Goal: Task Accomplishment & Management: Manage account settings

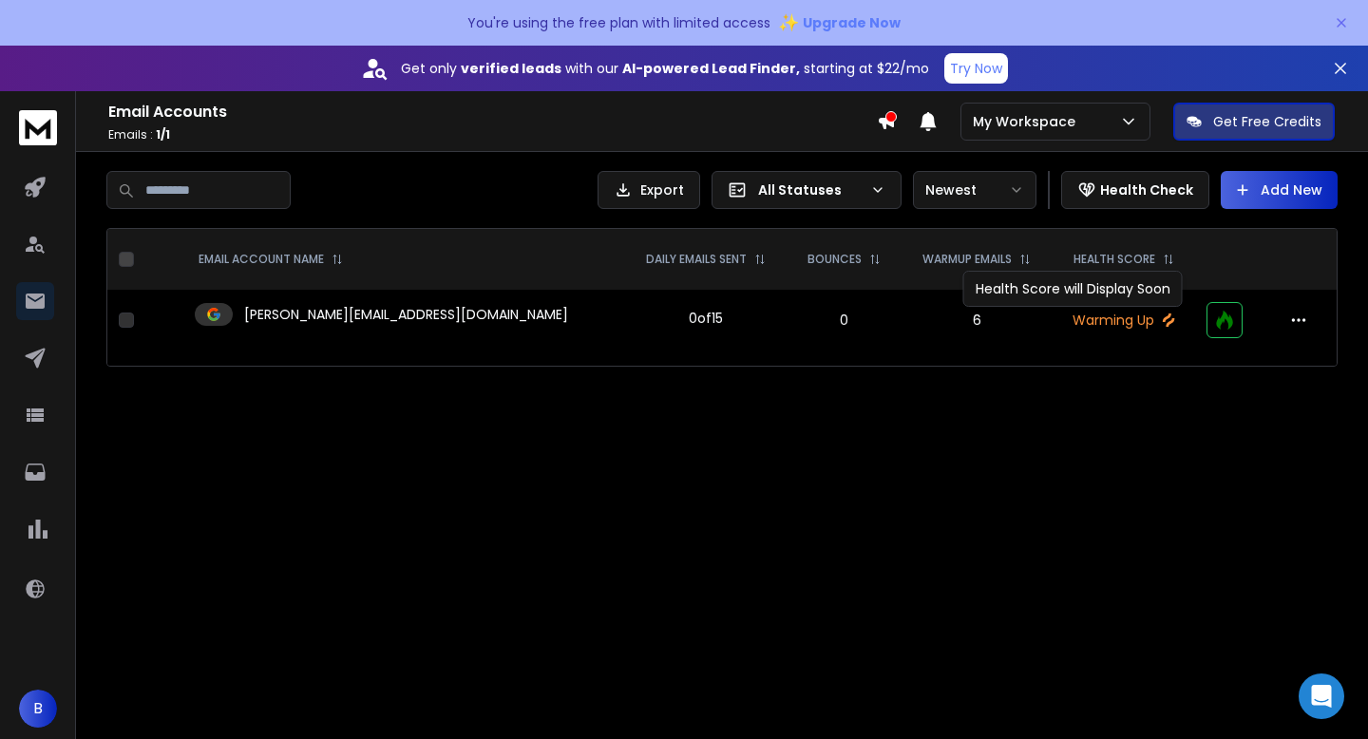
click at [1064, 315] on p "Warming Up" at bounding box center [1124, 320] width 121 height 19
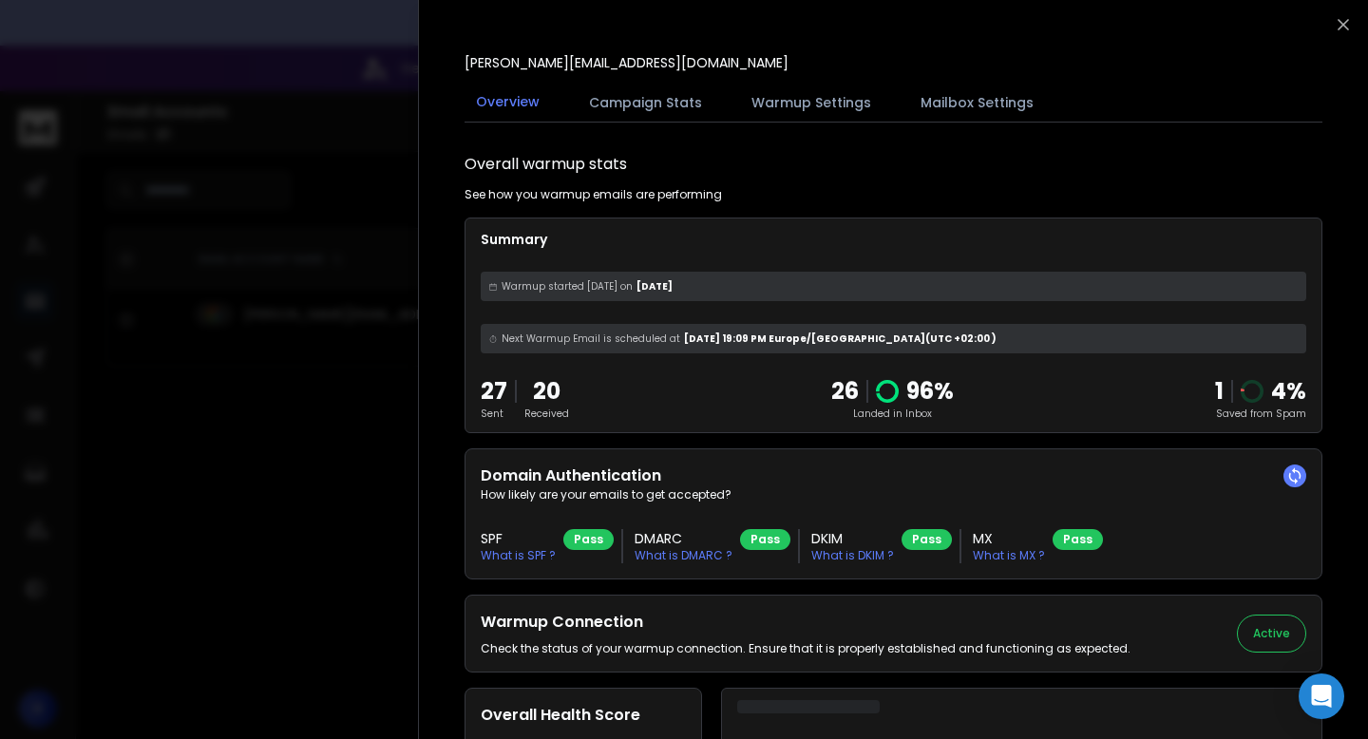
click at [791, 88] on button "Warmup Settings" at bounding box center [811, 103] width 142 height 42
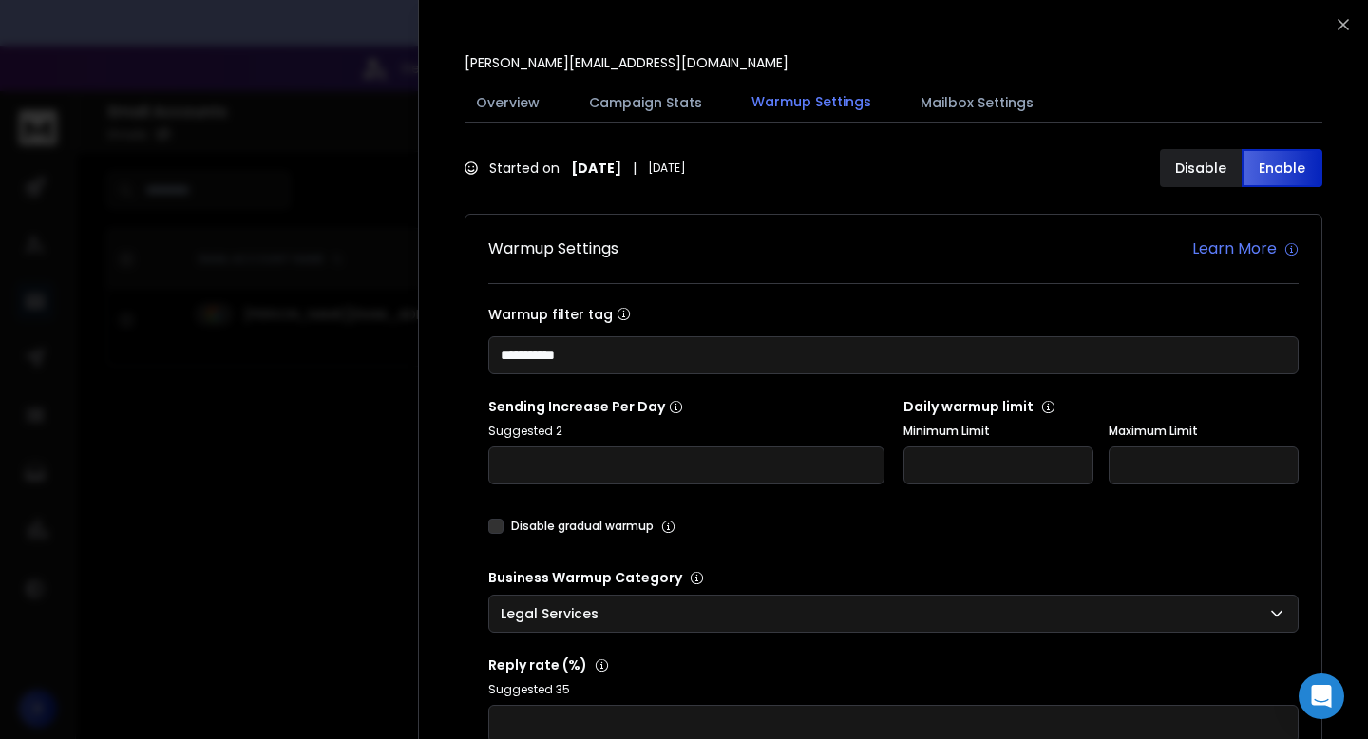
click at [670, 86] on button "Campaign Stats" at bounding box center [646, 103] width 136 height 42
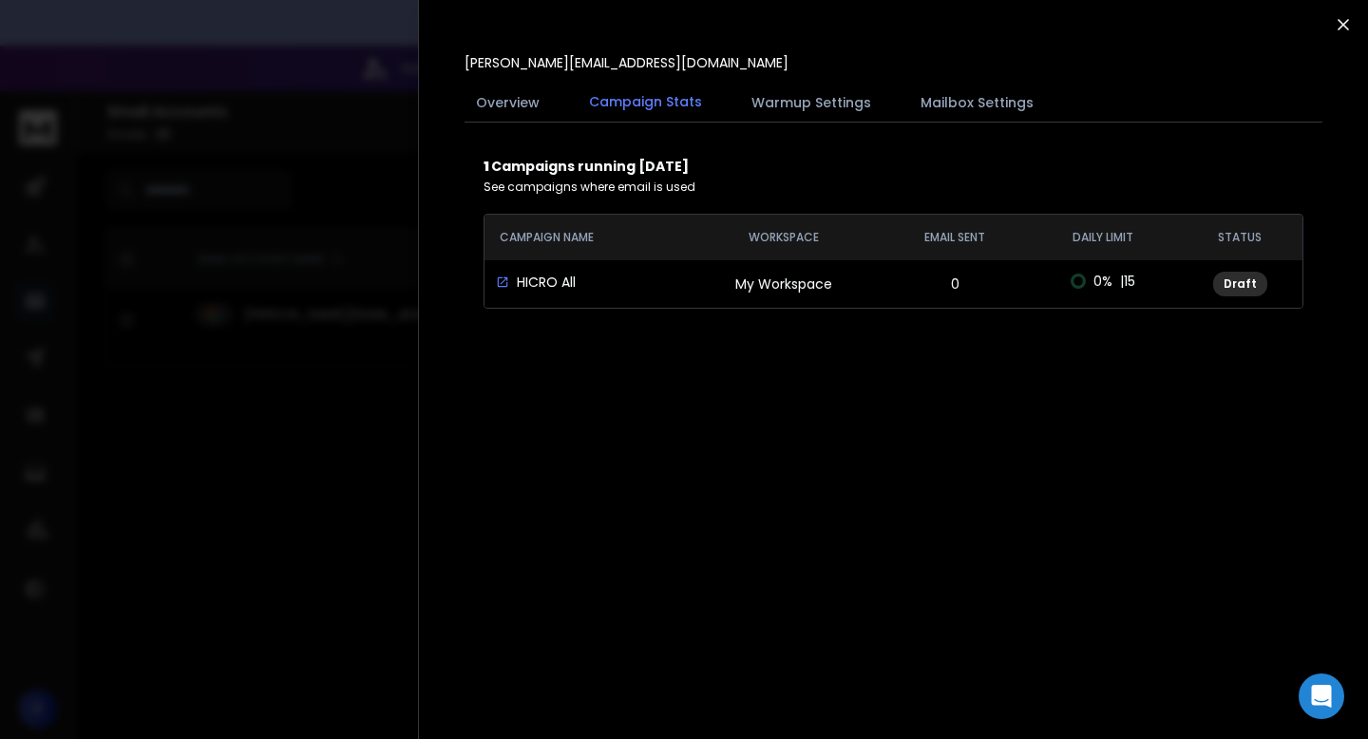
click at [1339, 24] on icon "button" at bounding box center [1343, 24] width 9 height 9
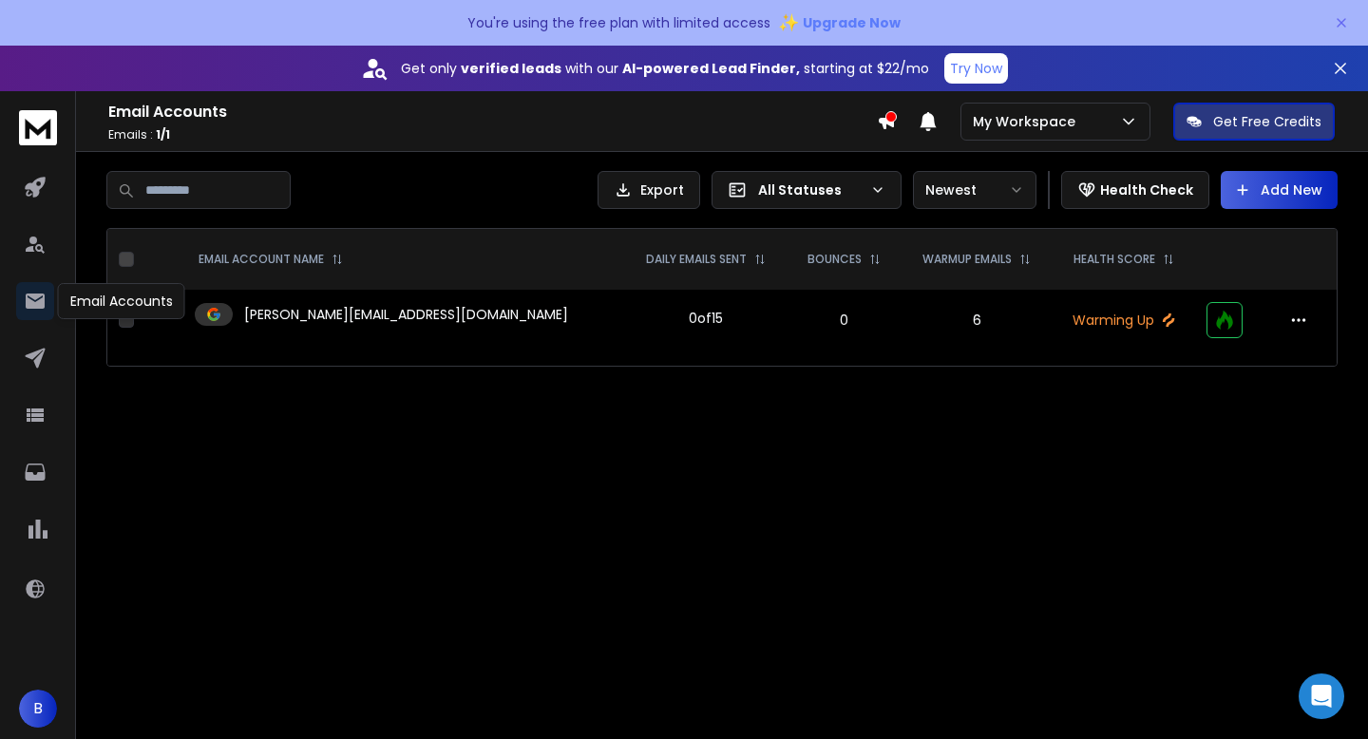
click at [31, 311] on icon at bounding box center [35, 301] width 23 height 23
click at [35, 295] on icon at bounding box center [35, 301] width 19 height 15
click at [42, 353] on icon at bounding box center [35, 358] width 20 height 20
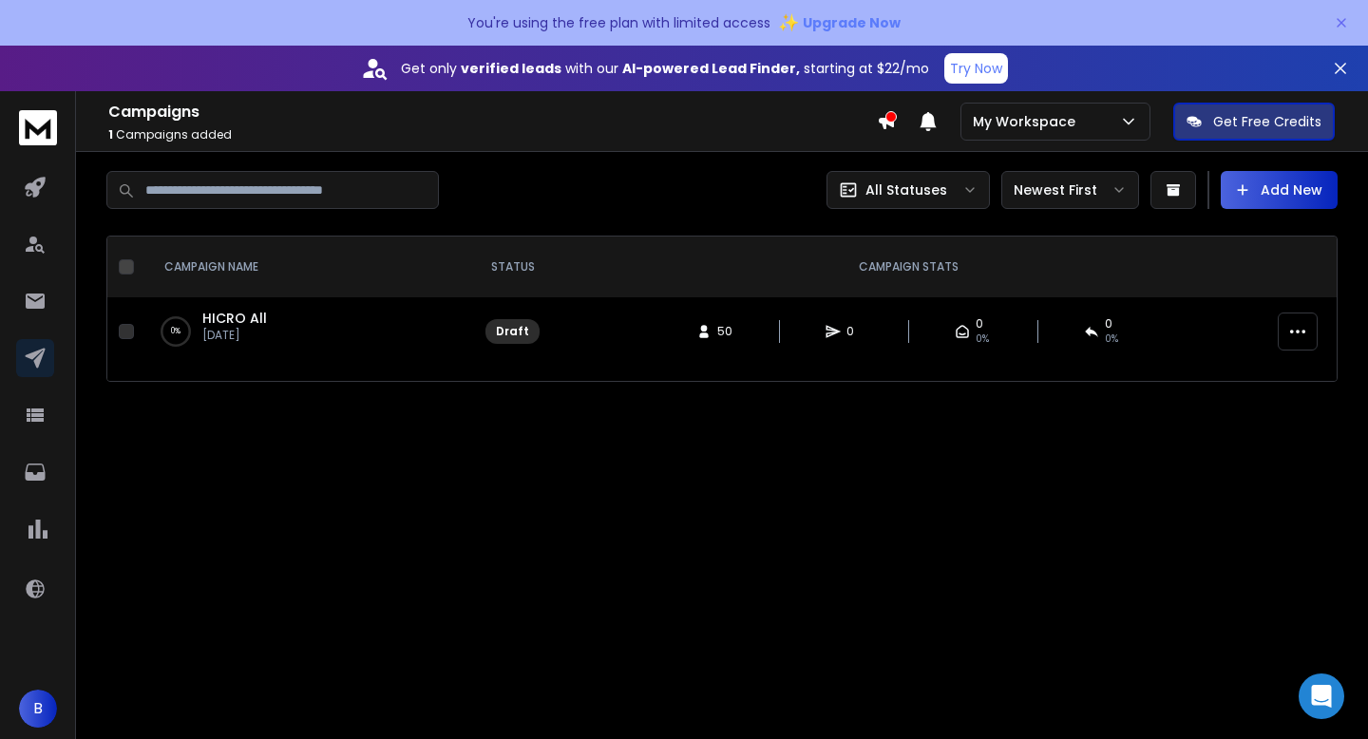
click at [1291, 334] on icon "button" at bounding box center [1297, 331] width 19 height 19
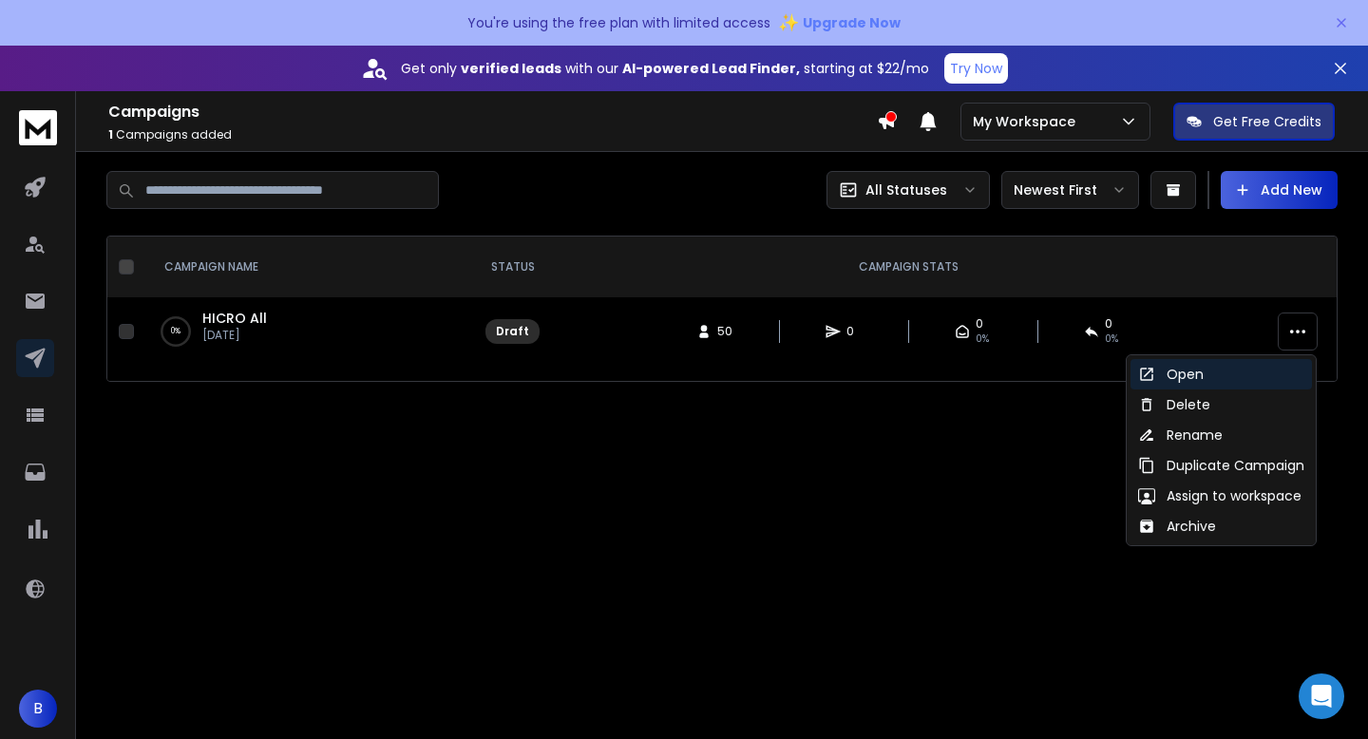
click at [893, 528] on div "You're using the free plan with limited access ✨ Upgrade Now Get only verified …" at bounding box center [684, 369] width 1368 height 739
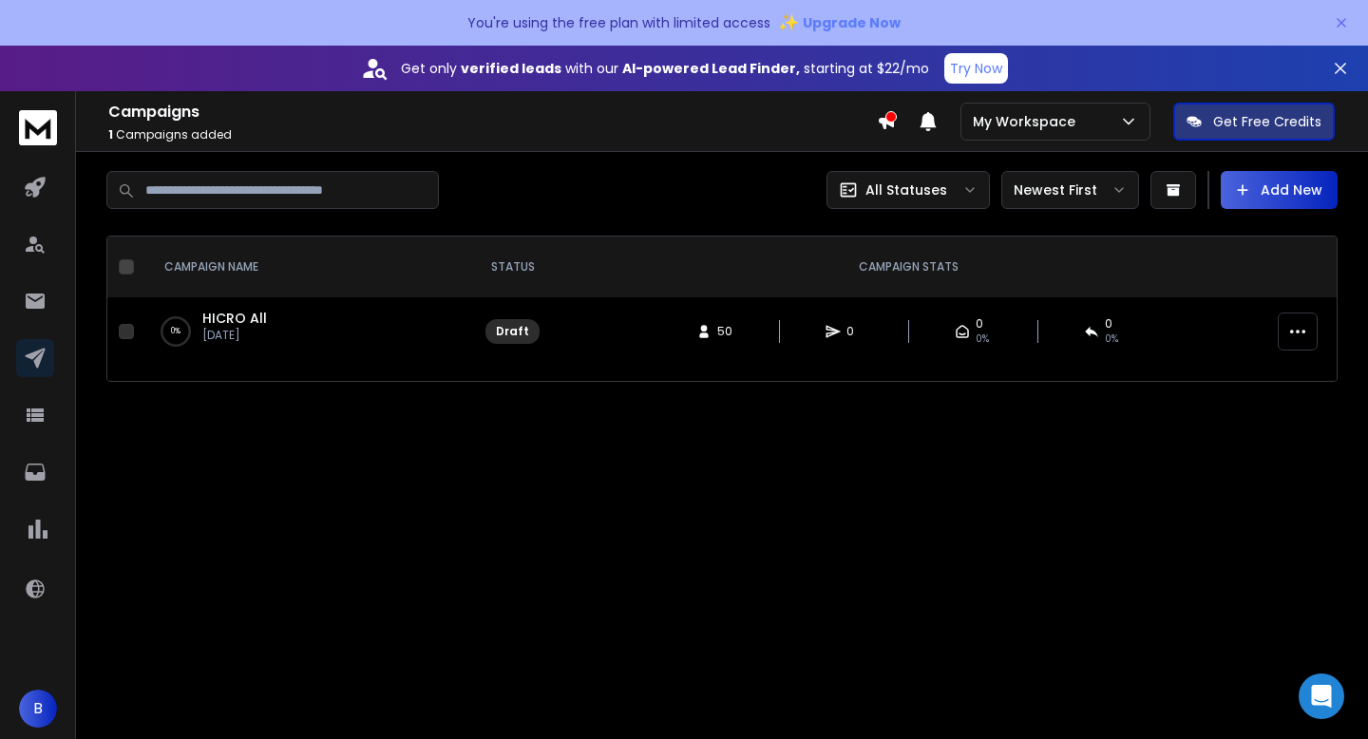
click at [1301, 336] on icon "button" at bounding box center [1297, 331] width 19 height 19
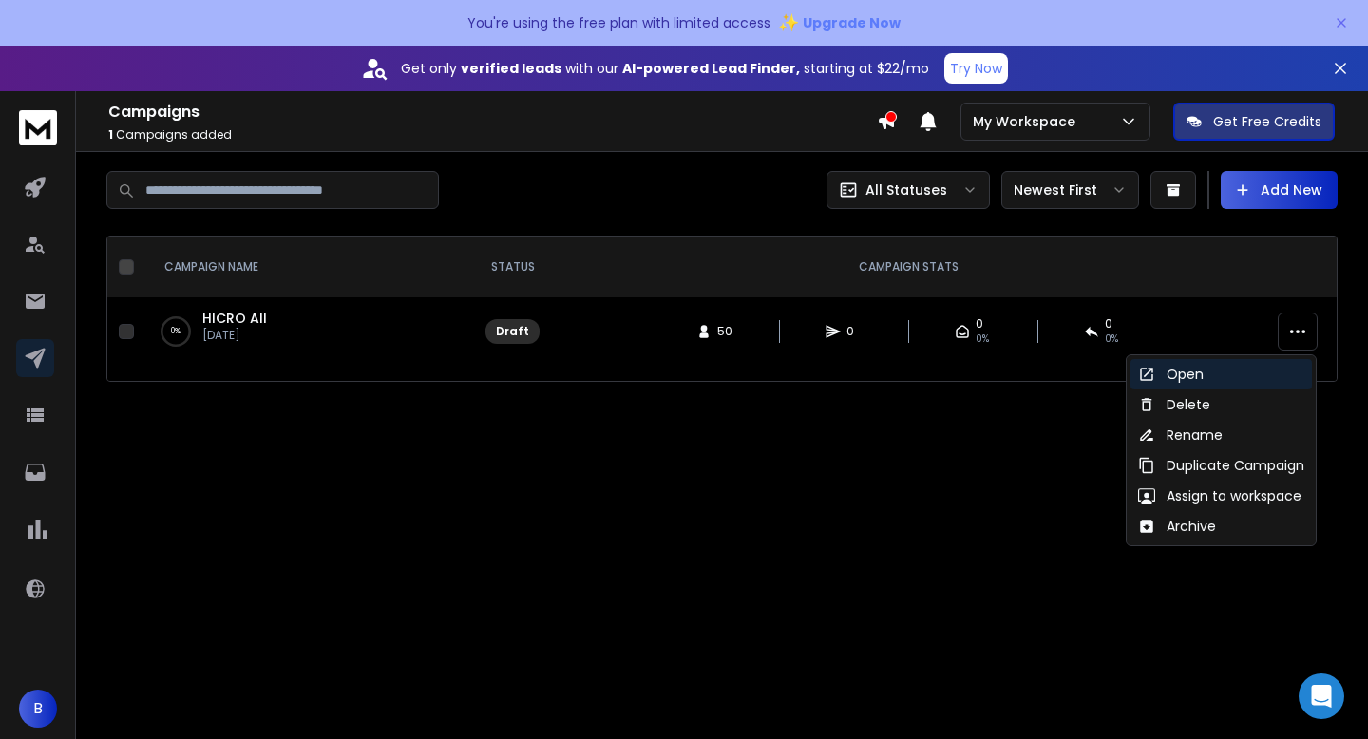
click at [1167, 377] on div "Open" at bounding box center [1171, 374] width 66 height 19
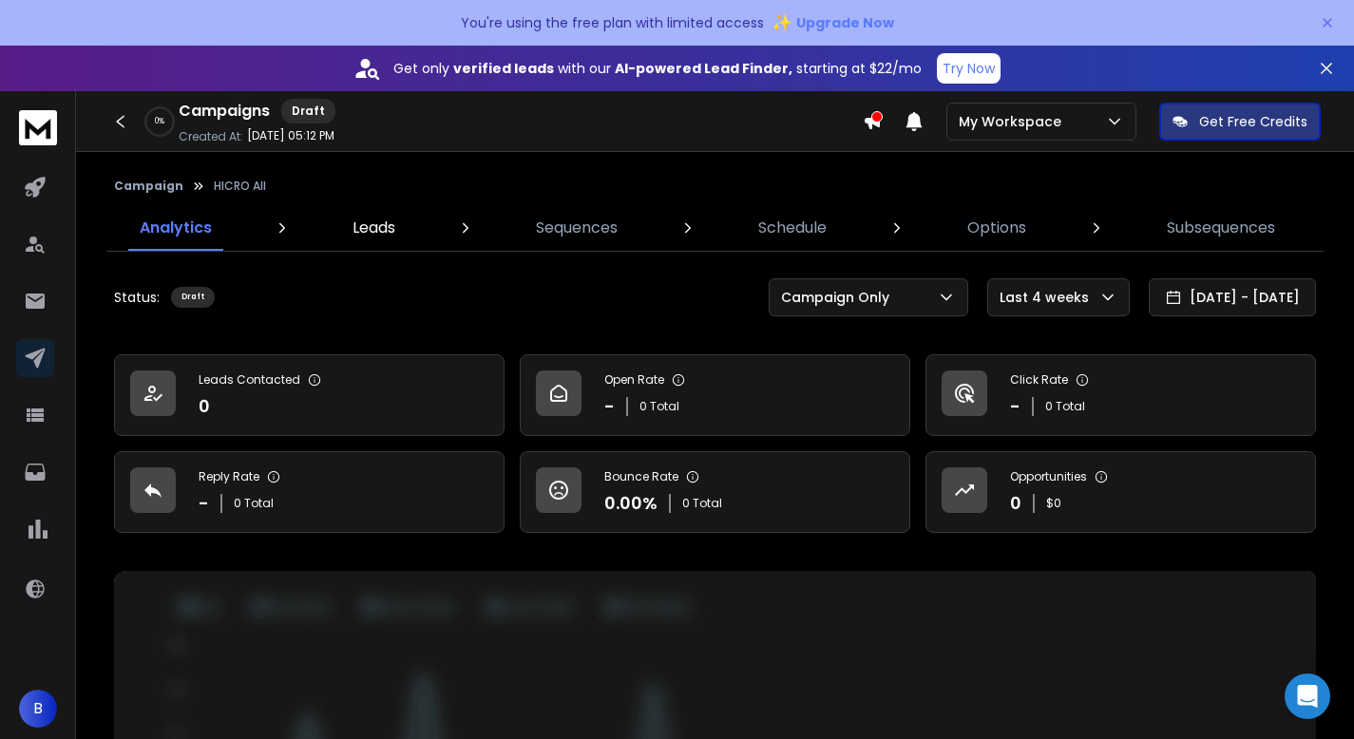
click at [348, 196] on div "Campaign HICRO All" at bounding box center [714, 186] width 1217 height 30
click at [368, 234] on p "Leads" at bounding box center [373, 228] width 43 height 23
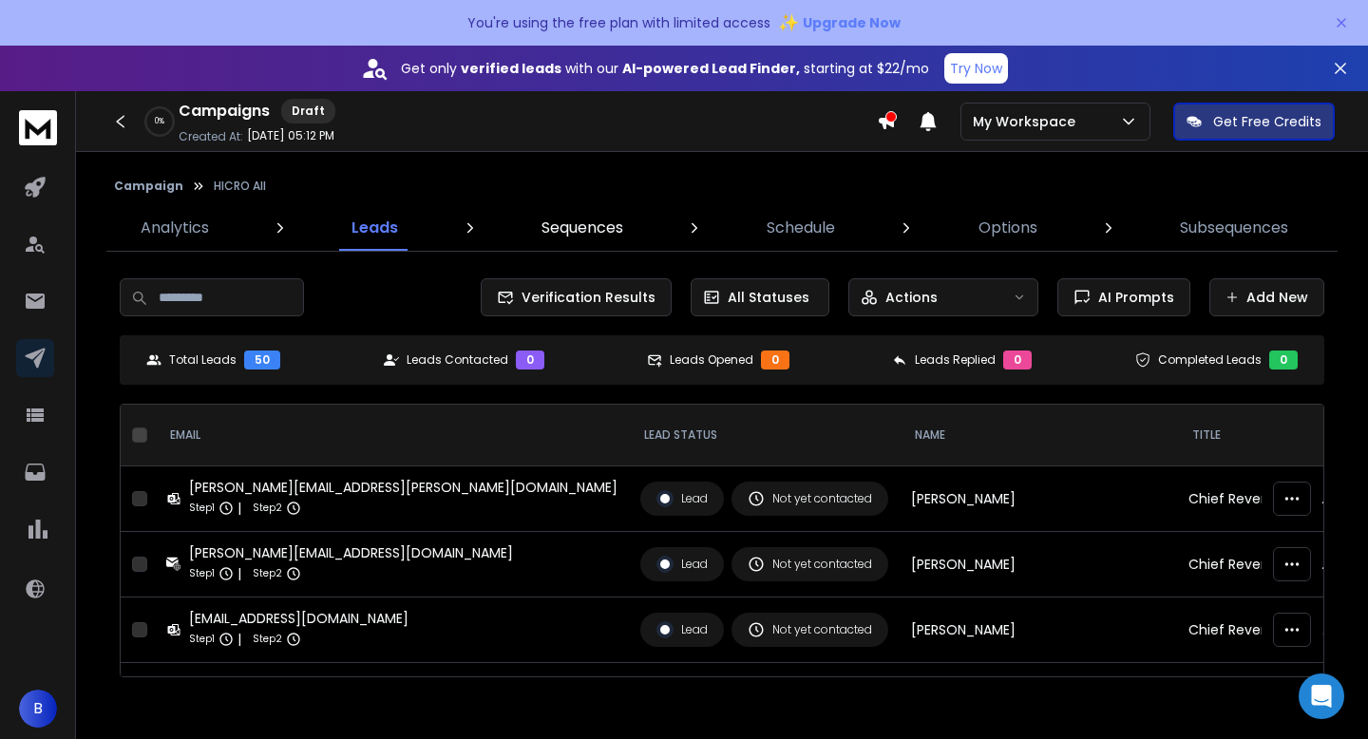
click at [576, 219] on p "Sequences" at bounding box center [582, 228] width 82 height 23
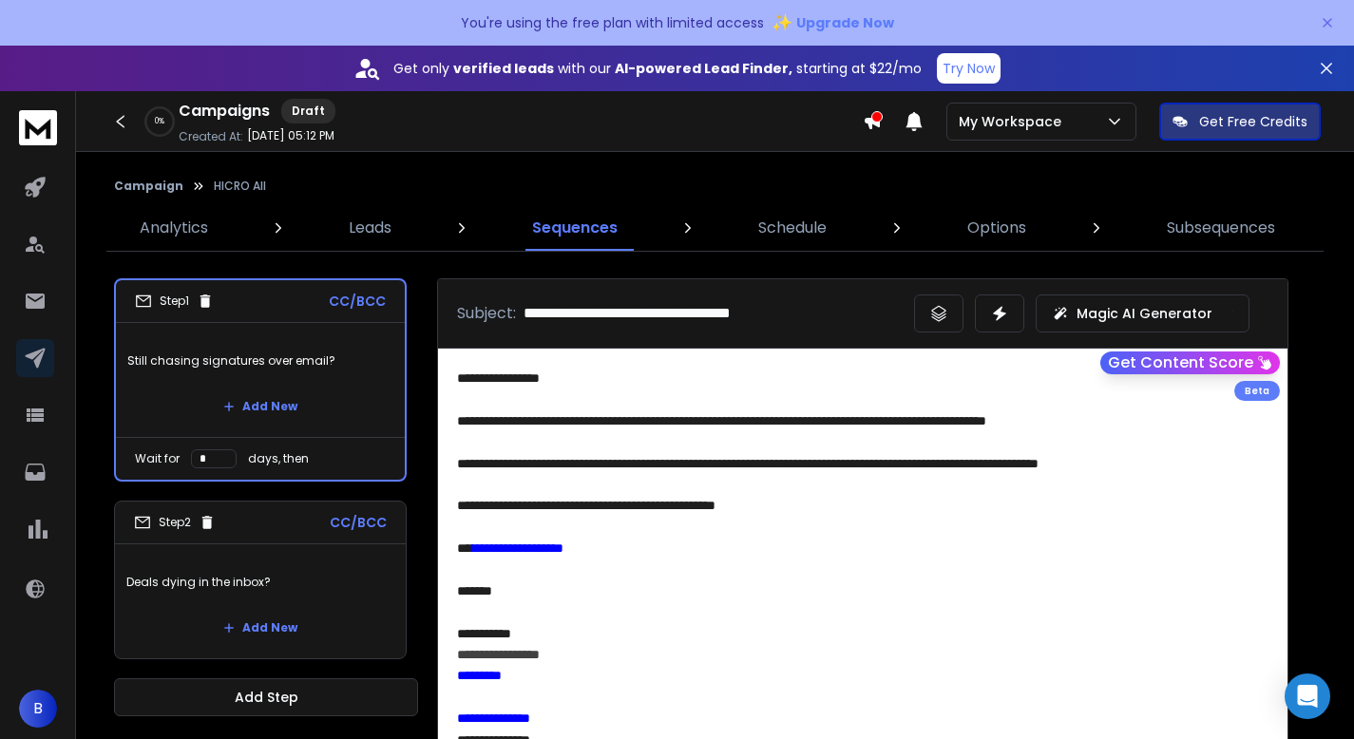
click at [505, 552] on link "**********" at bounding box center [517, 547] width 91 height 13
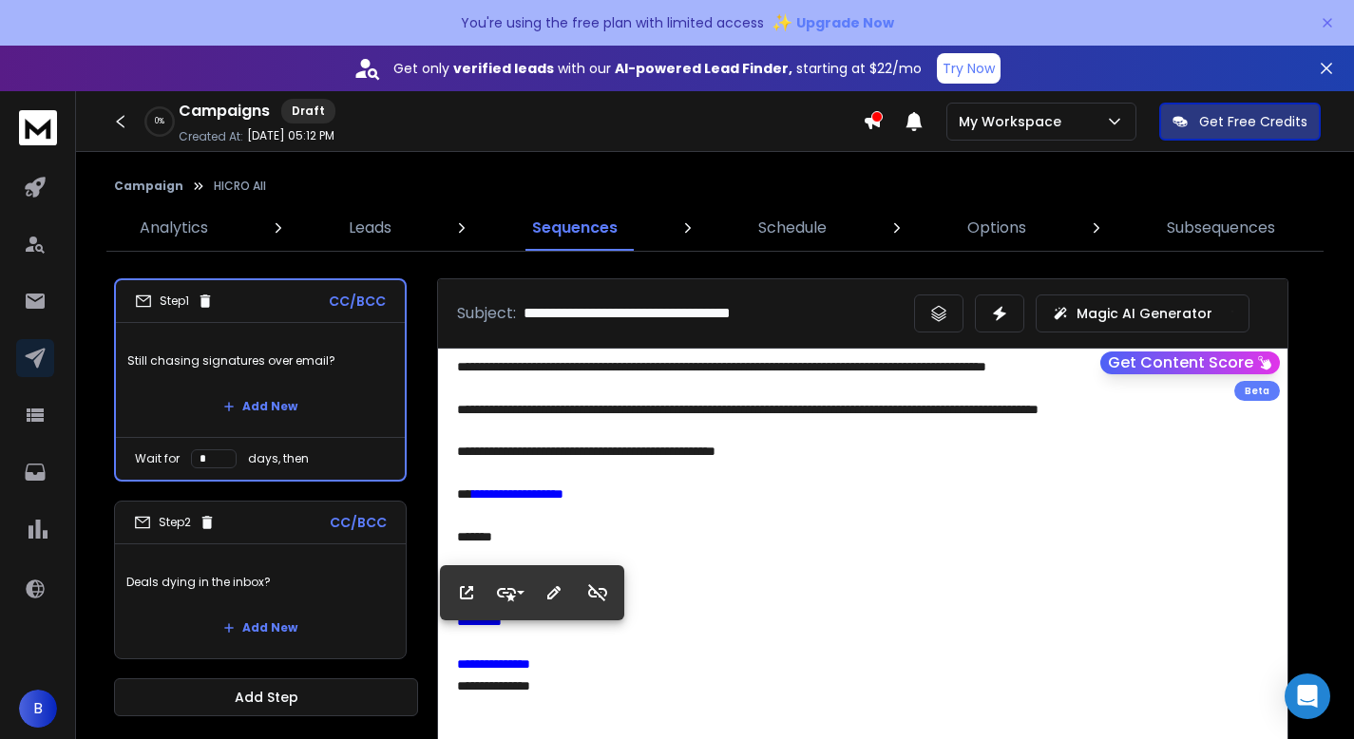
scroll to position [57, 0]
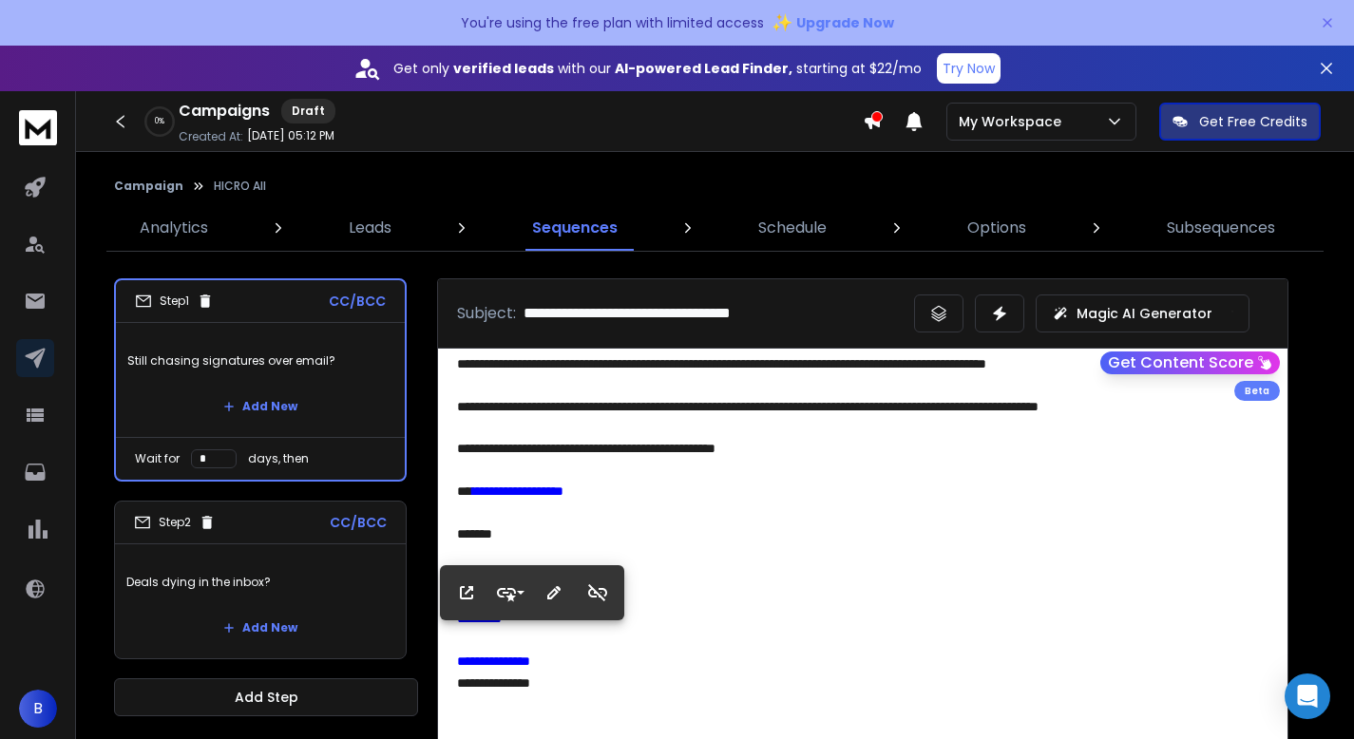
click at [567, 492] on span at bounding box center [565, 490] width 4 height 13
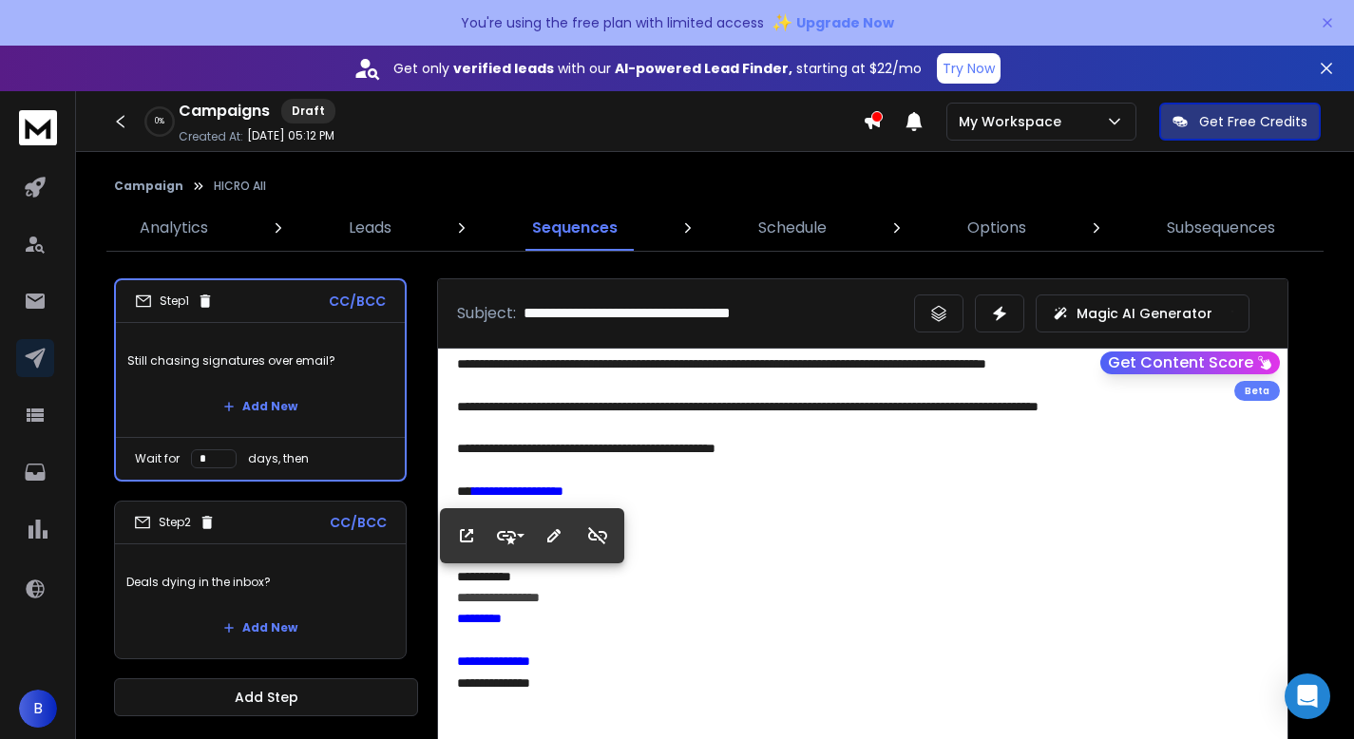
click at [786, 475] on div at bounding box center [862, 470] width 811 height 21
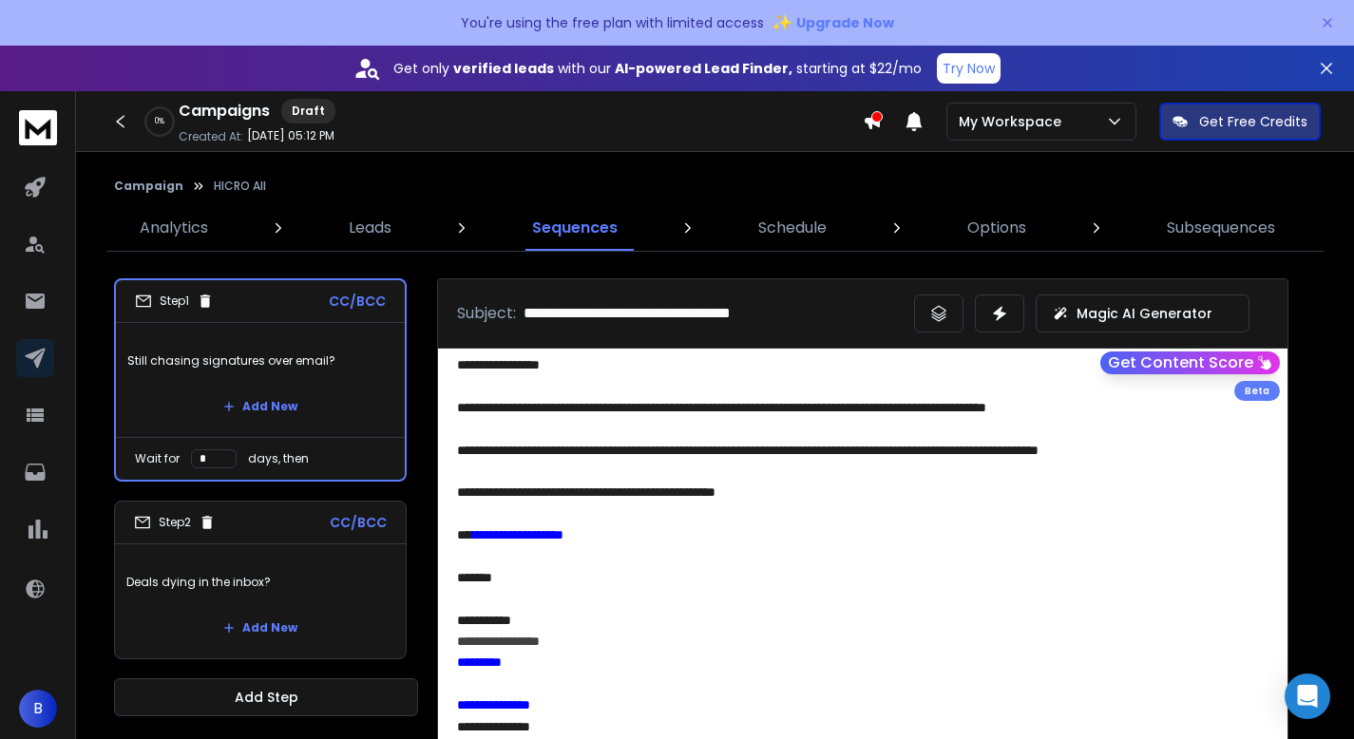
scroll to position [11, 0]
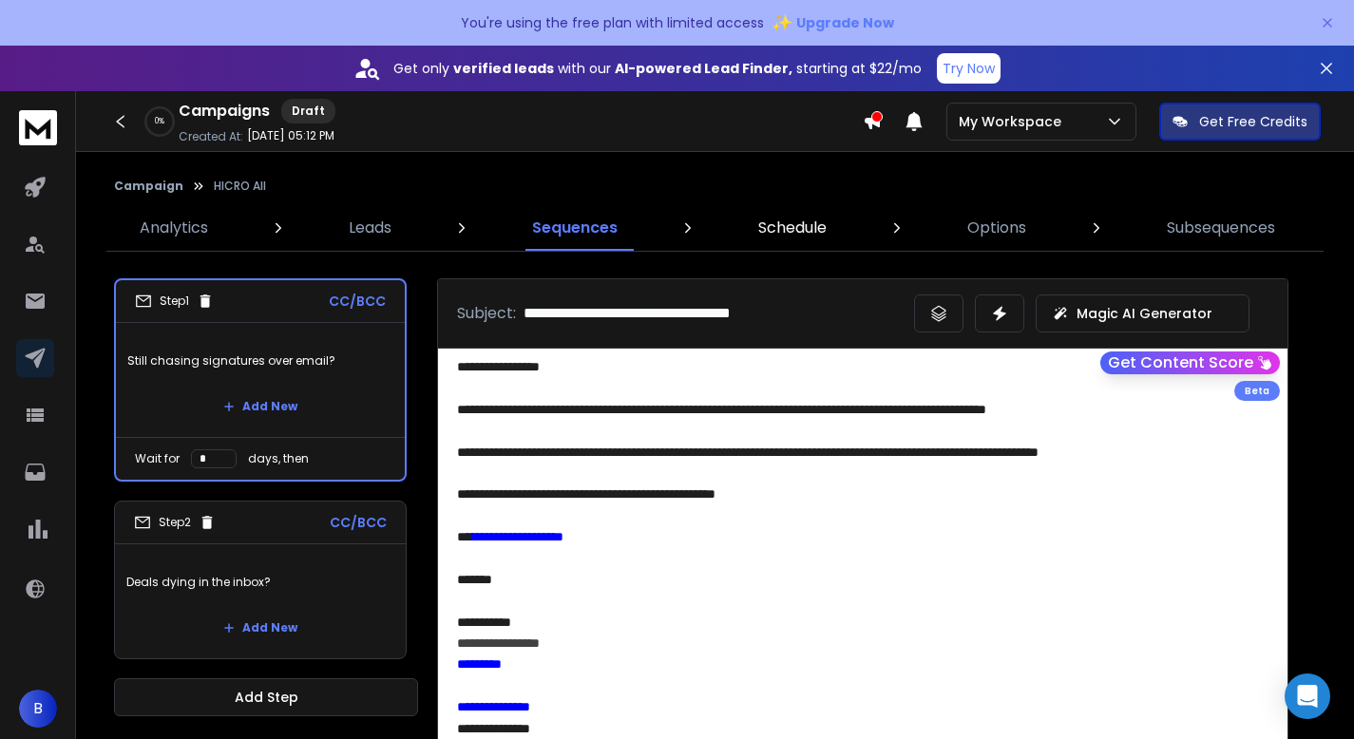
click at [807, 220] on p "Schedule" at bounding box center [792, 228] width 68 height 23
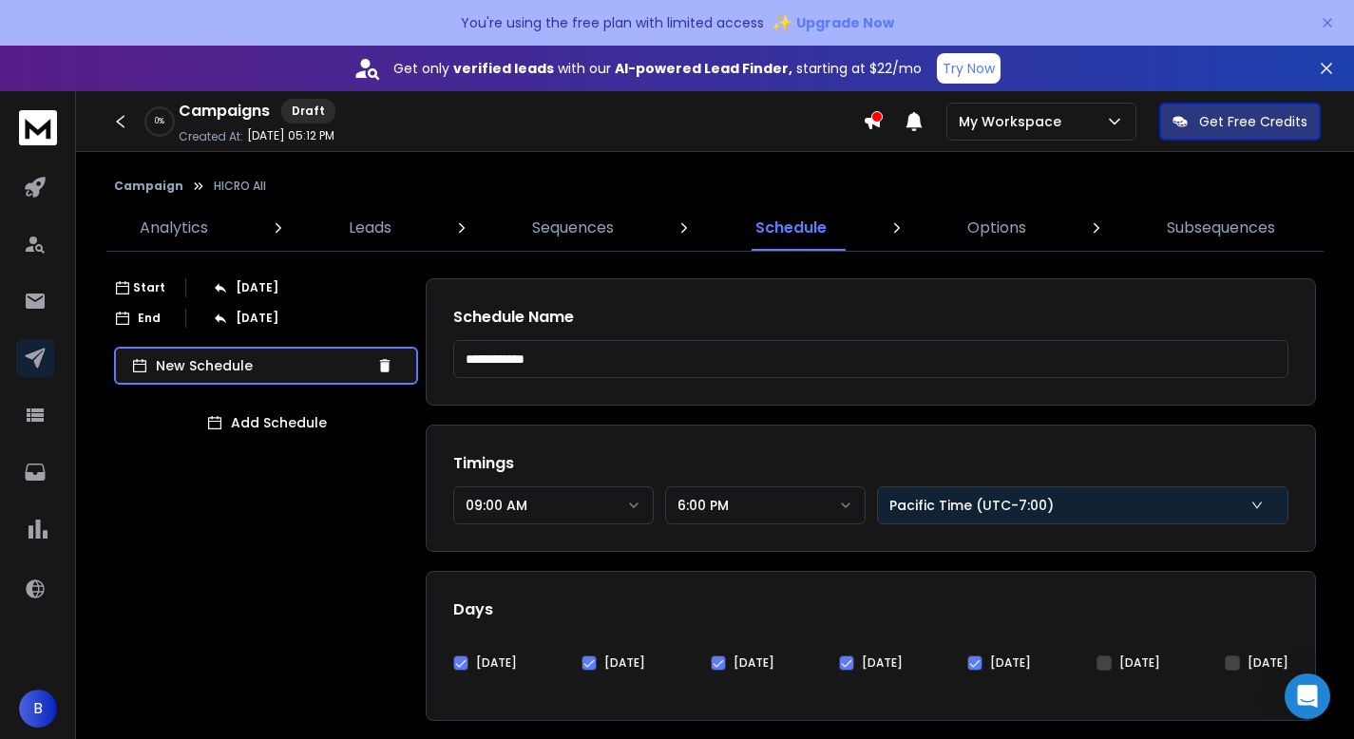
click at [938, 500] on p "Pacific Time (UTC-7:00)" at bounding box center [975, 505] width 172 height 19
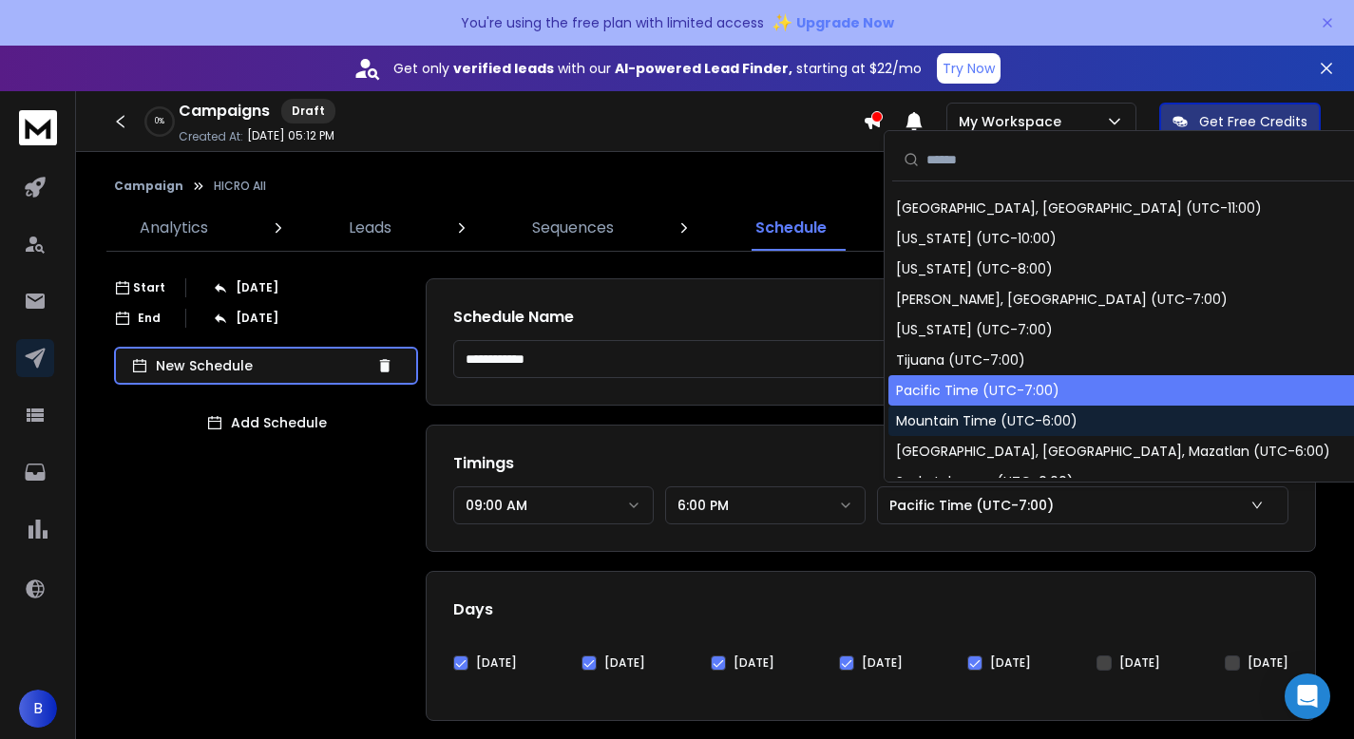
click at [399, 518] on div "**********" at bounding box center [715, 528] width 1202 height 500
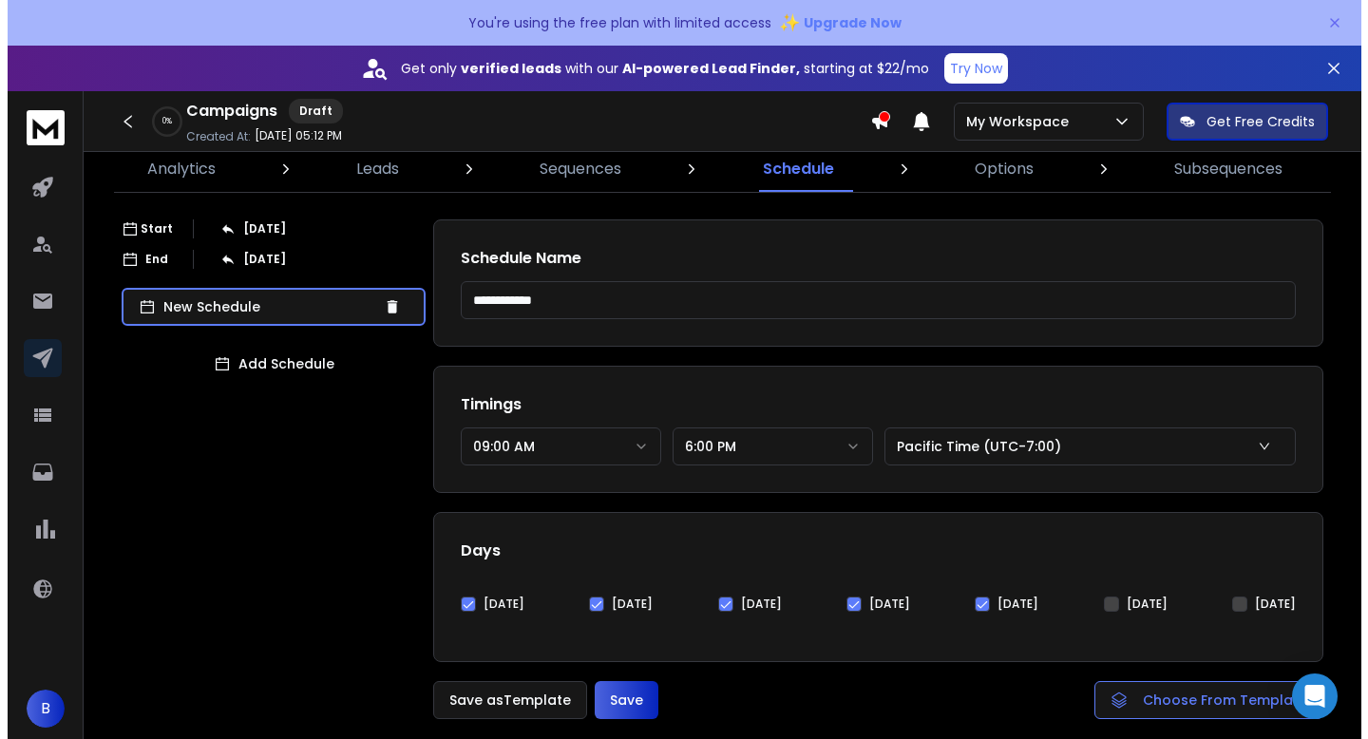
scroll to position [66, 0]
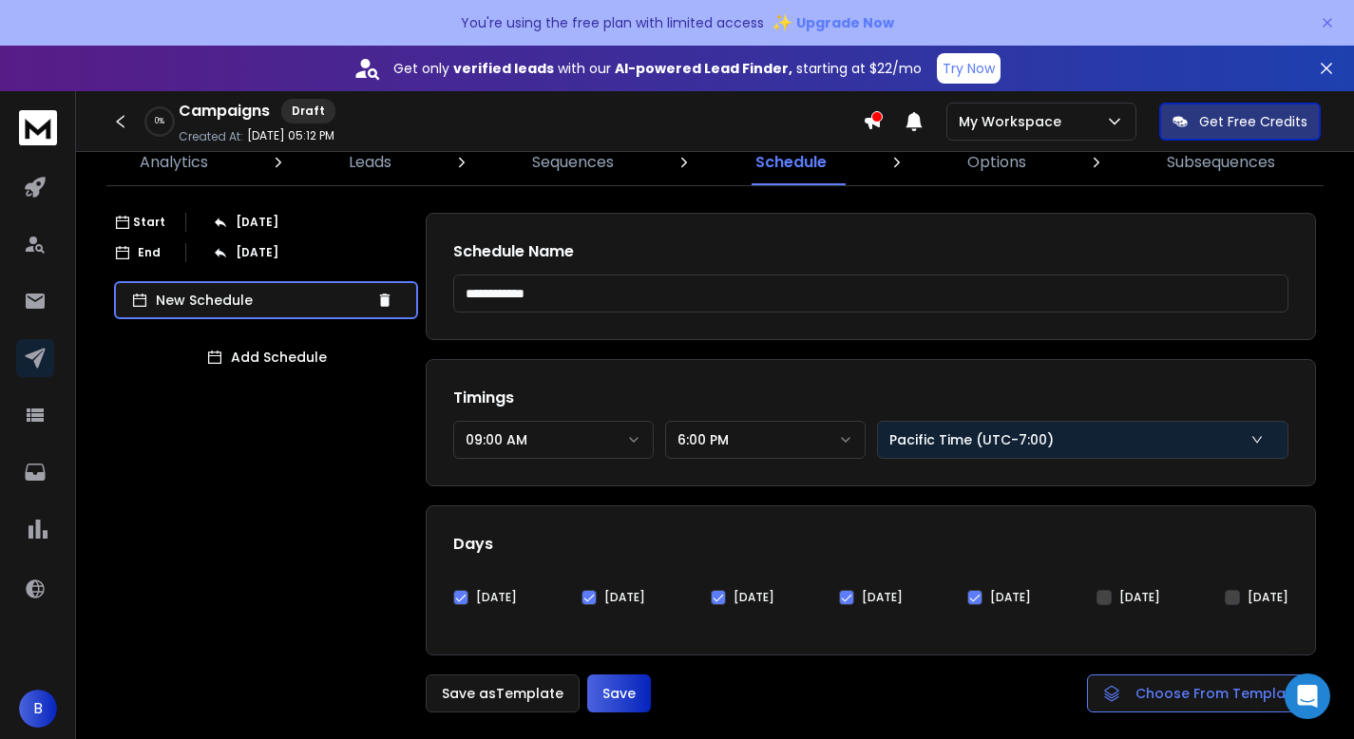
click at [966, 427] on button "Pacific Time (UTC-7:00)" at bounding box center [1083, 440] width 412 height 38
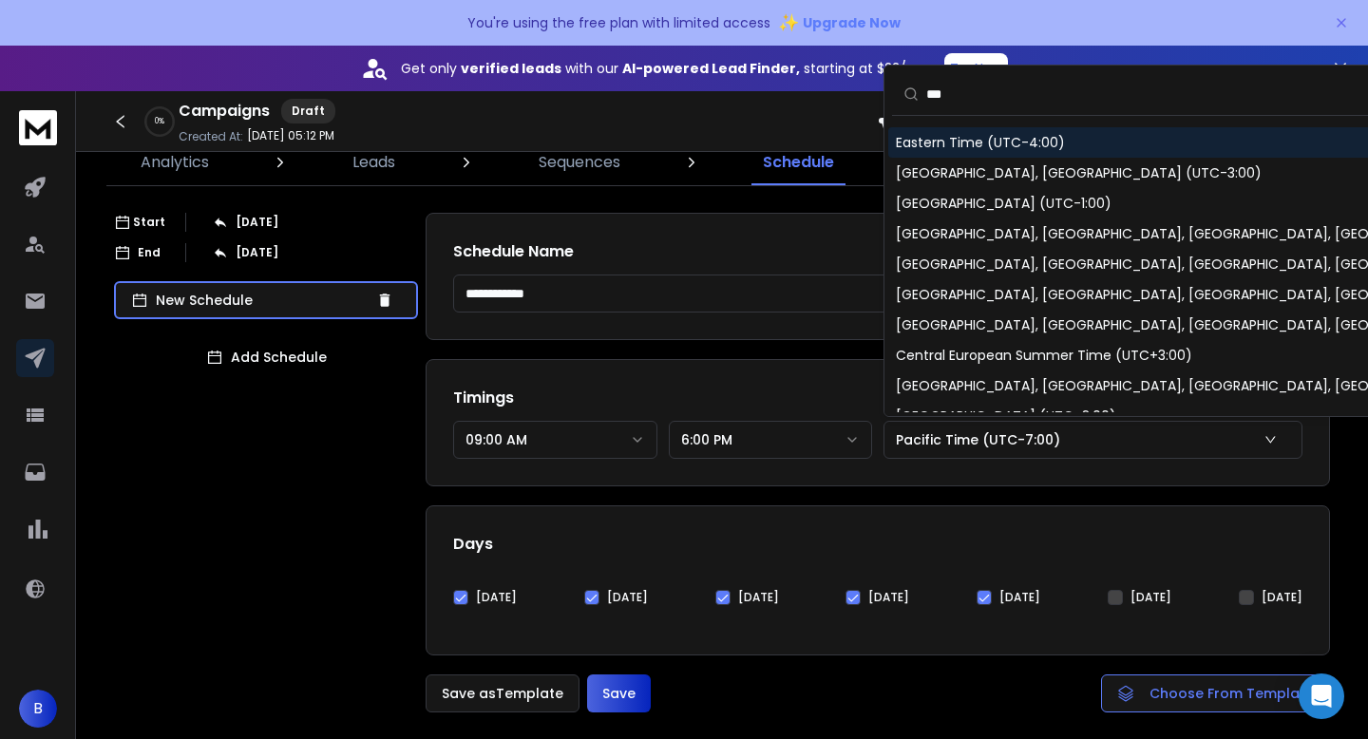
type input "***"
click at [1026, 146] on div "Eastern Time (UTC-4:00)" at bounding box center [980, 142] width 169 height 19
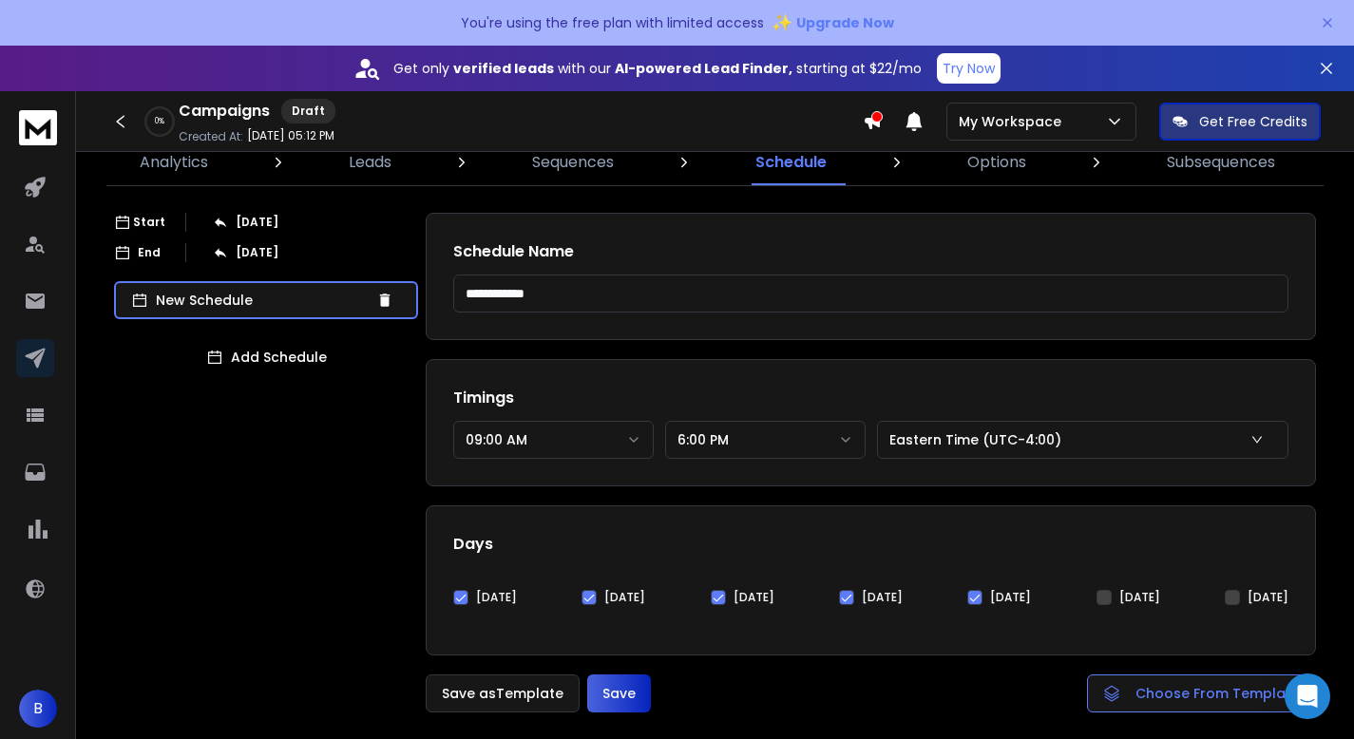
click at [622, 435] on button "09:00 AM" at bounding box center [553, 440] width 200 height 38
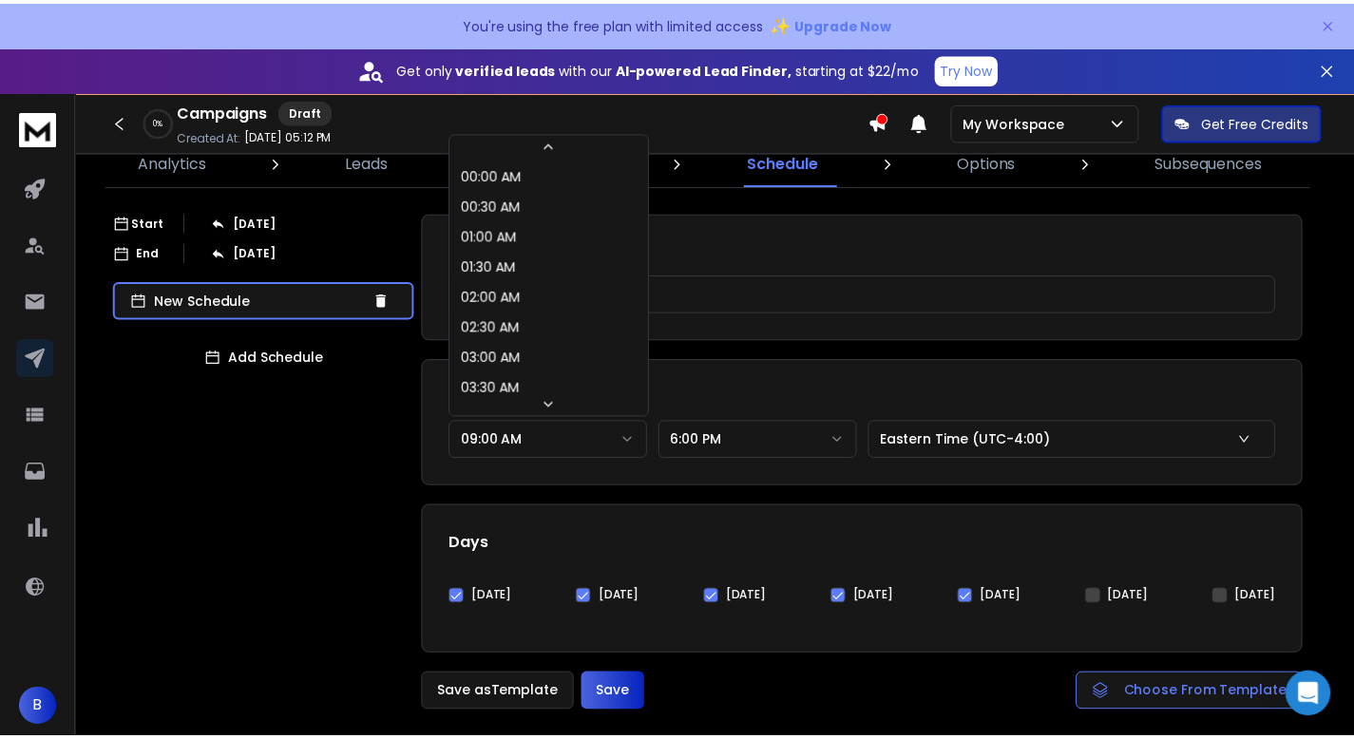
scroll to position [344, 0]
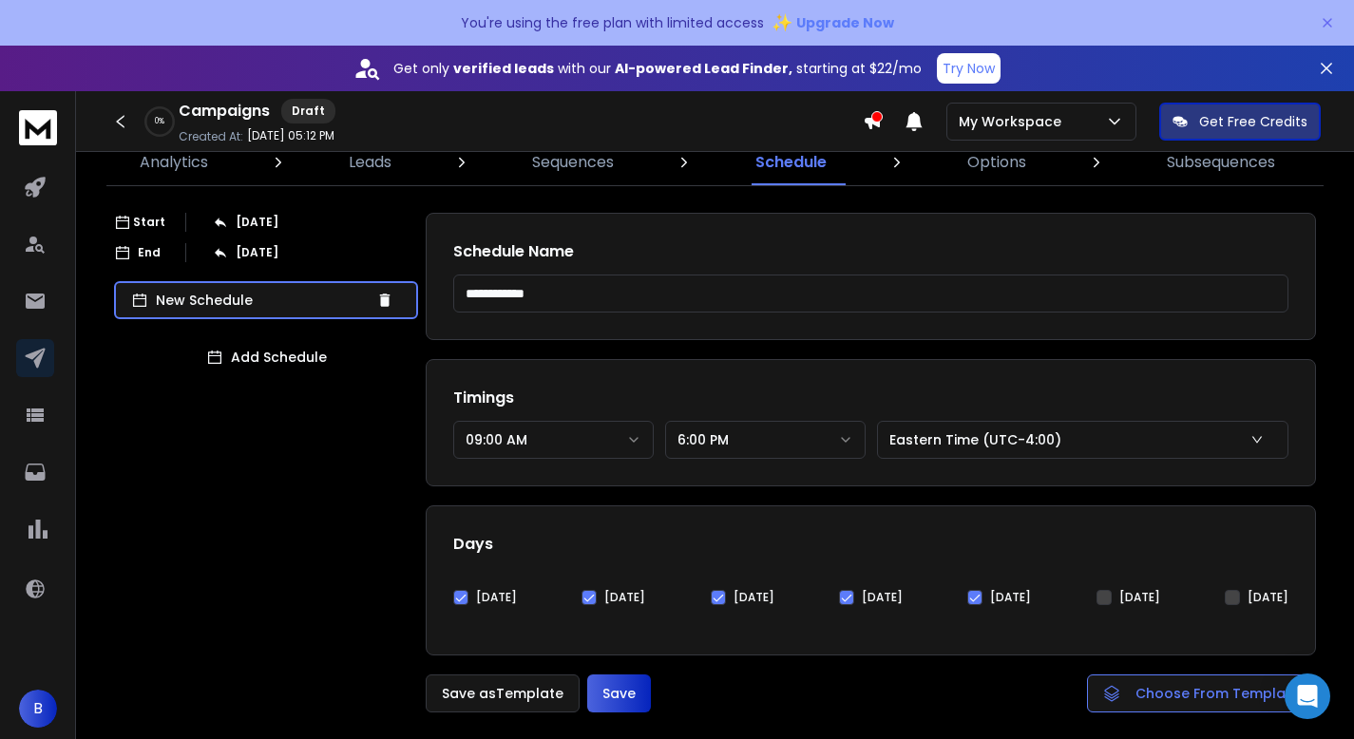
click at [311, 390] on div "**********" at bounding box center [715, 463] width 1202 height 500
click at [468, 602] on div "Monday" at bounding box center [485, 597] width 64 height 15
click at [459, 602] on button "Monday" at bounding box center [460, 597] width 15 height 15
click at [586, 598] on button "Tuesday" at bounding box center [588, 597] width 15 height 15
click at [997, 600] on div "Friday" at bounding box center [999, 597] width 64 height 15
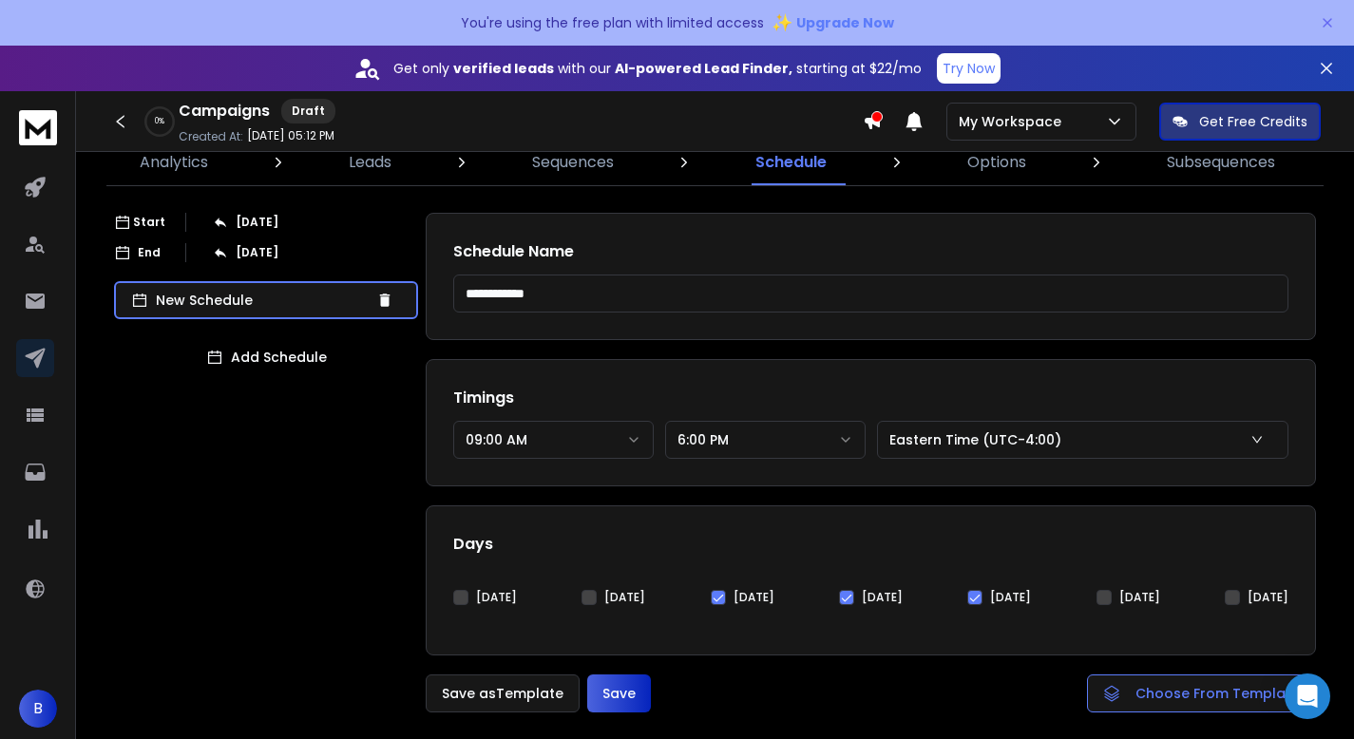
click at [982, 600] on button "Friday" at bounding box center [974, 597] width 15 height 15
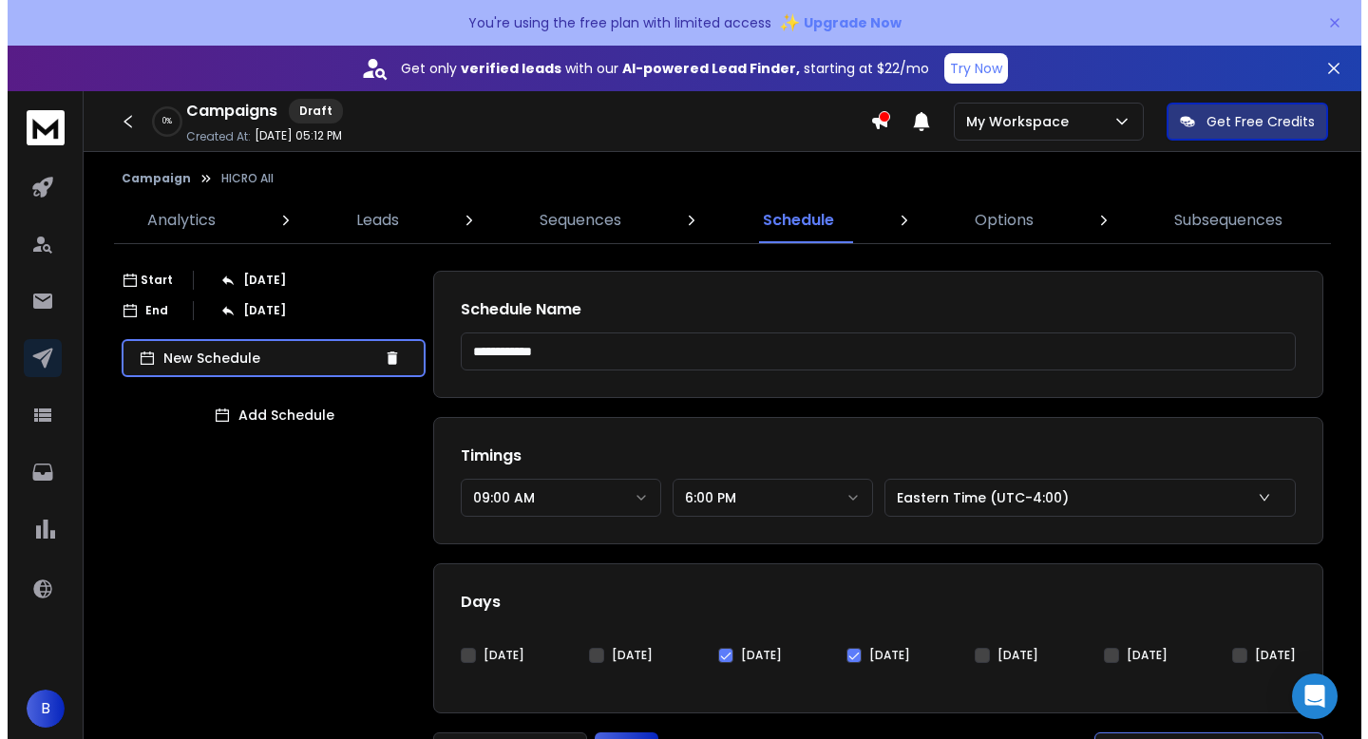
scroll to position [66, 0]
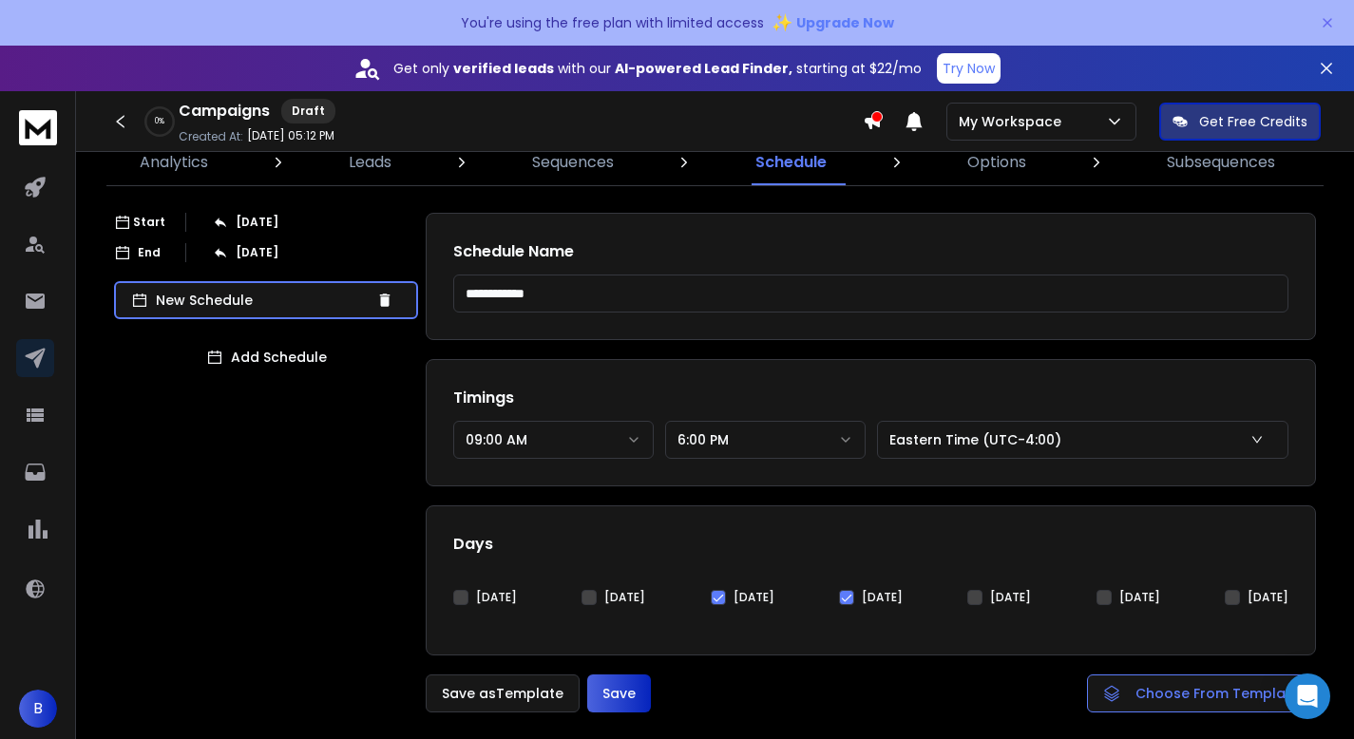
click at [593, 598] on div "Tuesday" at bounding box center [613, 597] width 64 height 15
click at [572, 434] on button "09:00 AM" at bounding box center [553, 440] width 200 height 38
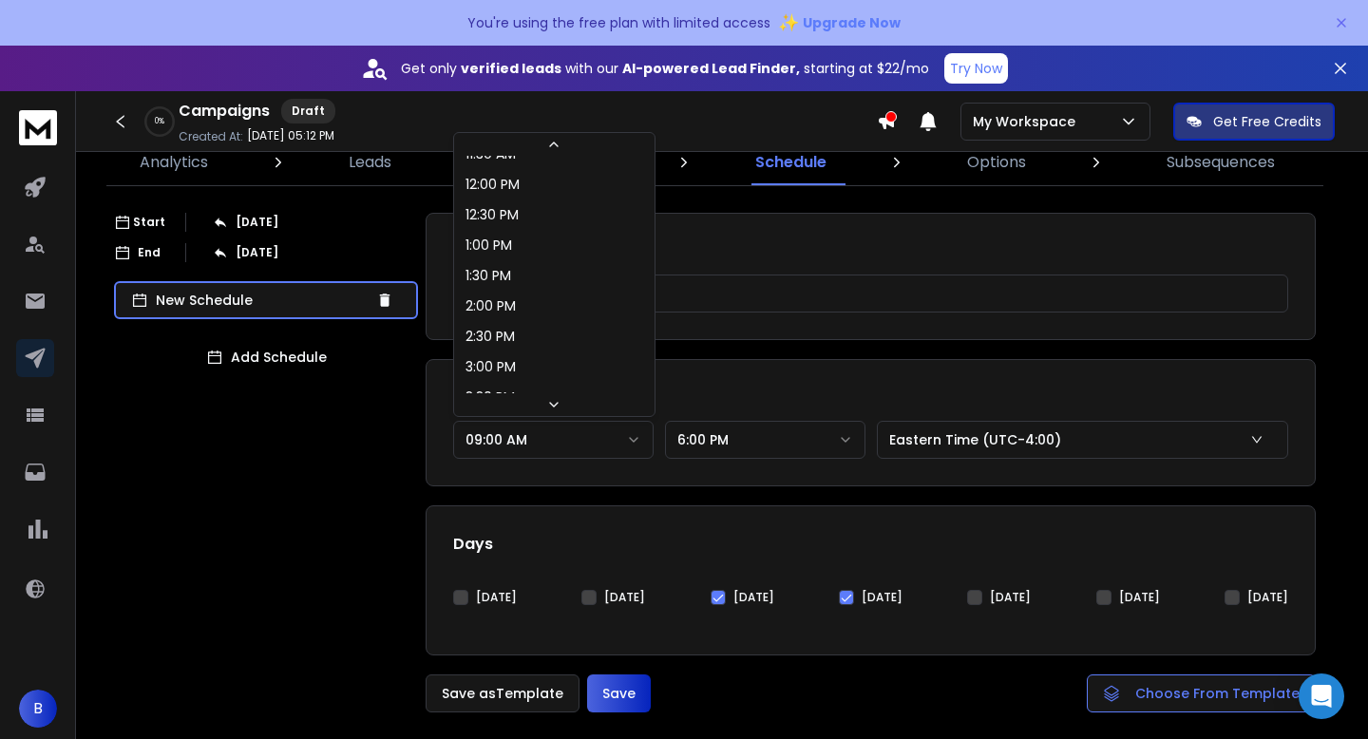
scroll to position [739, 0]
select select "********"
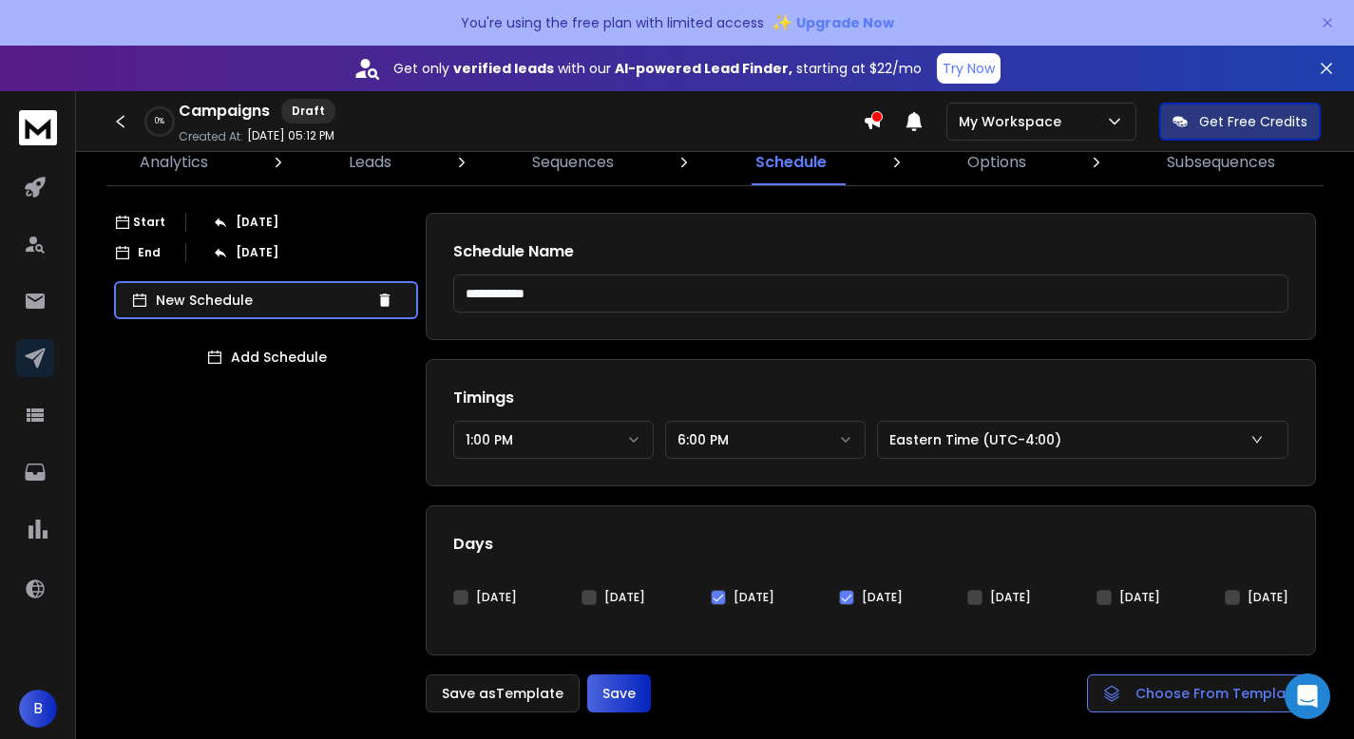
click at [731, 438] on button "6:00 PM" at bounding box center [765, 440] width 200 height 38
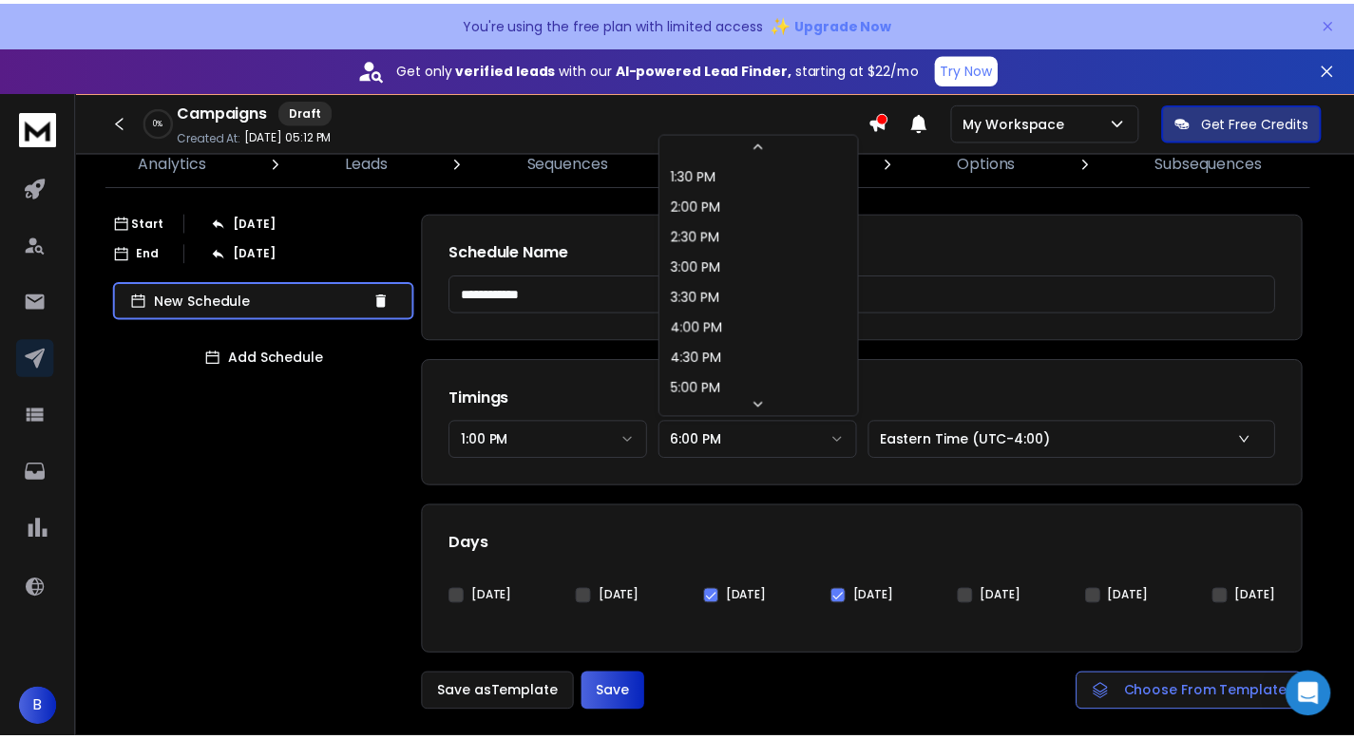
scroll to position [70, 0]
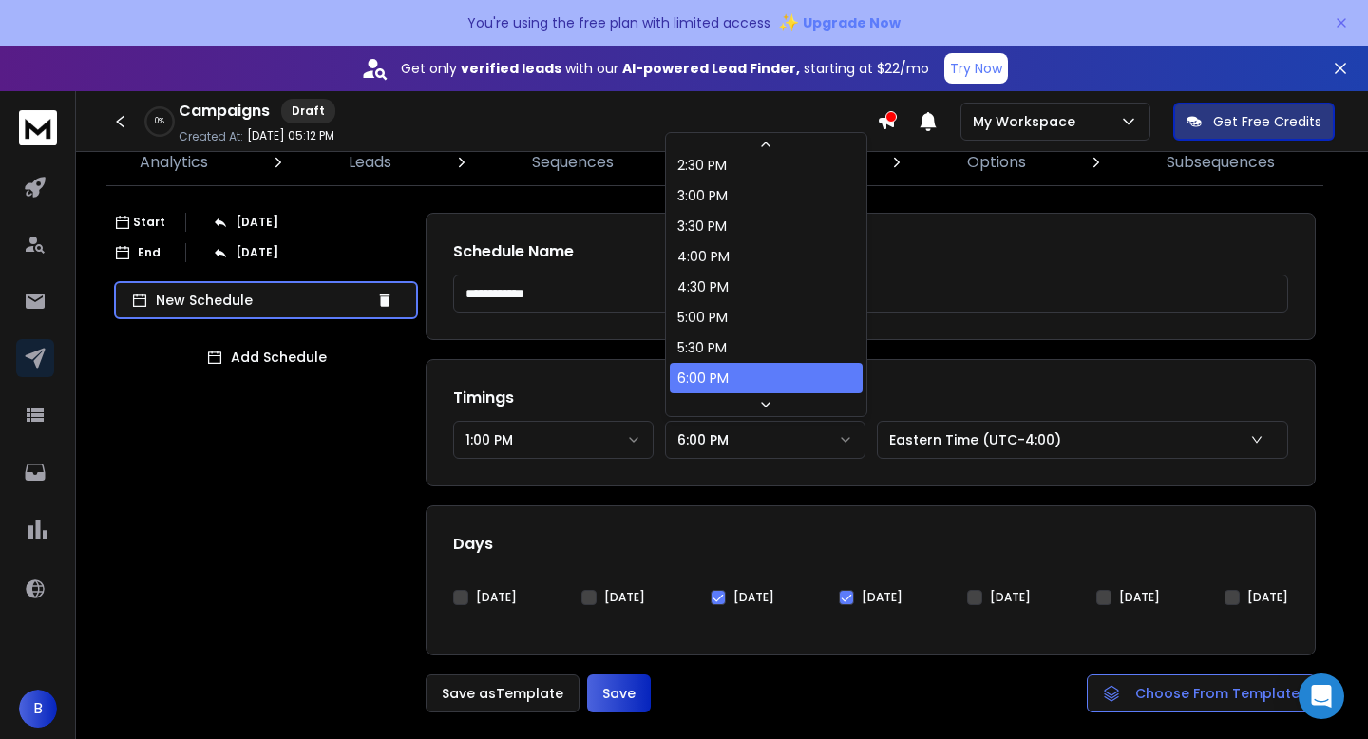
select select "********"
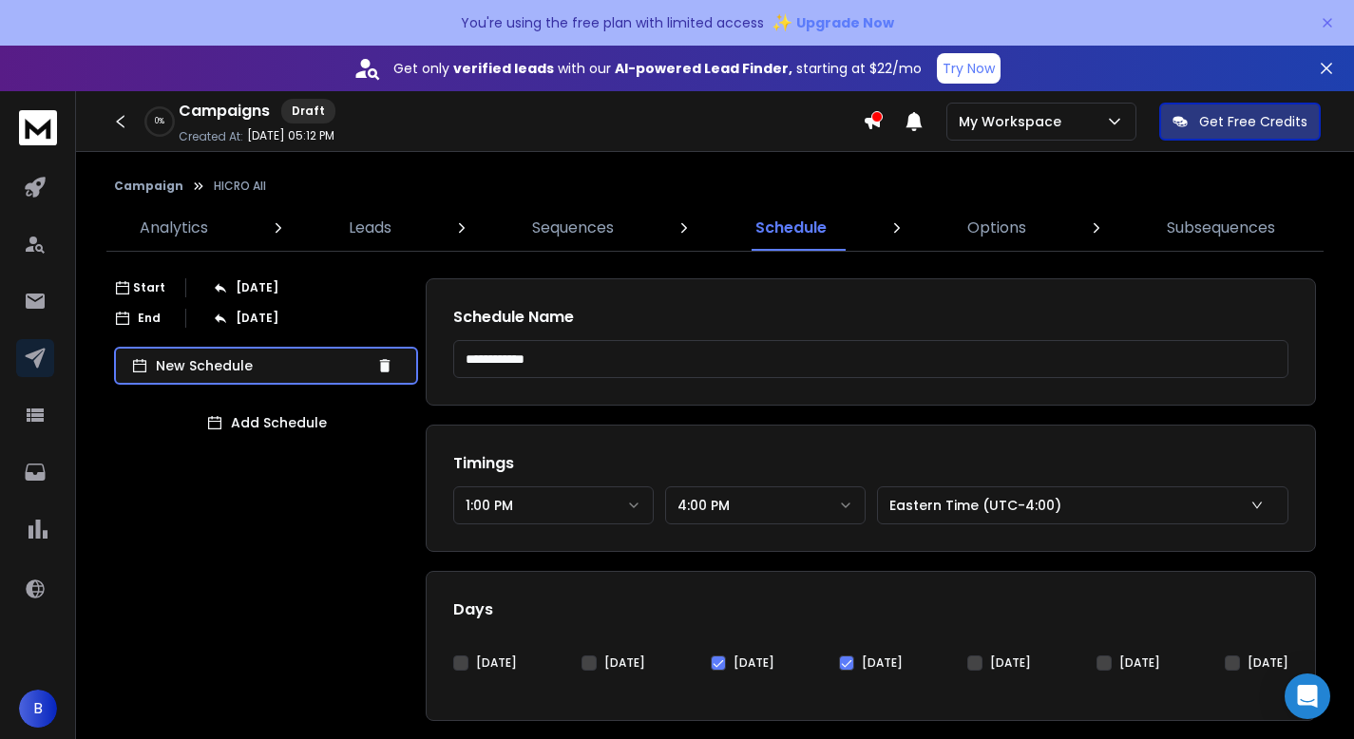
scroll to position [66, 0]
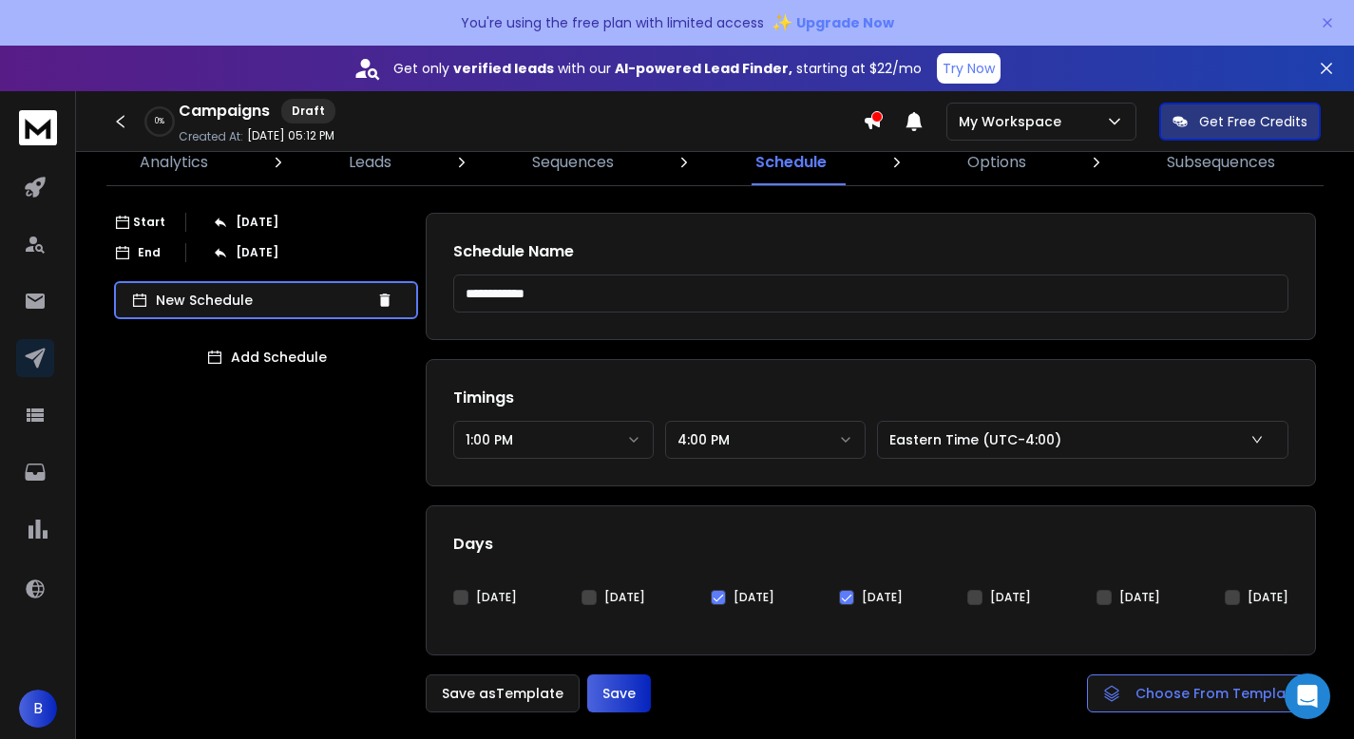
click at [592, 594] on div "Tuesday" at bounding box center [613, 597] width 64 height 15
click at [588, 597] on button "Tuesday" at bounding box center [588, 597] width 15 height 15
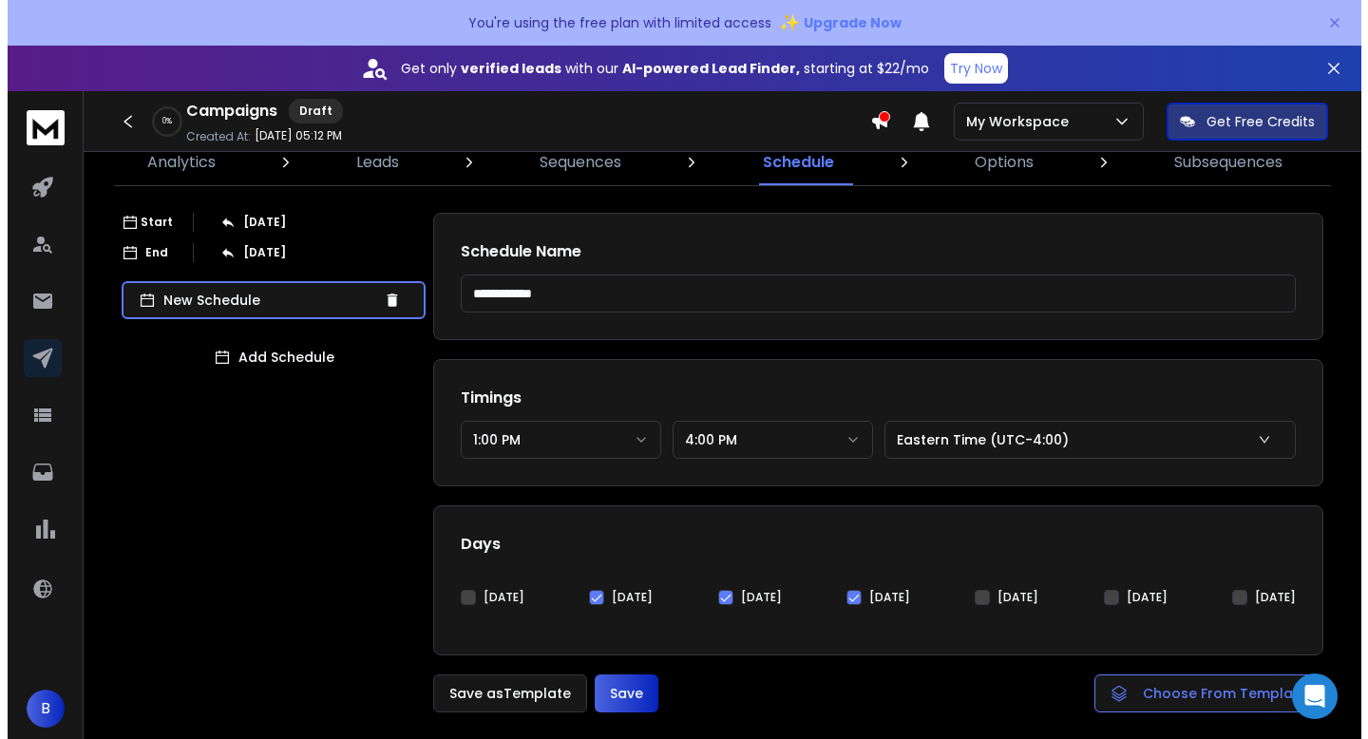
scroll to position [0, 0]
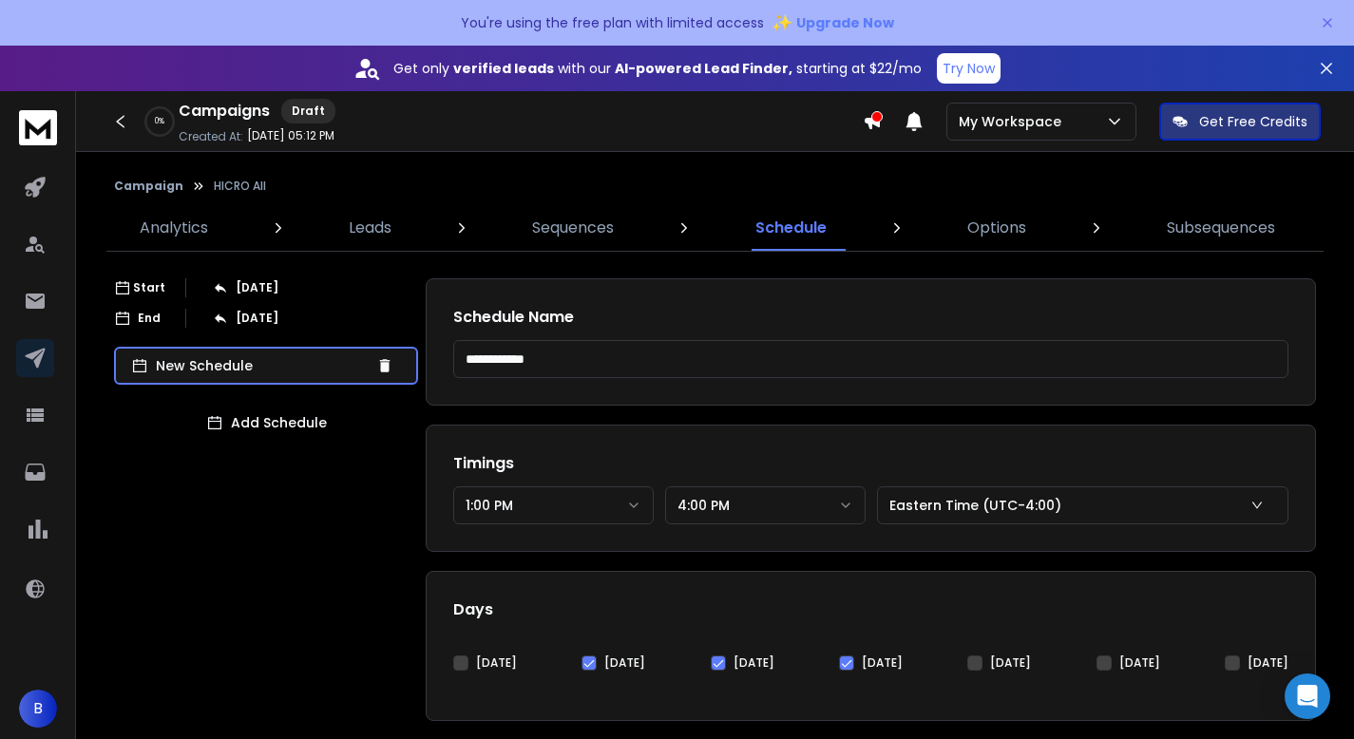
click at [982, 662] on button "Friday" at bounding box center [974, 662] width 15 height 15
click at [982, 667] on button "Friday" at bounding box center [974, 662] width 15 height 15
click at [982, 663] on button "Friday" at bounding box center [974, 662] width 15 height 15
click at [982, 659] on button "Friday" at bounding box center [974, 662] width 15 height 15
click at [999, 244] on link "Options" at bounding box center [997, 228] width 82 height 46
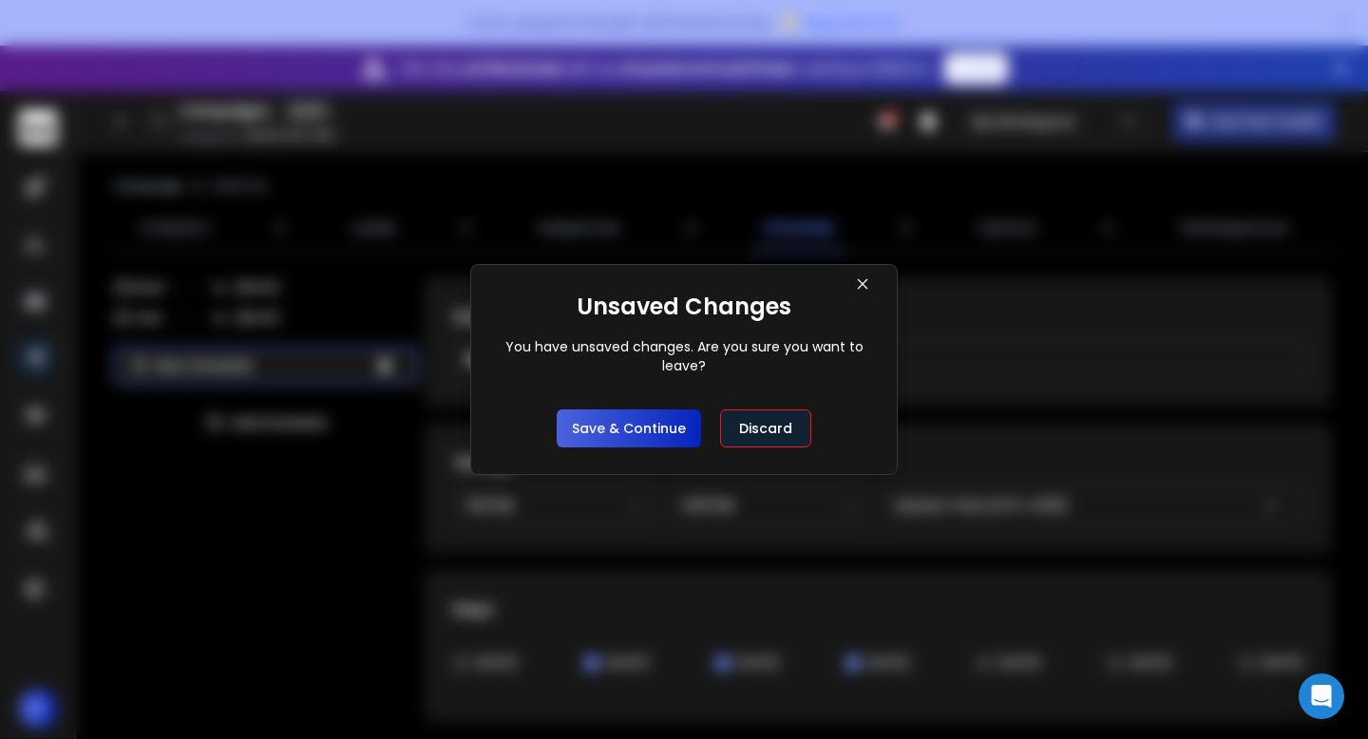
click at [656, 418] on button "Save & Continue" at bounding box center [629, 428] width 144 height 38
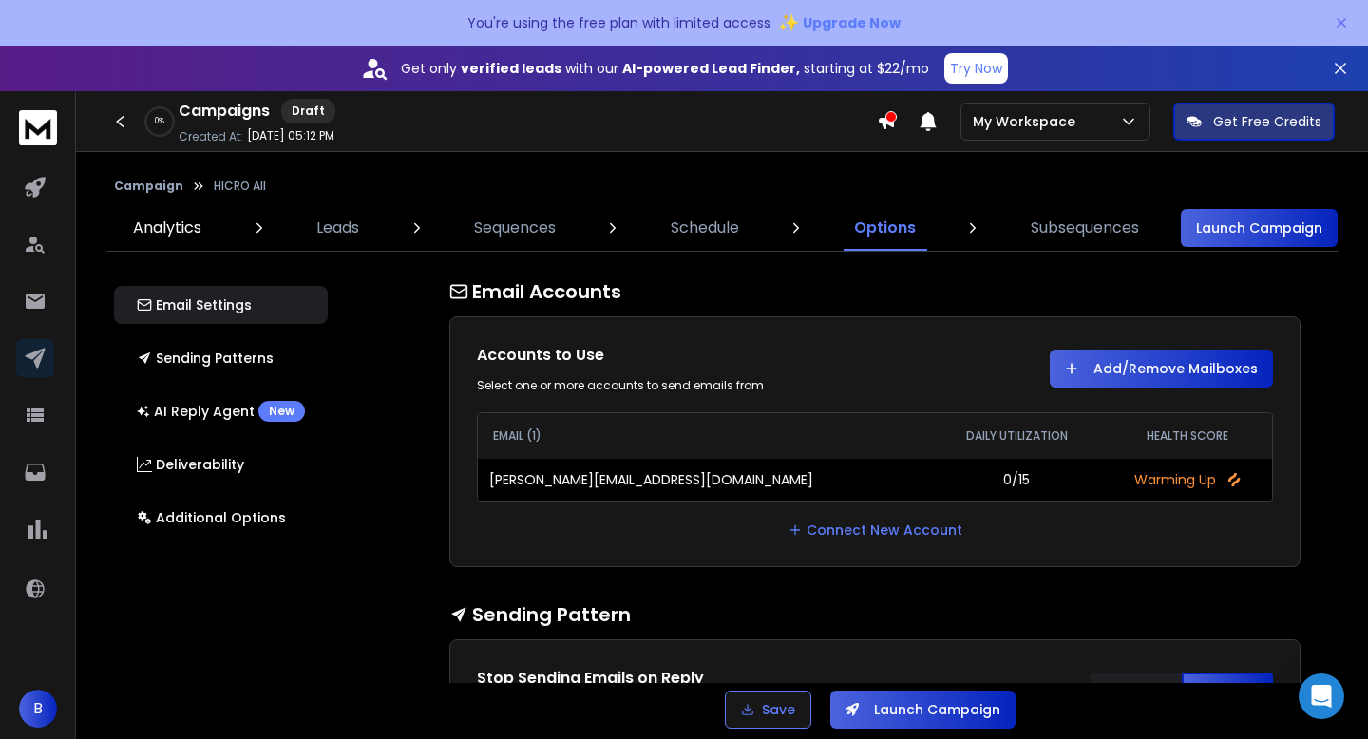
click at [180, 221] on p "Analytics" at bounding box center [167, 228] width 68 height 23
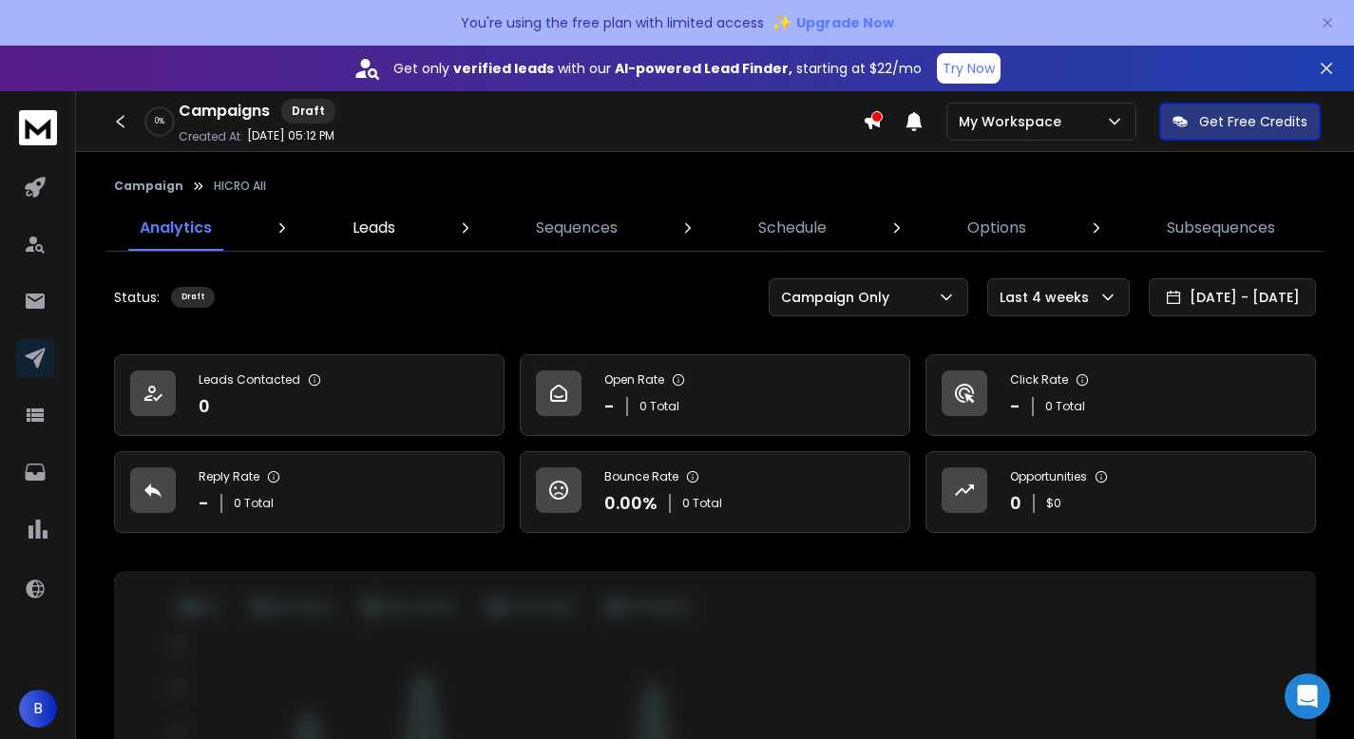
click at [368, 226] on p "Leads" at bounding box center [373, 228] width 43 height 23
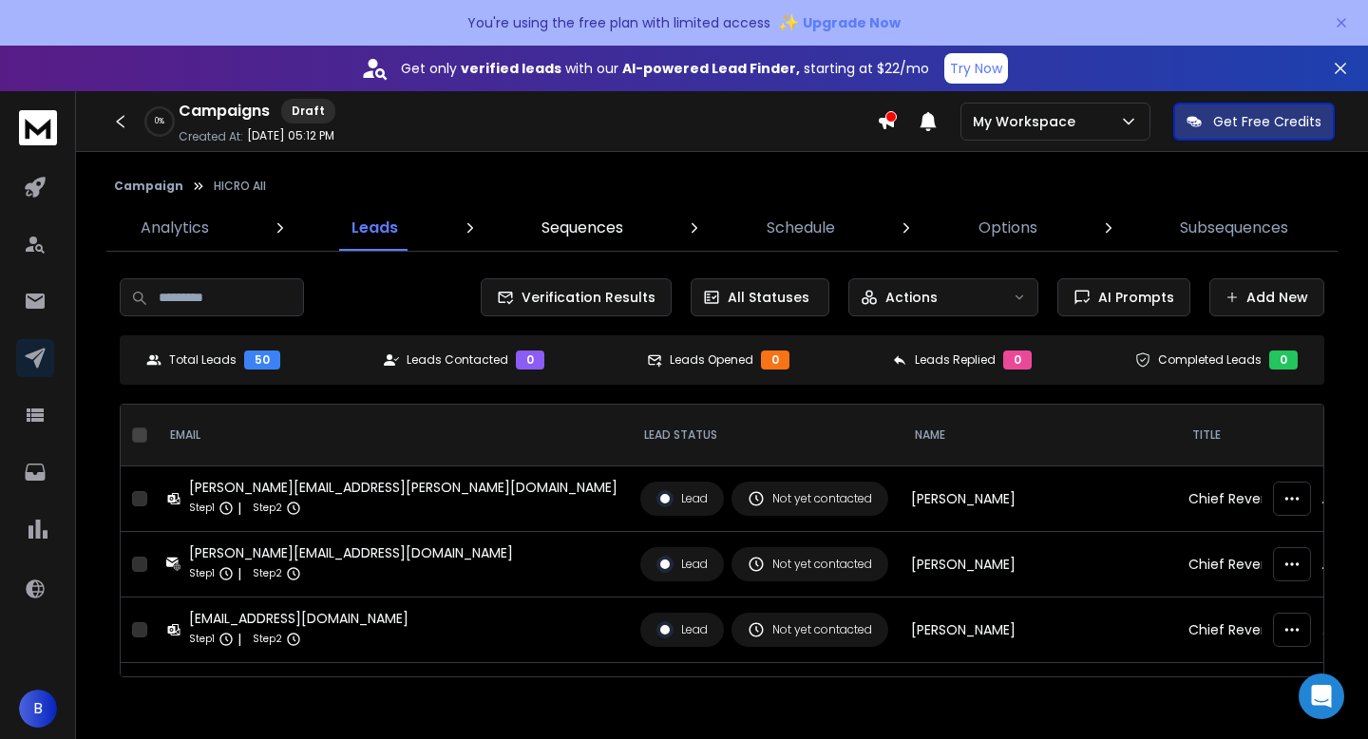
click at [620, 222] on p "Sequences" at bounding box center [582, 228] width 82 height 23
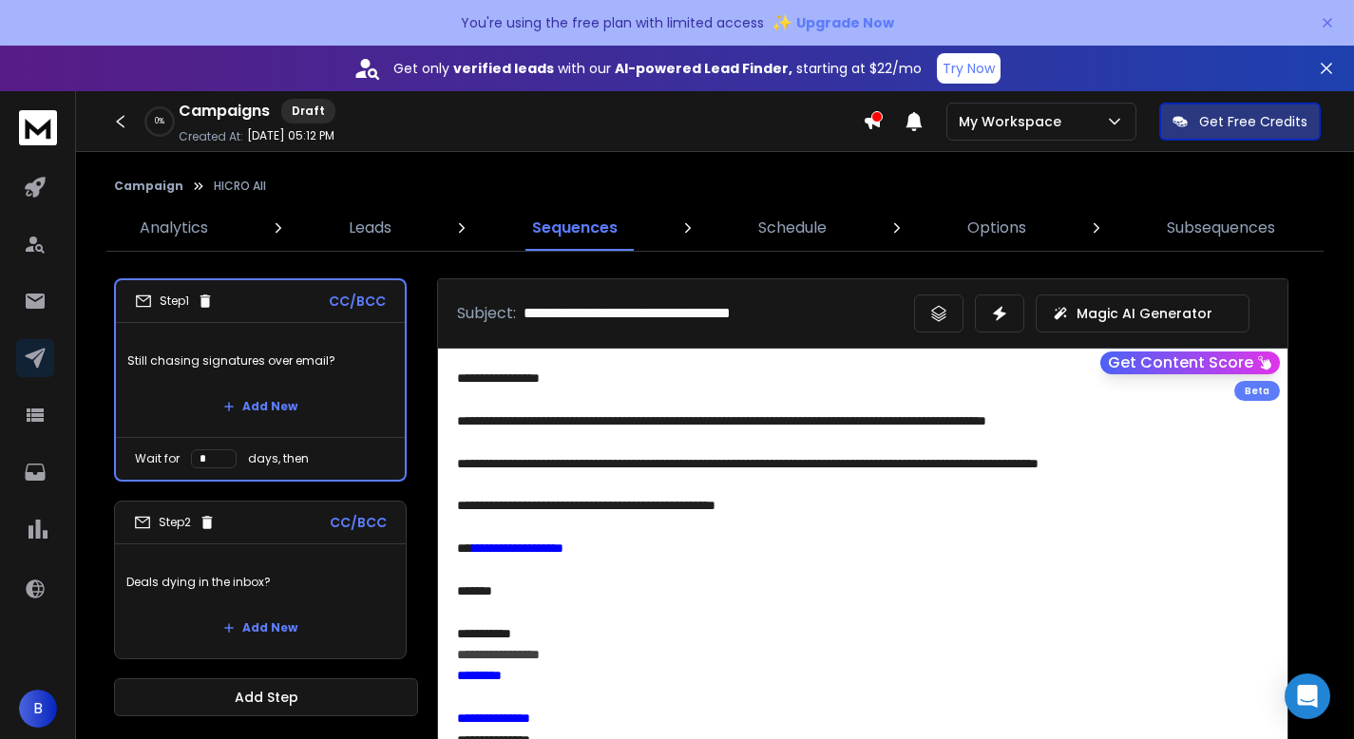
click at [216, 464] on input "*" at bounding box center [214, 458] width 46 height 19
click at [422, 490] on div "**********" at bounding box center [715, 562] width 1202 height 569
click at [792, 219] on p "Schedule" at bounding box center [792, 228] width 68 height 23
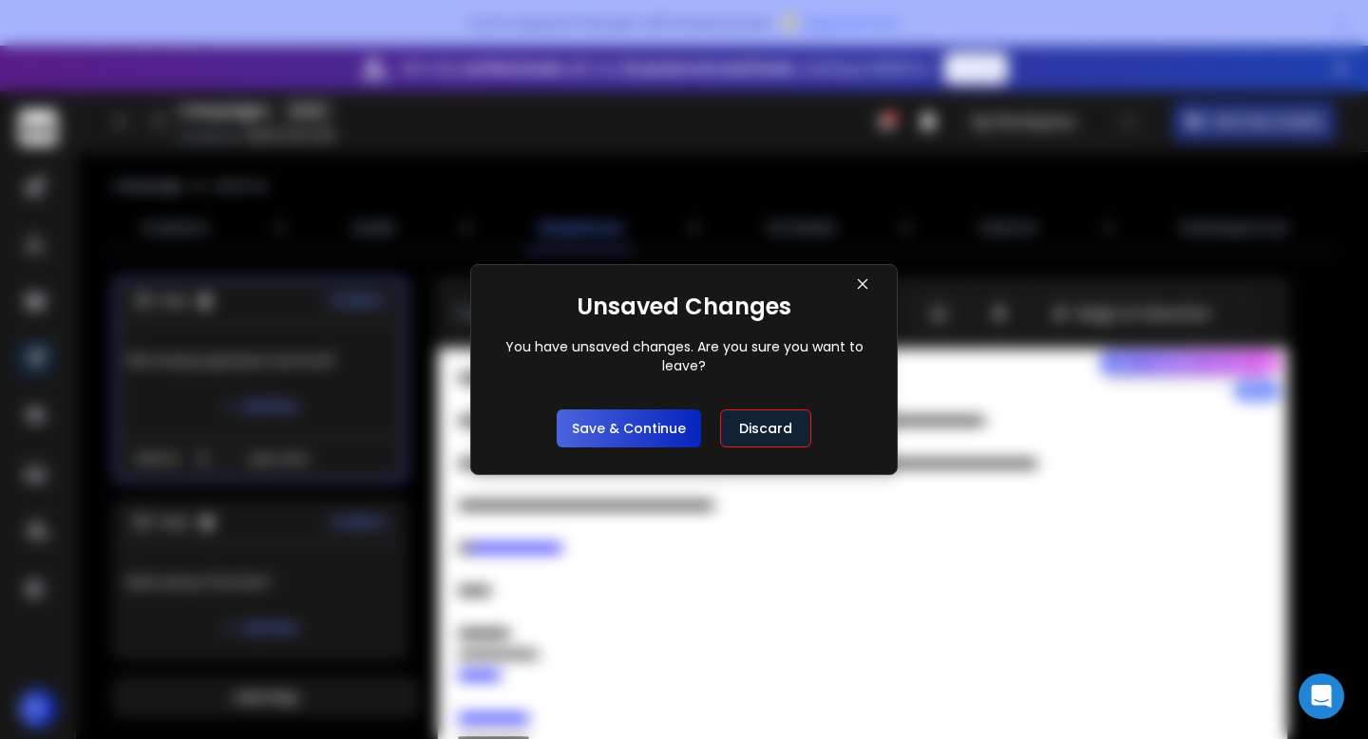
click at [651, 420] on button "Save & Continue" at bounding box center [629, 428] width 144 height 38
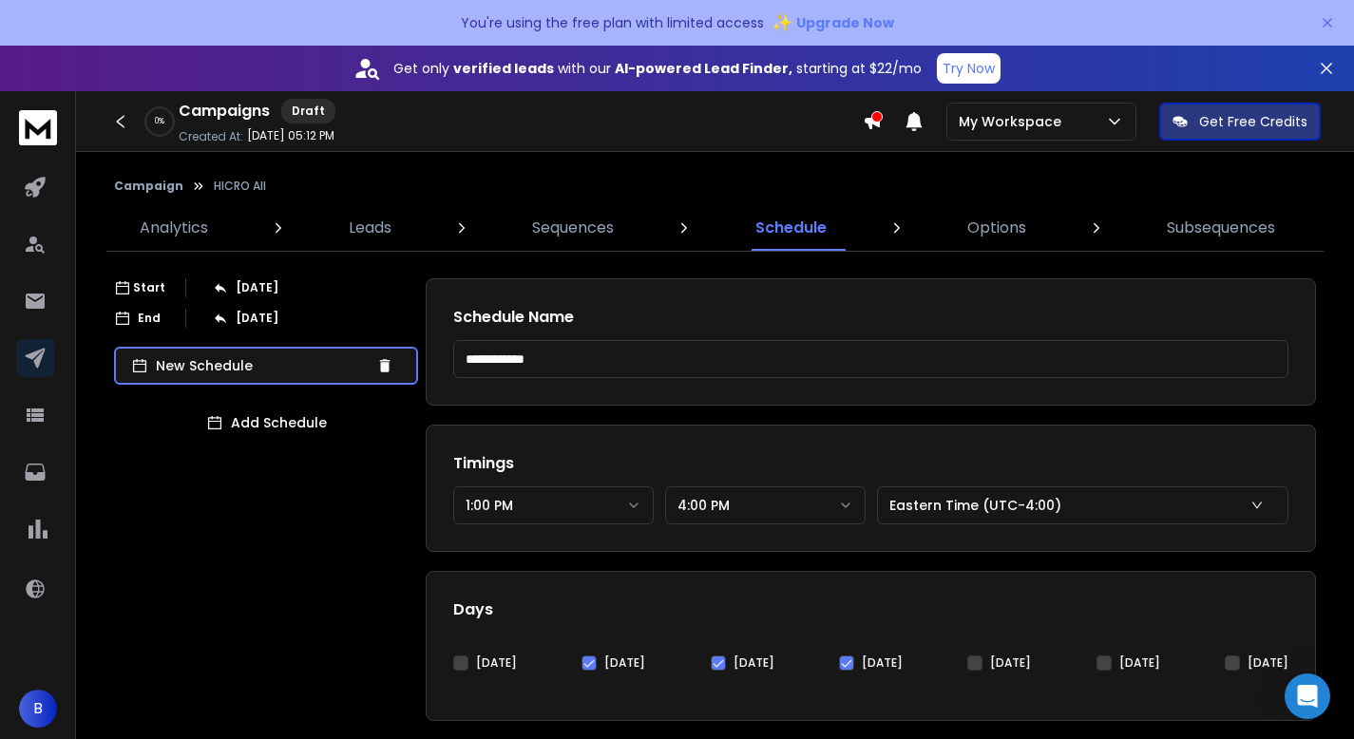
click at [706, 353] on input "**********" at bounding box center [870, 359] width 835 height 38
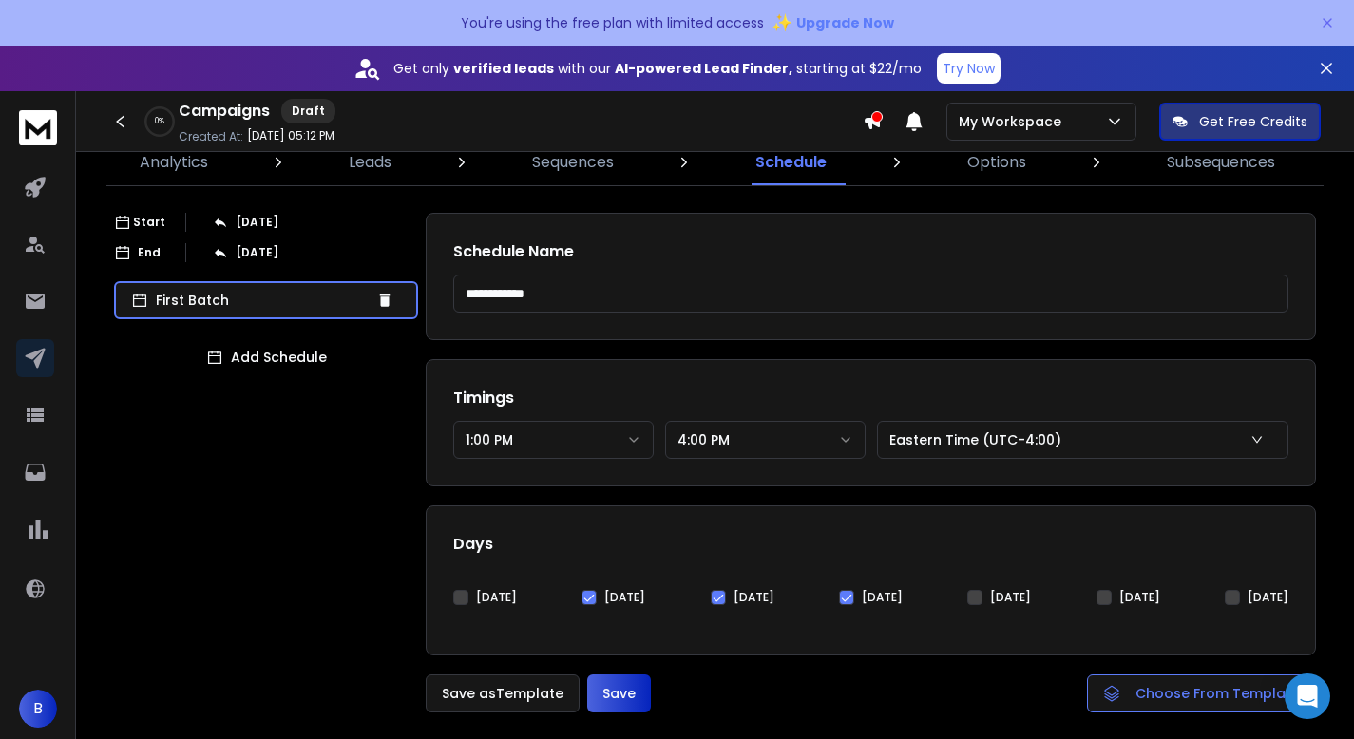
type input "**********"
click at [620, 685] on button "Save" at bounding box center [619, 693] width 64 height 38
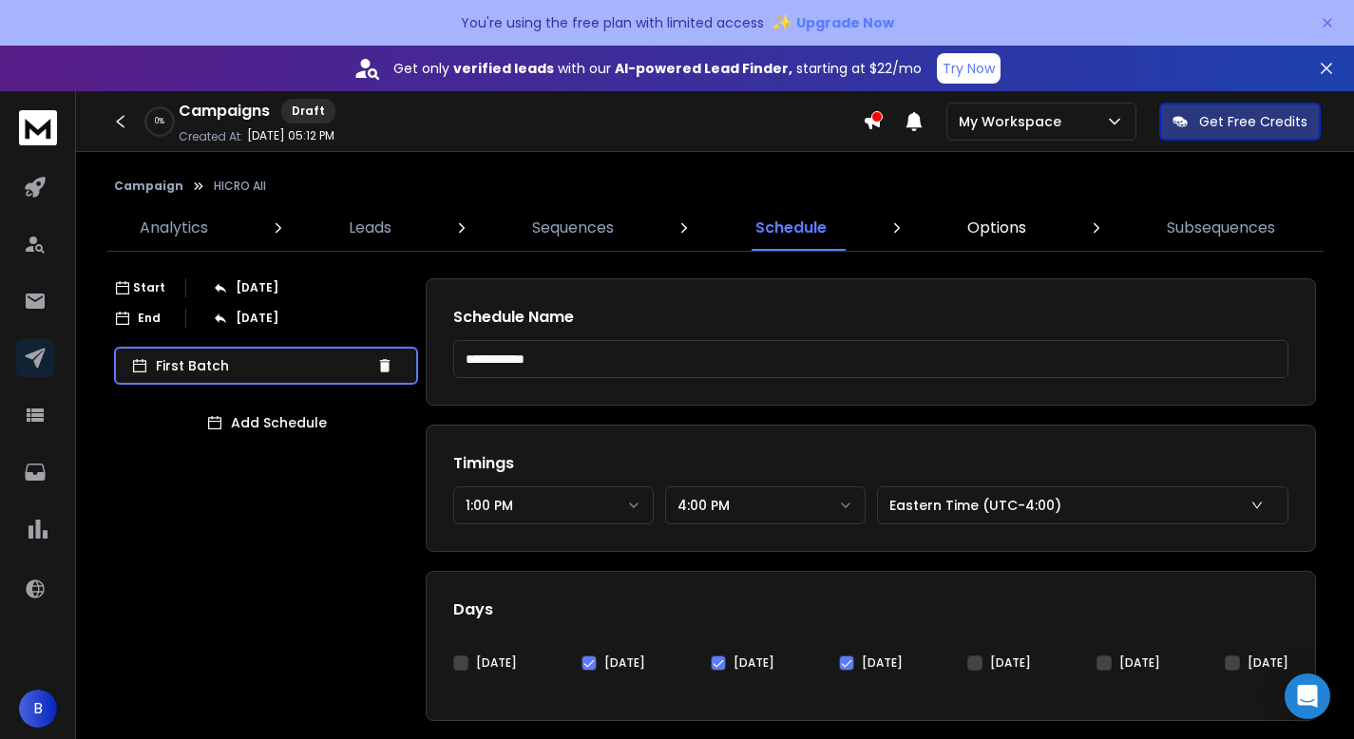
click at [1000, 217] on p "Options" at bounding box center [996, 228] width 59 height 23
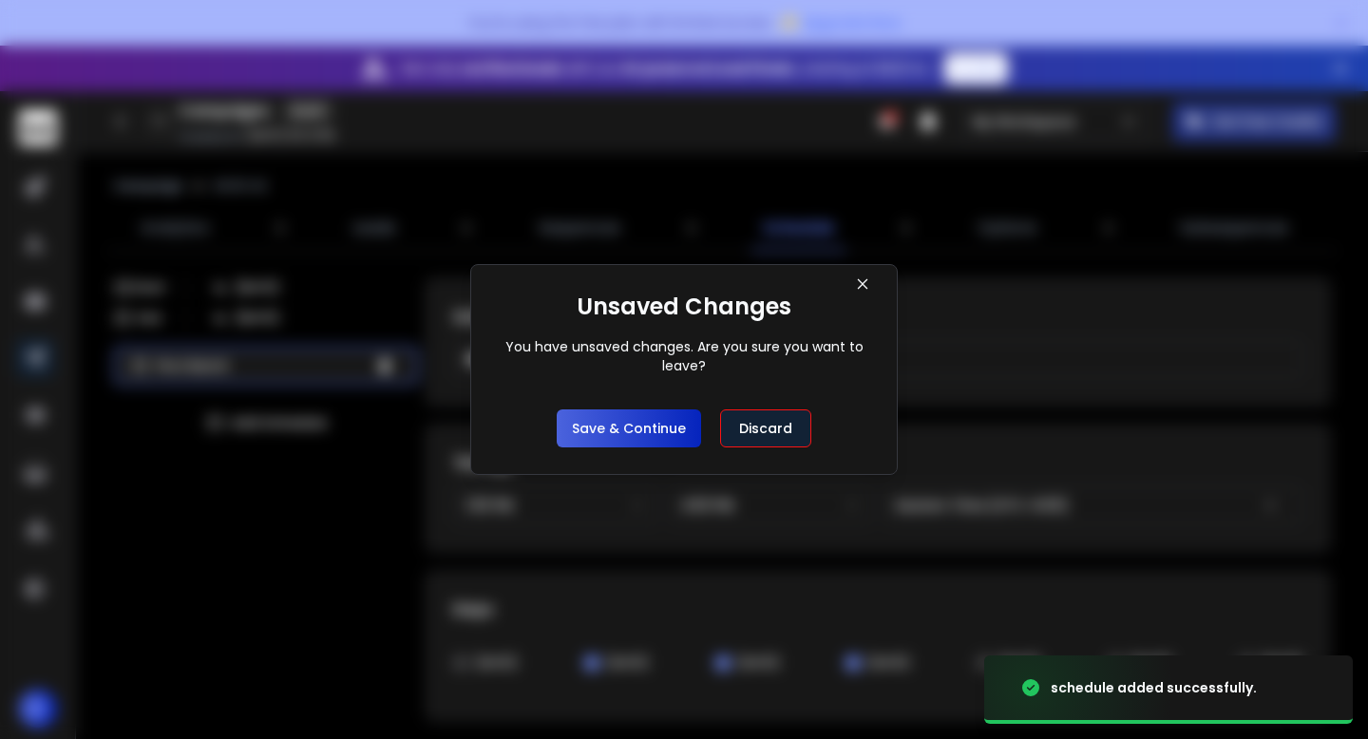
click at [648, 424] on button "Save & Continue" at bounding box center [629, 428] width 144 height 38
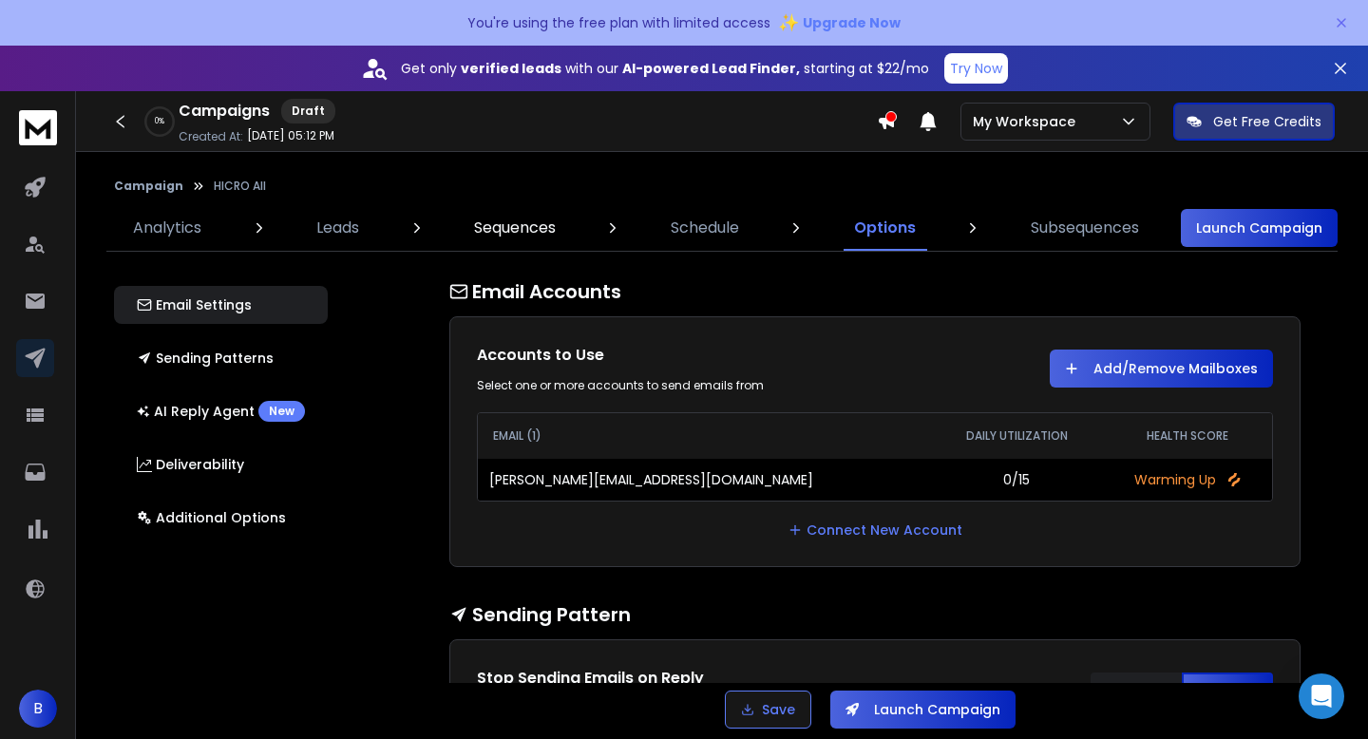
click at [558, 239] on link "Sequences" at bounding box center [515, 228] width 104 height 46
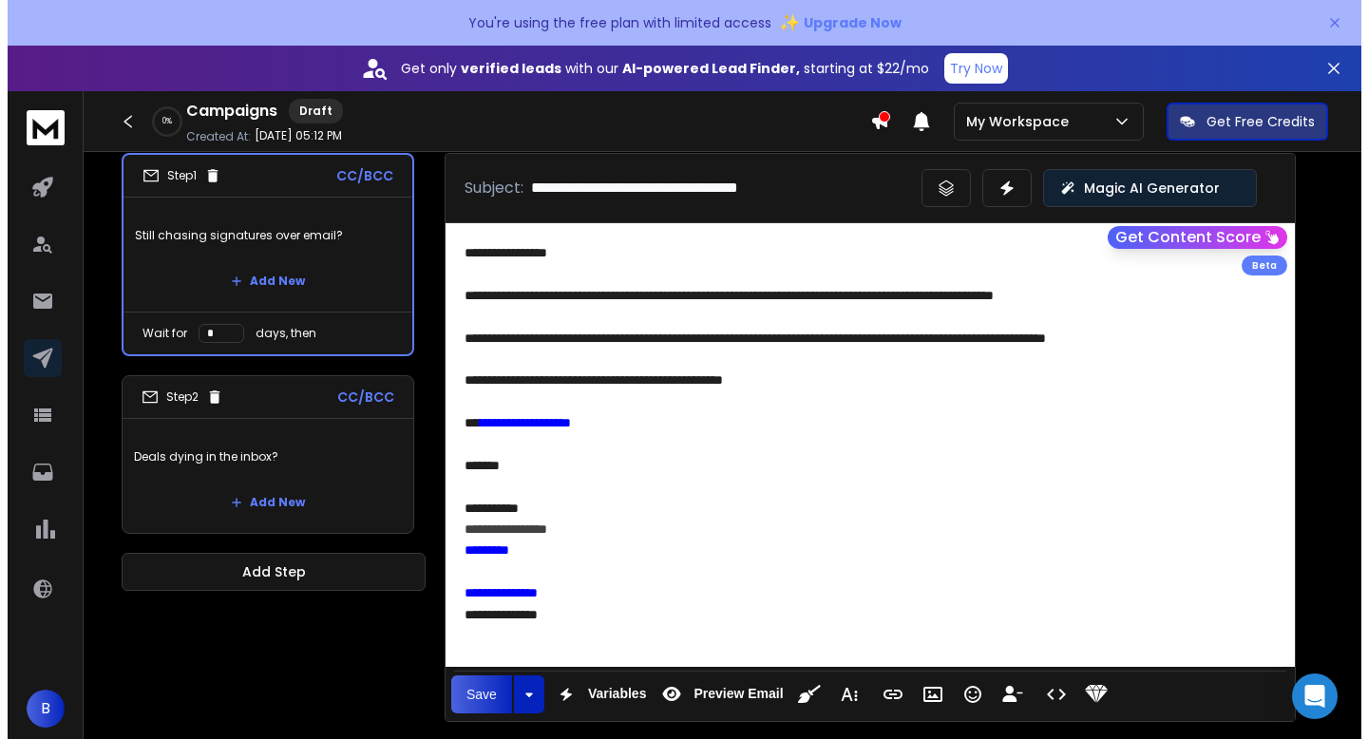
scroll to position [135, 0]
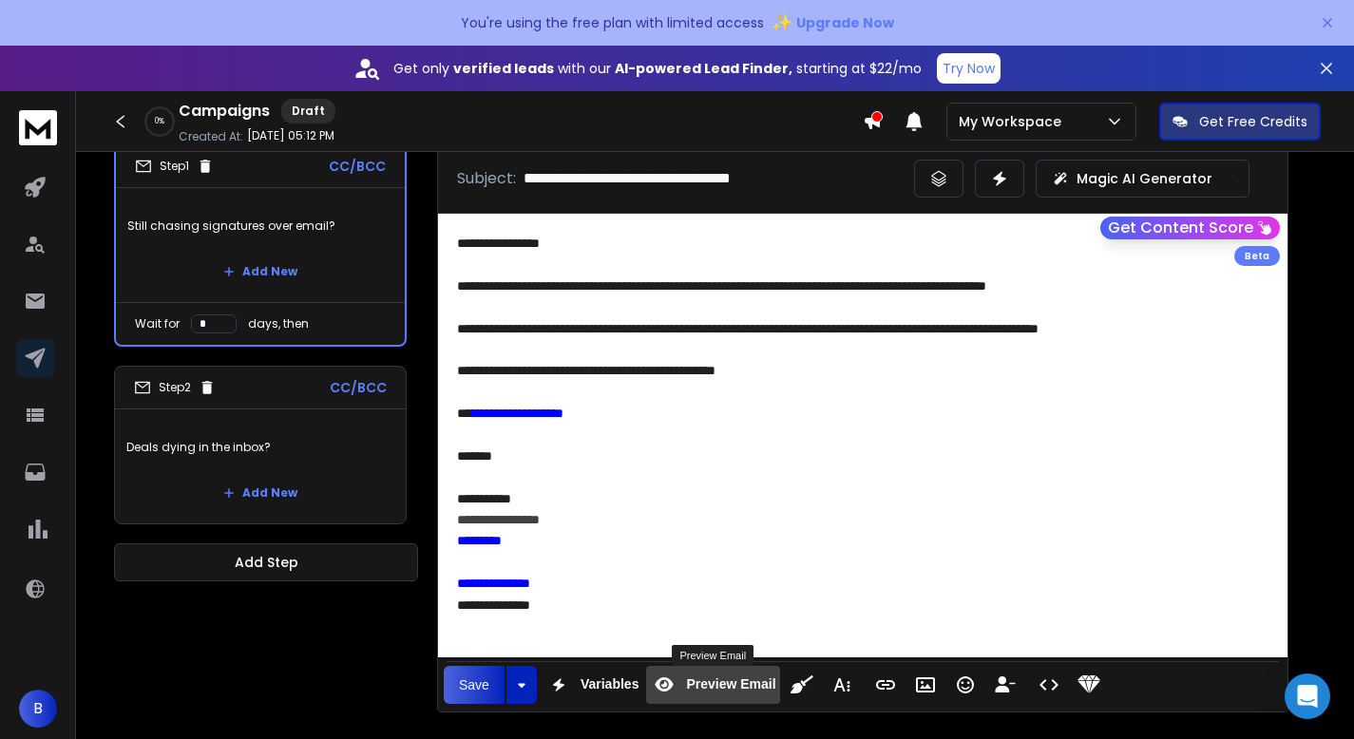
click at [730, 693] on span "Preview Email" at bounding box center [730, 684] width 97 height 16
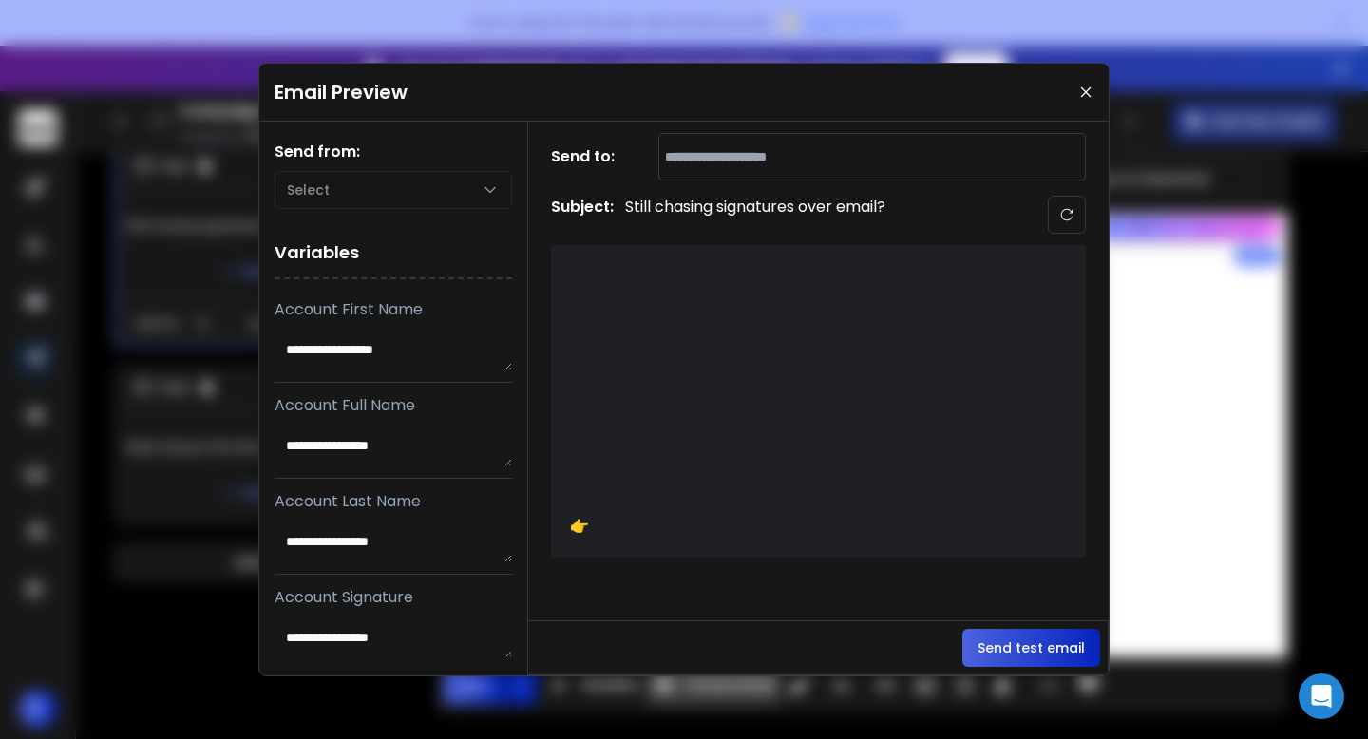
type textarea "*****"
type textarea "**********"
type textarea "******"
type textarea "**********"
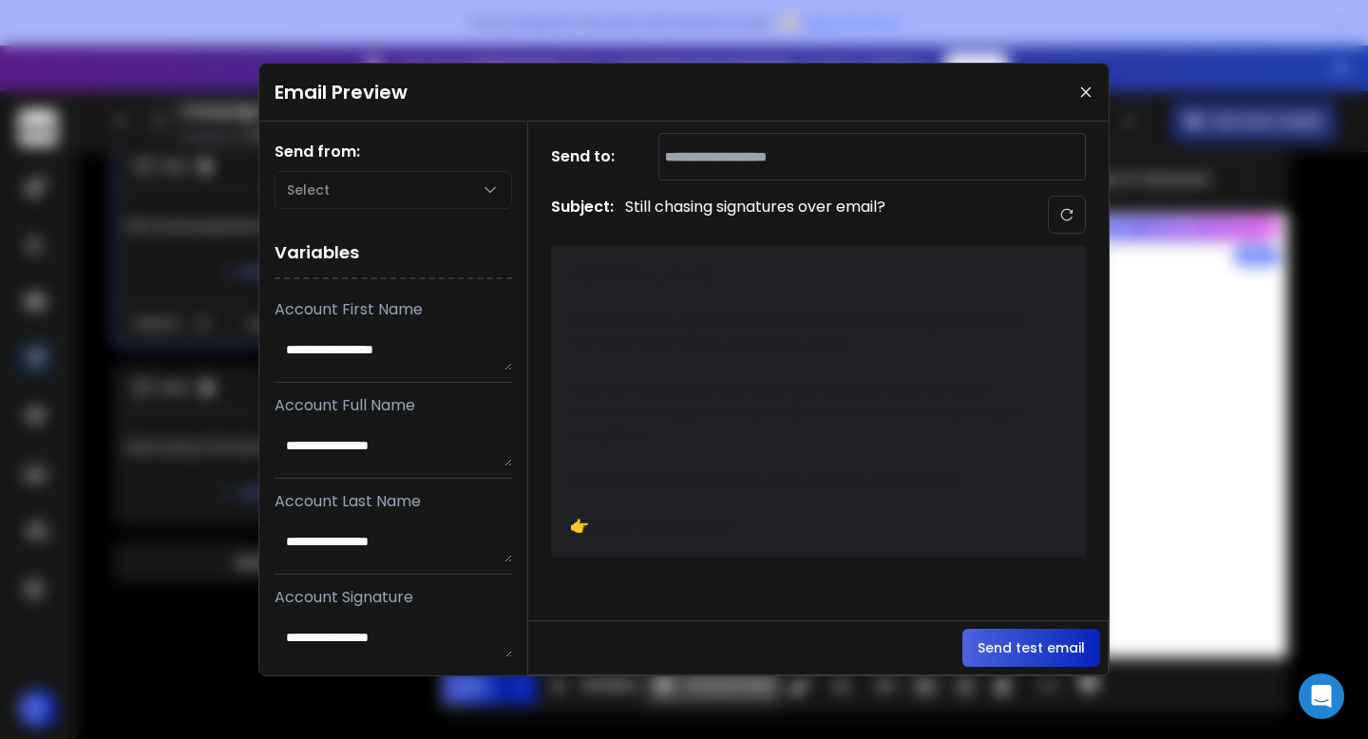
type textarea "**********"
type textarea "*****"
type textarea "**********"
type textarea "*****"
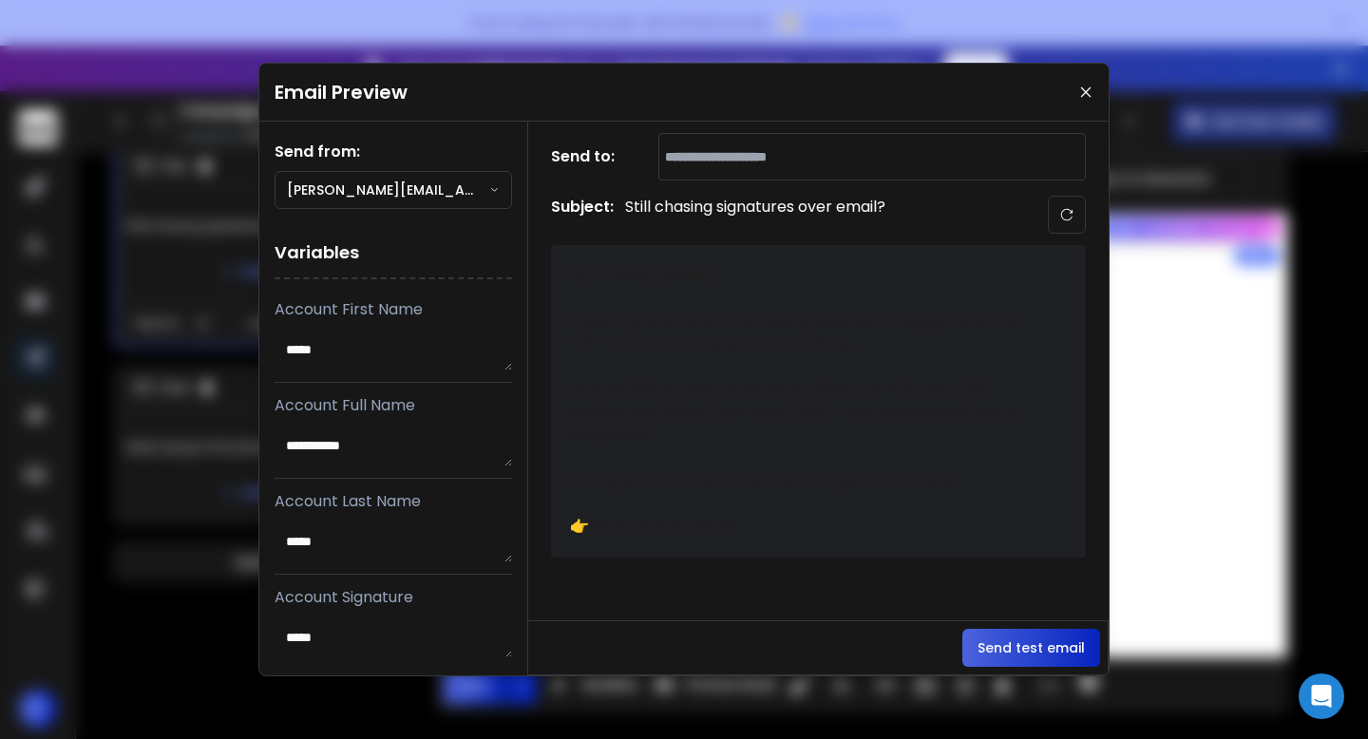
click at [755, 158] on input at bounding box center [872, 157] width 414 height 34
type input "**********"
click at [1002, 641] on button "Send test email" at bounding box center [1031, 648] width 138 height 38
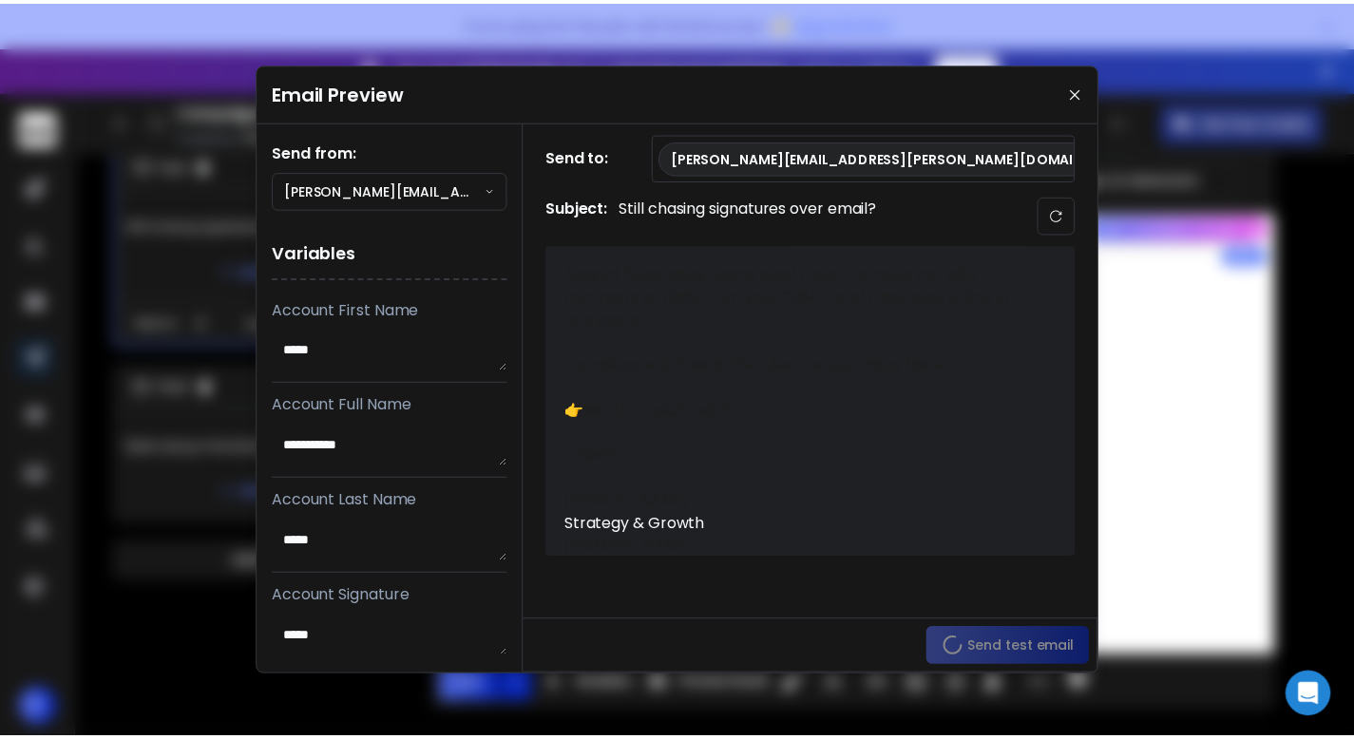
scroll to position [267, 0]
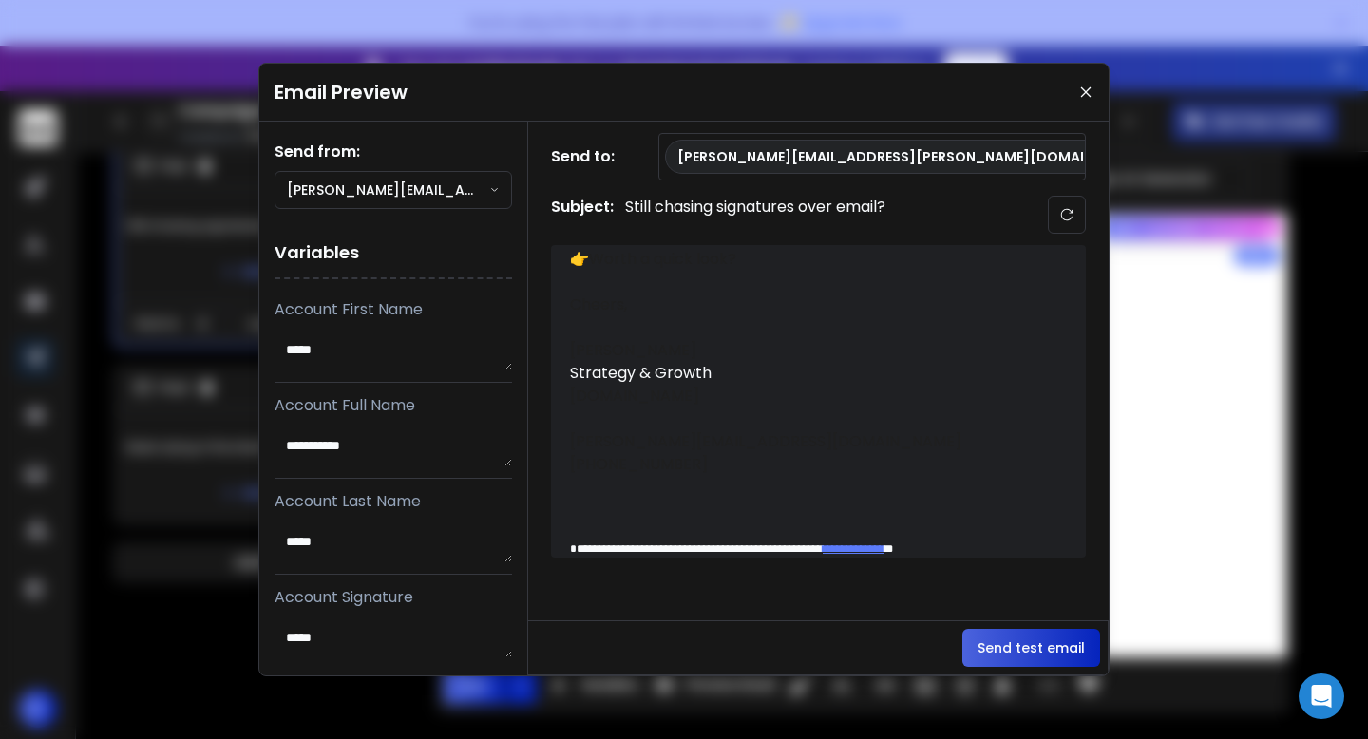
click at [1087, 90] on icon at bounding box center [1086, 92] width 10 height 10
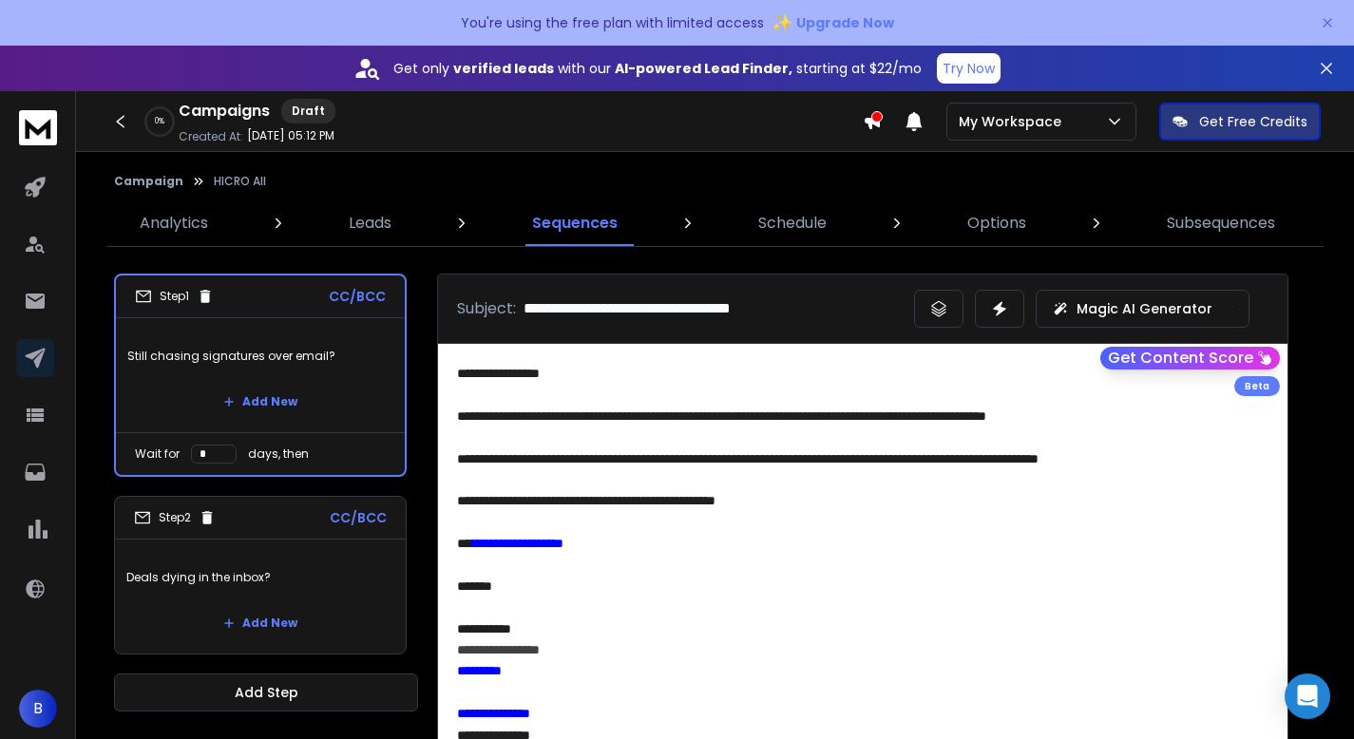
scroll to position [0, 0]
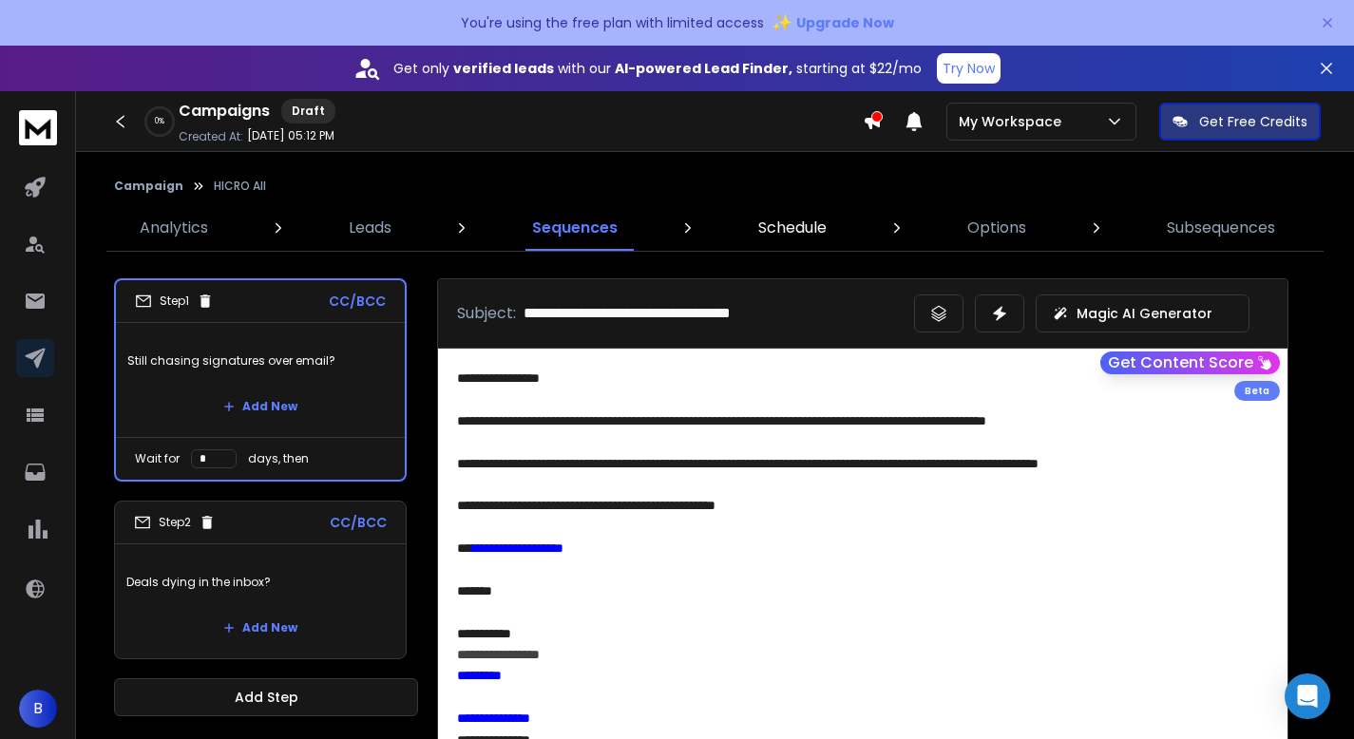
click at [791, 219] on p "Schedule" at bounding box center [792, 228] width 68 height 23
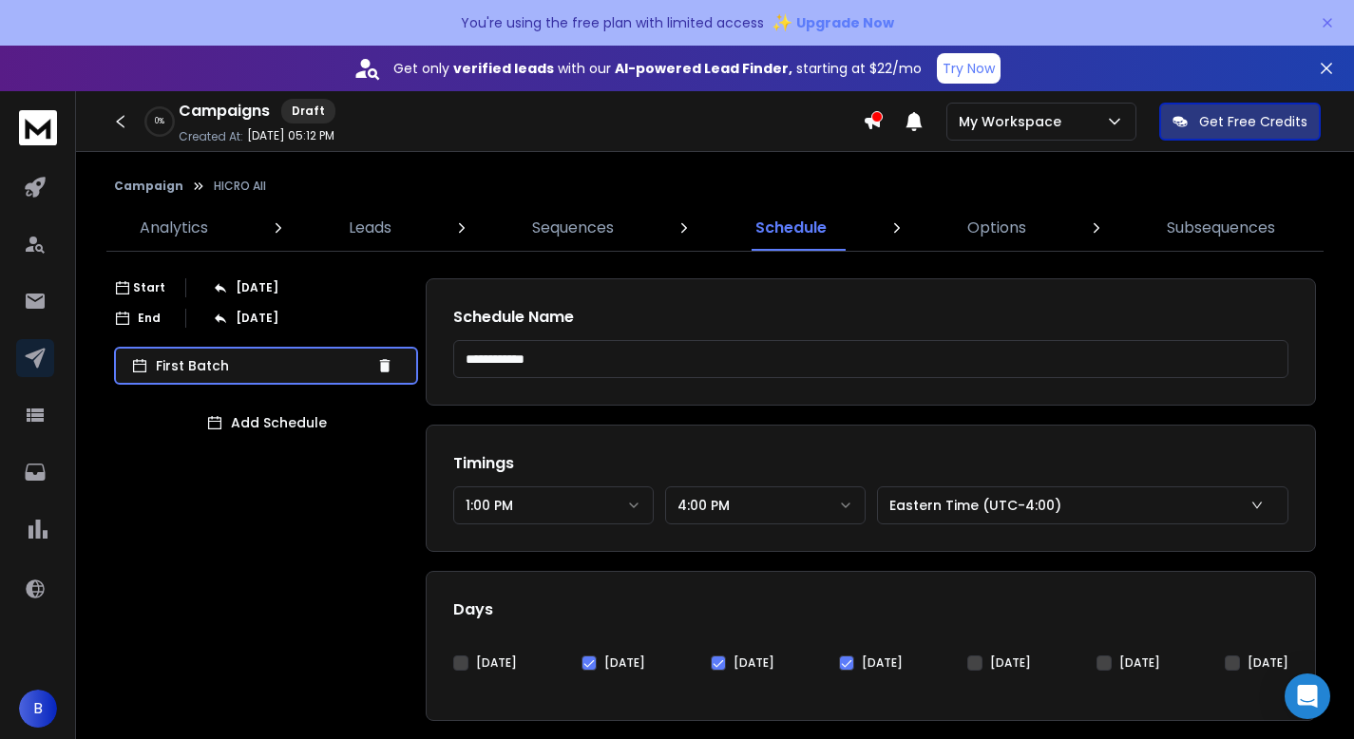
scroll to position [66, 0]
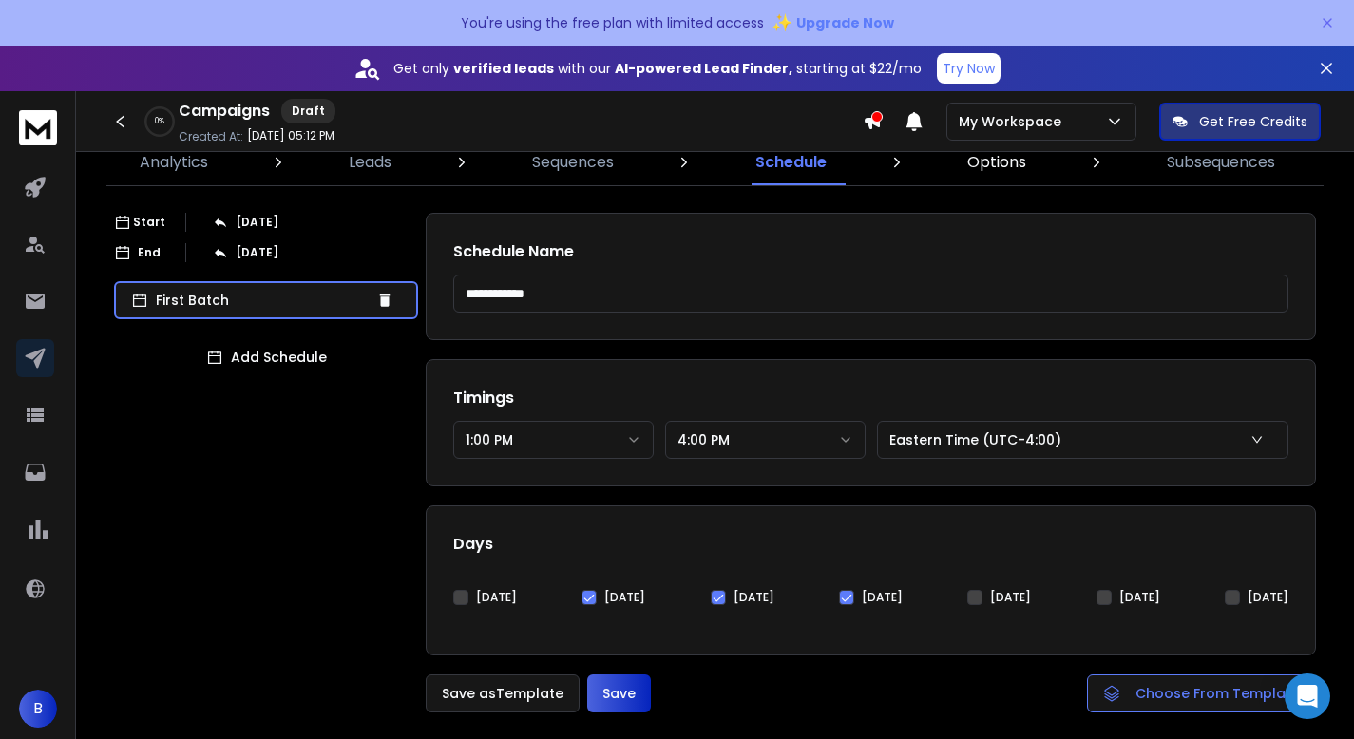
click at [1008, 179] on link "Options" at bounding box center [997, 163] width 82 height 46
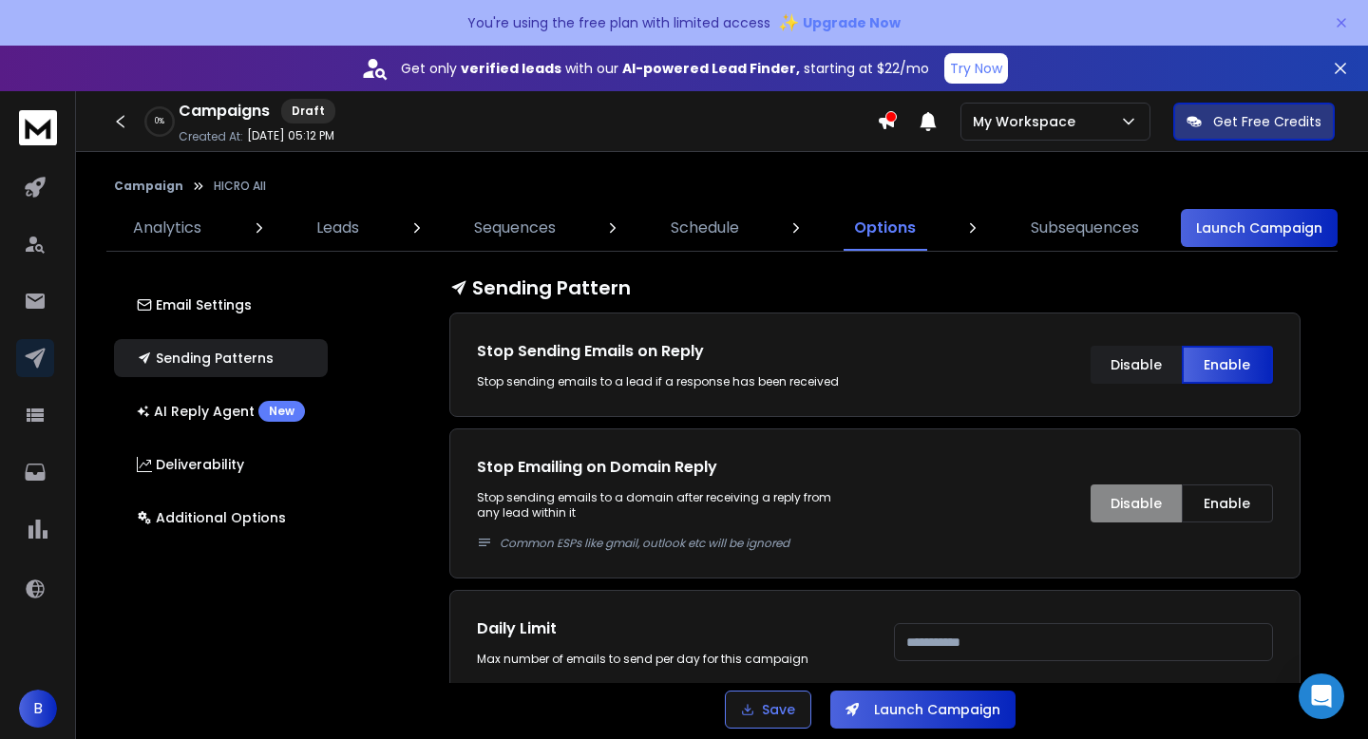
scroll to position [348, 0]
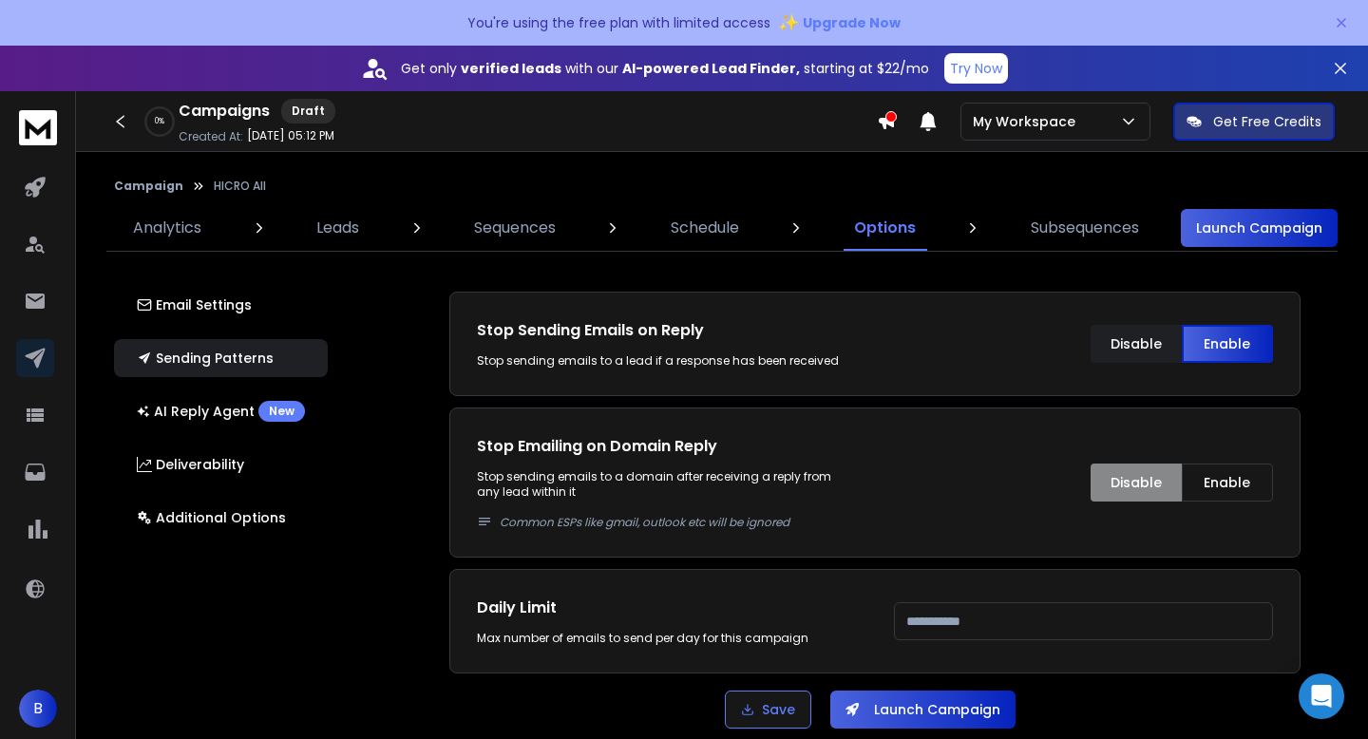
click at [950, 704] on button "Launch Campaign" at bounding box center [922, 710] width 185 height 38
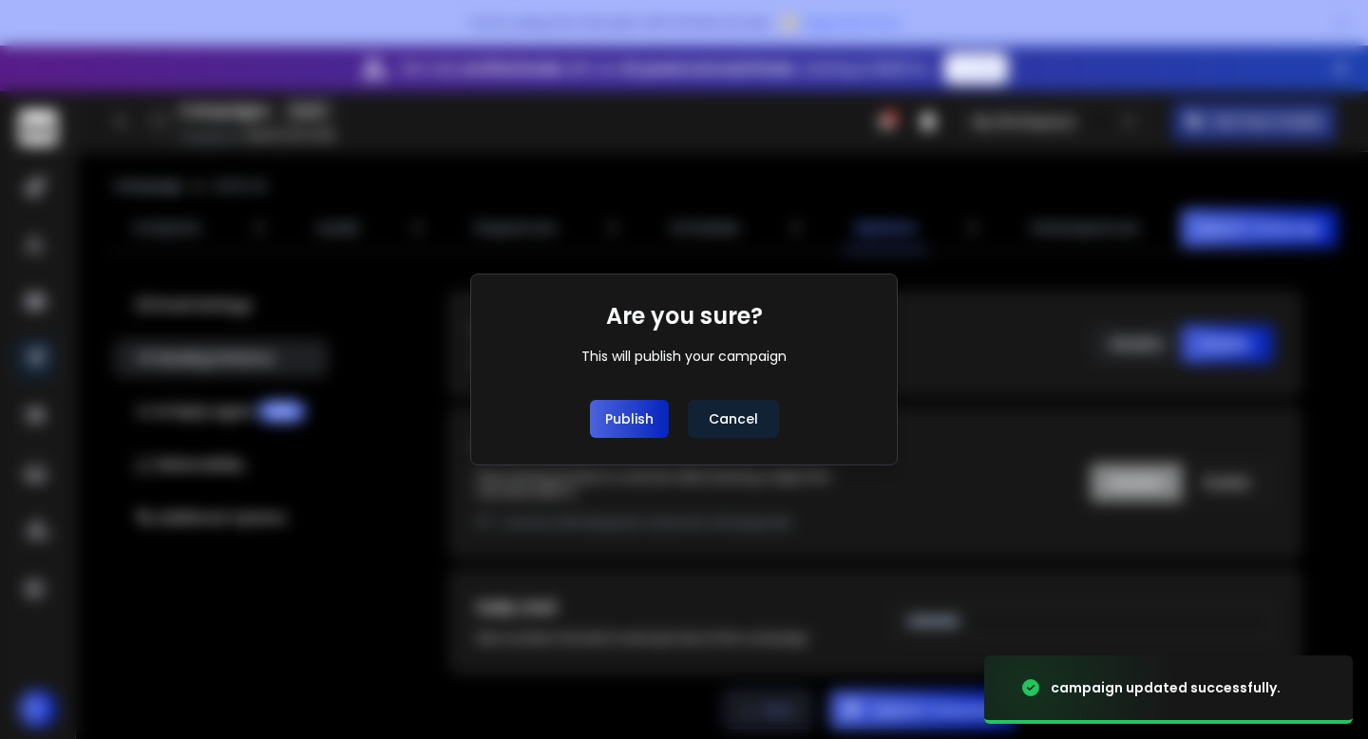
click at [646, 421] on button "Publish" at bounding box center [629, 419] width 79 height 38
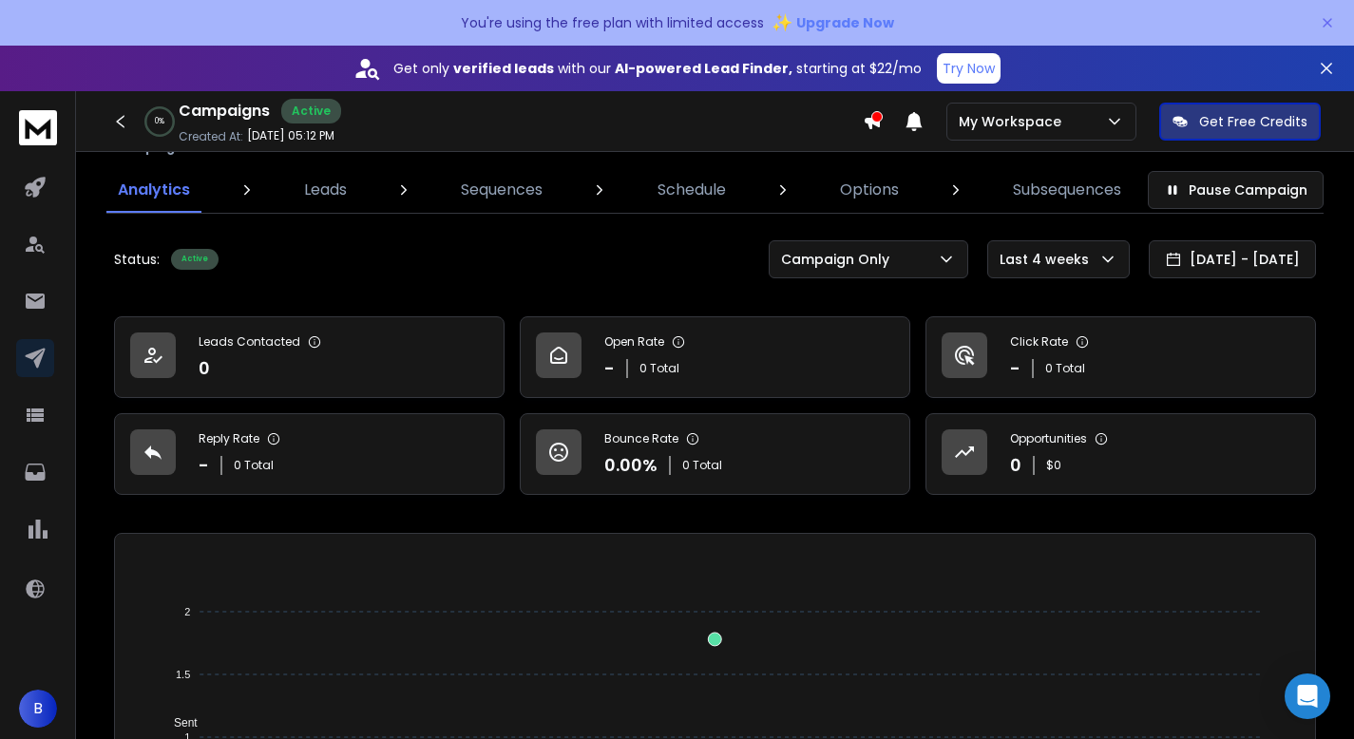
scroll to position [18, 0]
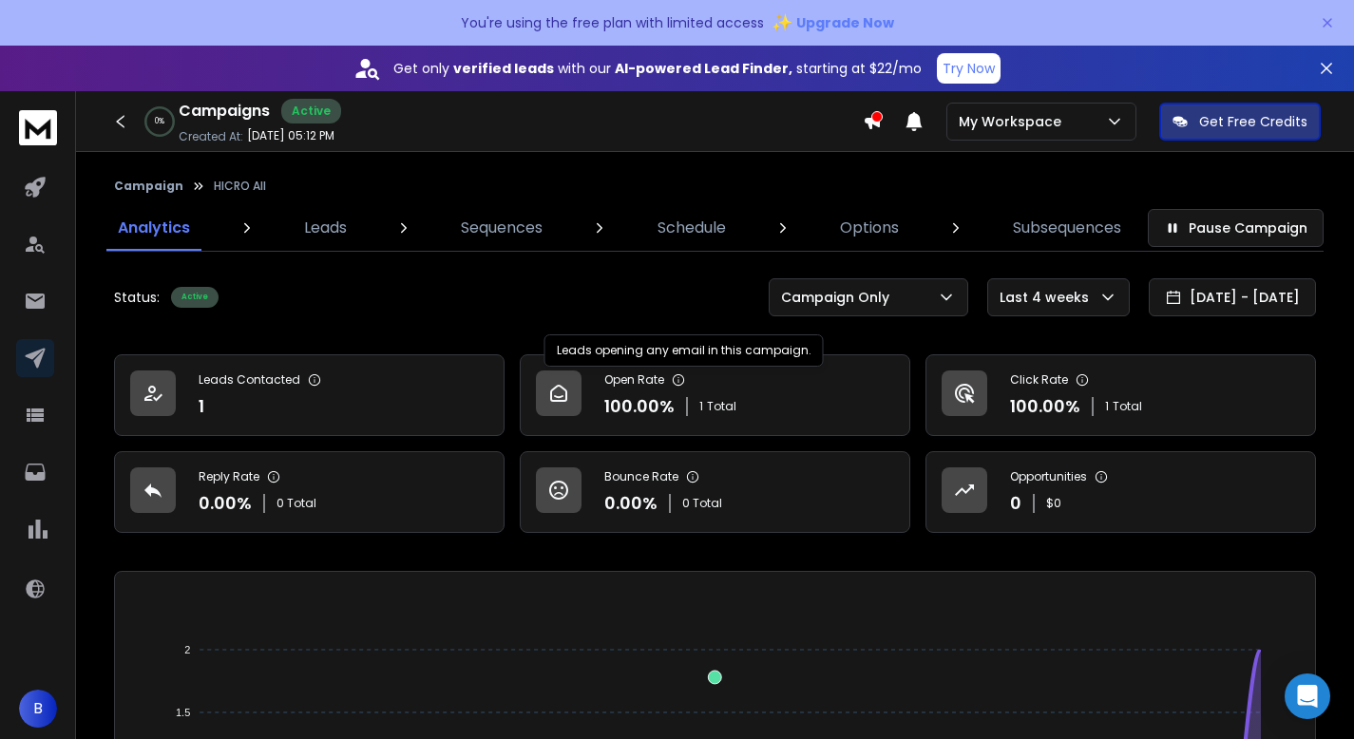
click at [679, 379] on icon at bounding box center [678, 379] width 13 height 13
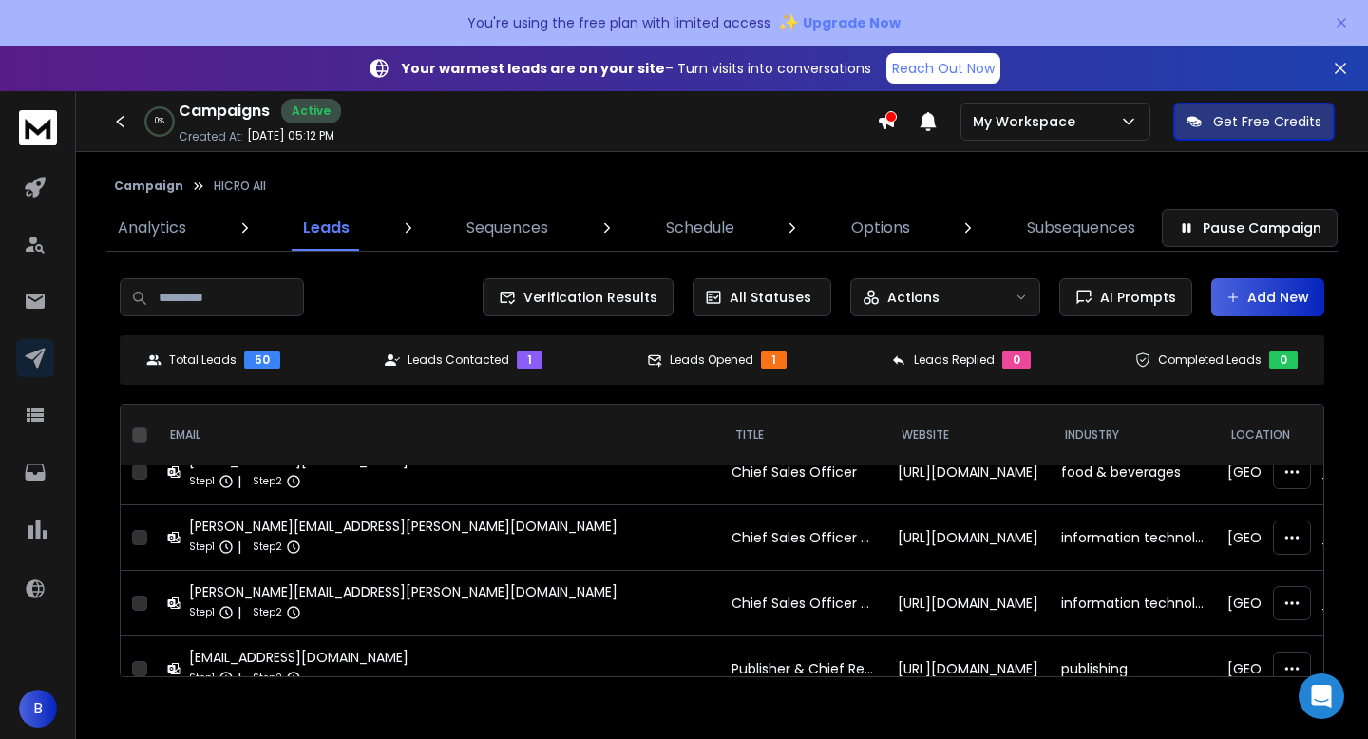
scroll to position [819, 504]
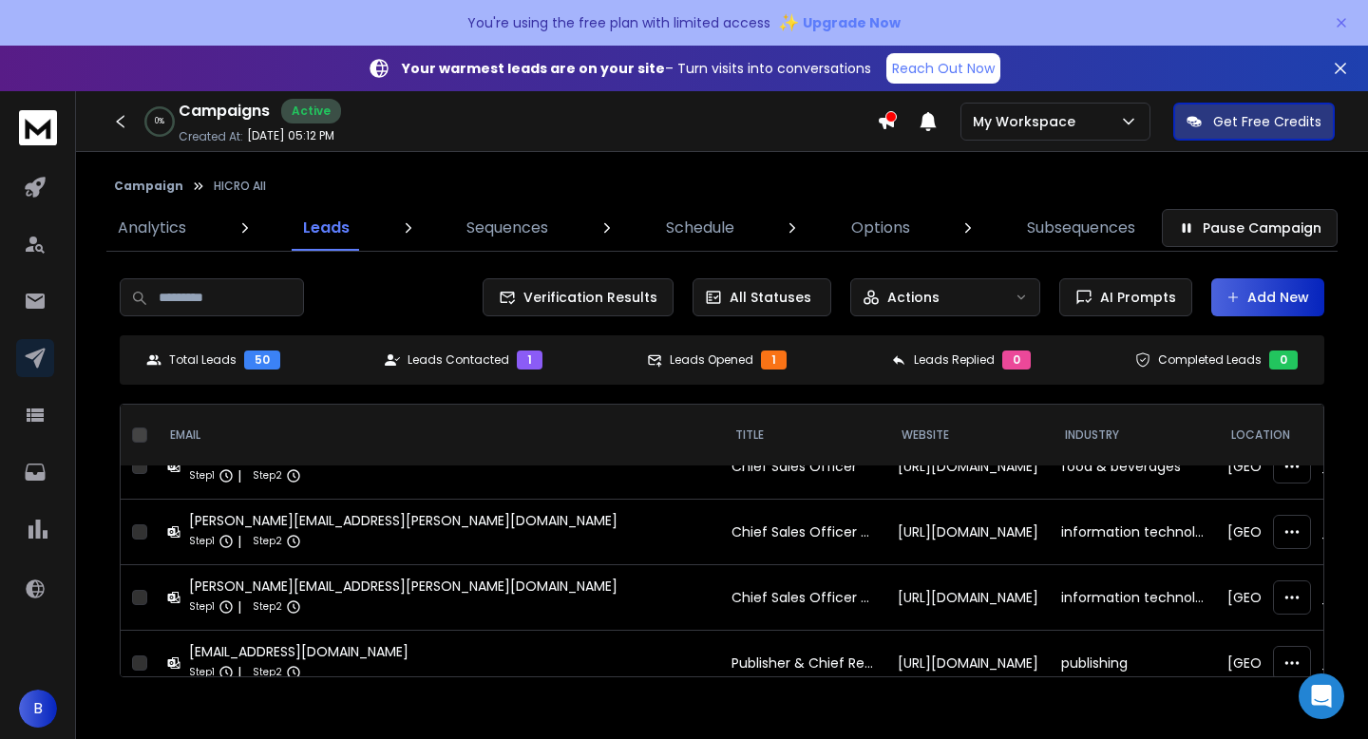
click at [1274, 593] on button "button" at bounding box center [1293, 597] width 38 height 34
click at [1238, 672] on p "Pause Lead" at bounding box center [1244, 668] width 75 height 19
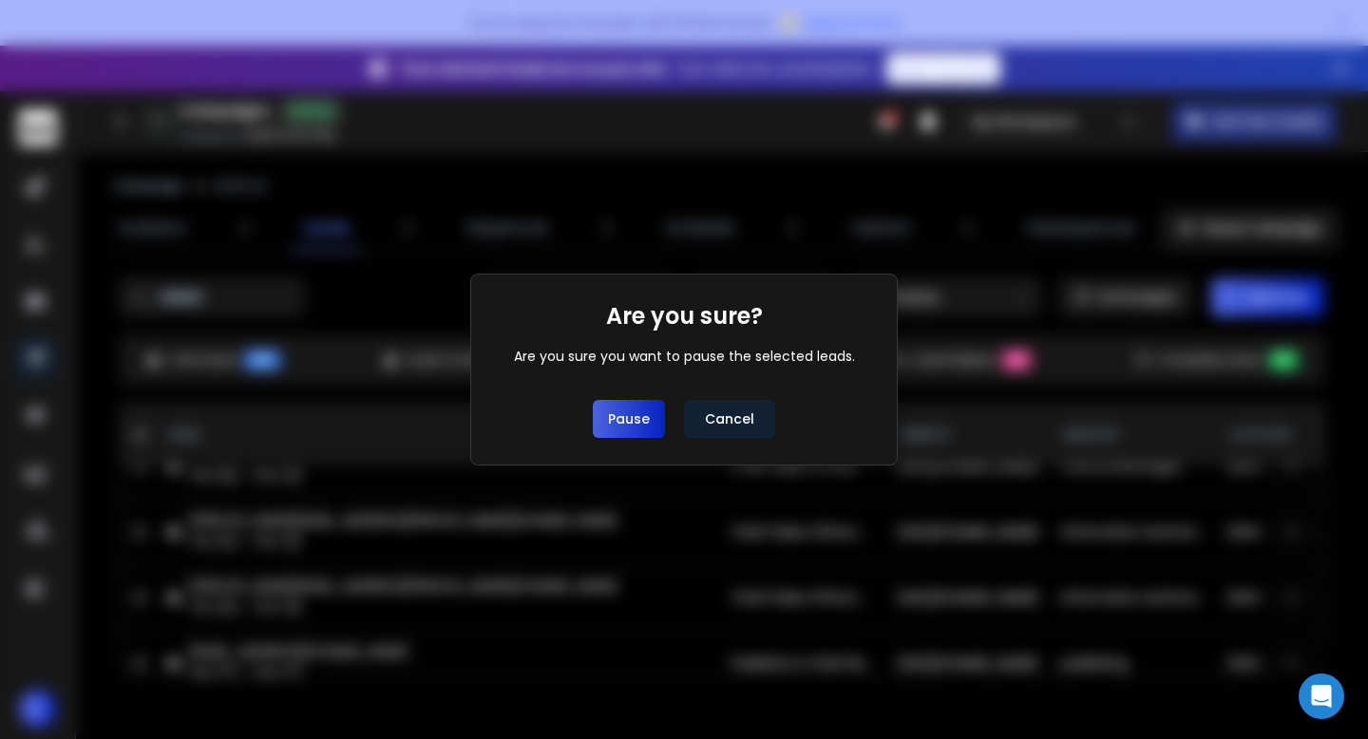
click at [632, 424] on button "Pause" at bounding box center [629, 419] width 72 height 38
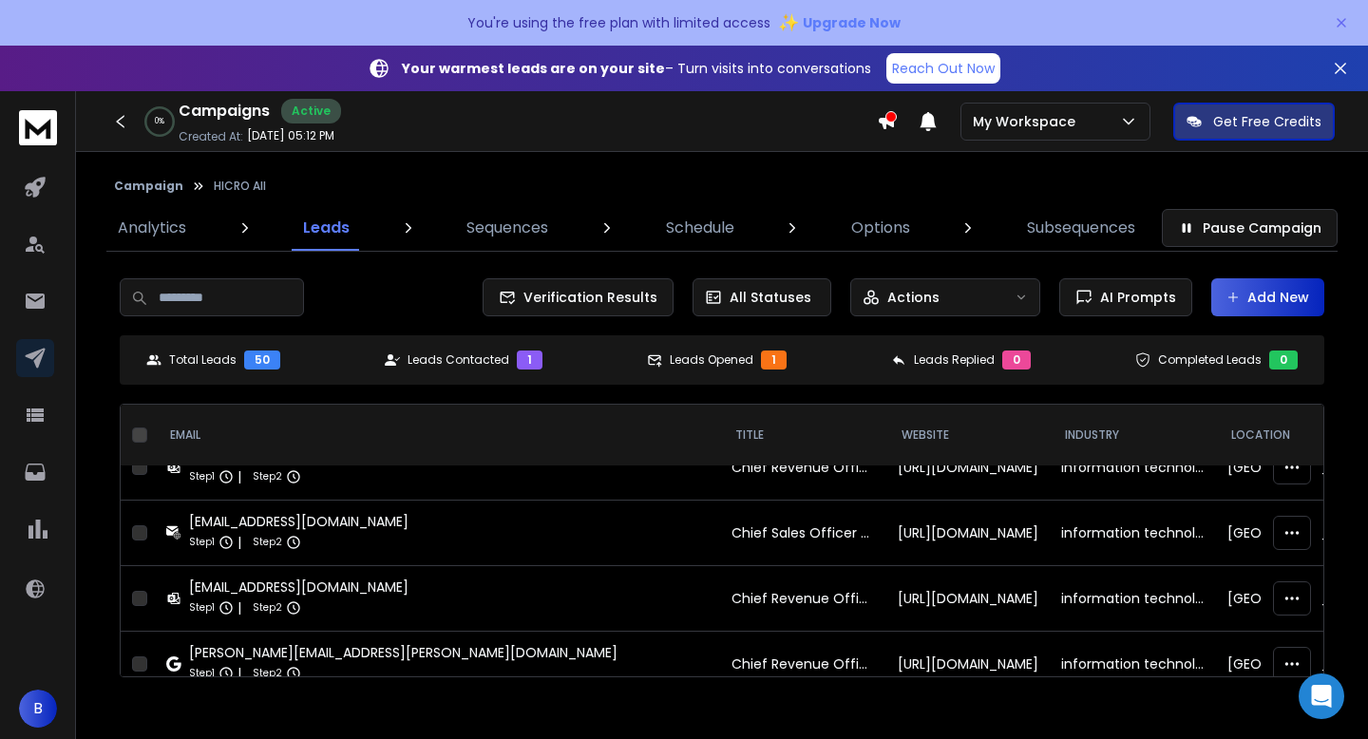
scroll to position [1731, 504]
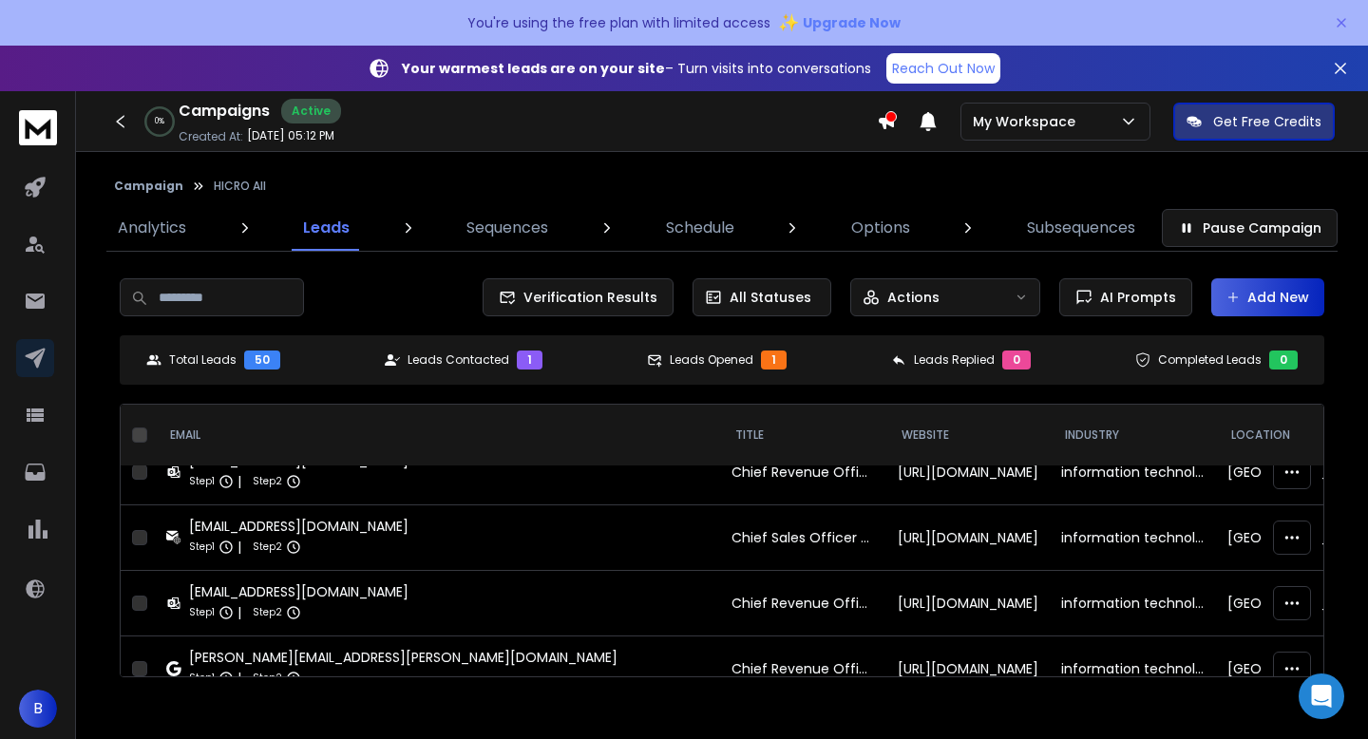
click at [1284, 539] on icon "button" at bounding box center [1292, 537] width 17 height 17
click at [1253, 604] on p "Pause Lead" at bounding box center [1244, 608] width 75 height 19
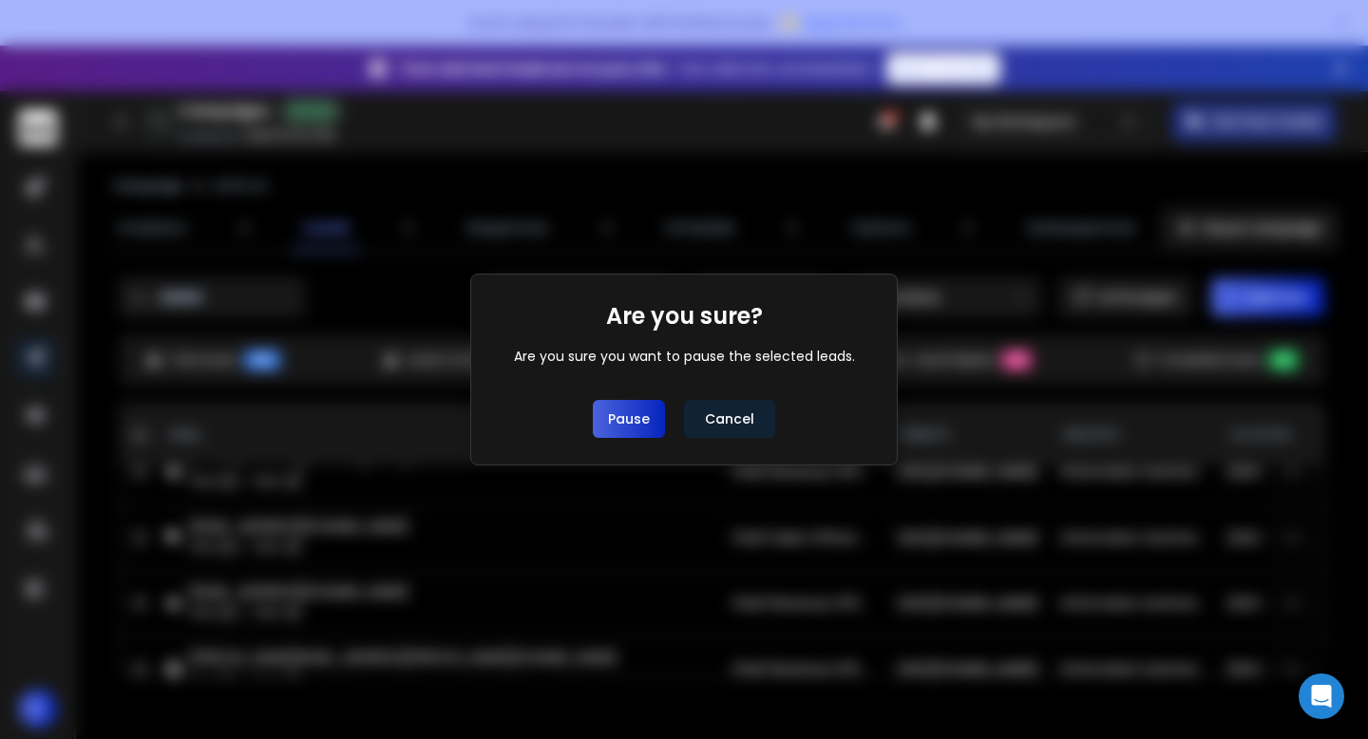
click at [629, 427] on button "Pause" at bounding box center [629, 419] width 72 height 38
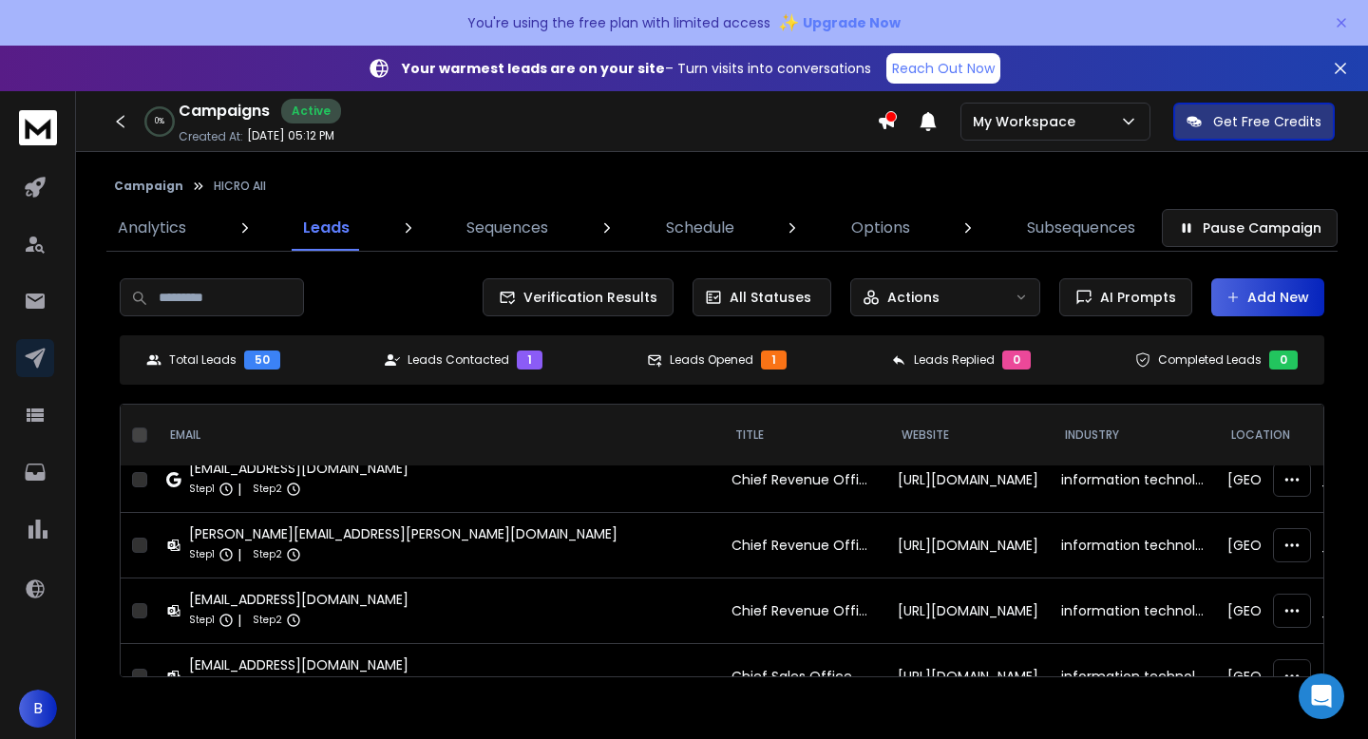
scroll to position [2403, 504]
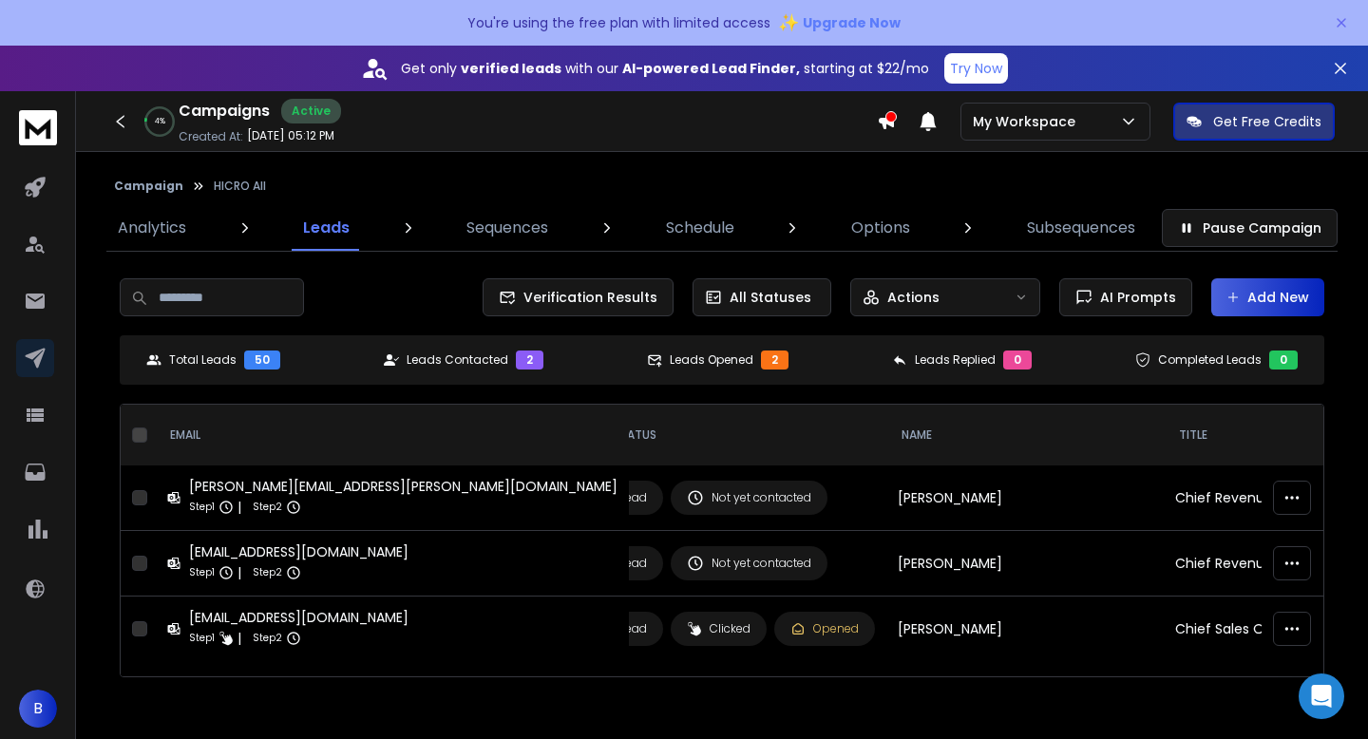
scroll to position [3096, 66]
